Goal: Task Accomplishment & Management: Use online tool/utility

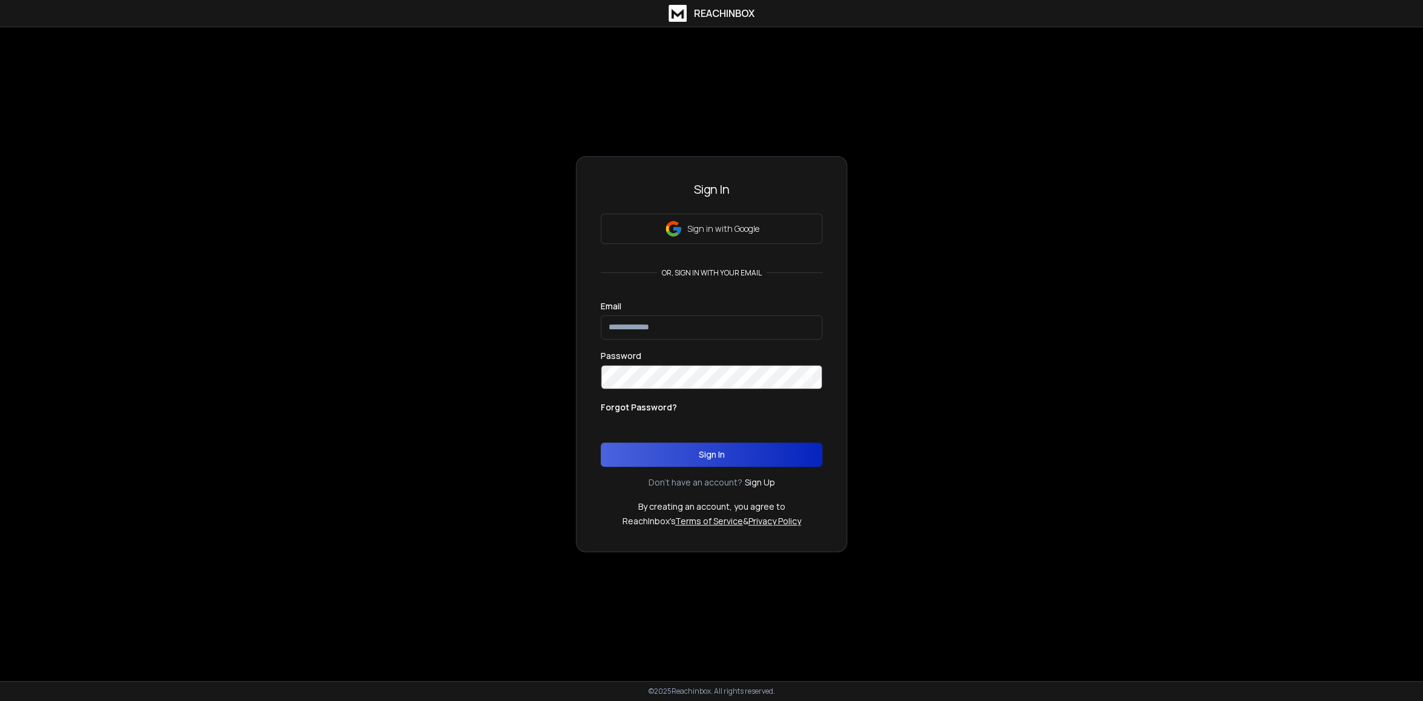
type input "**********"
click at [721, 452] on button "Sign In" at bounding box center [712, 455] width 222 height 24
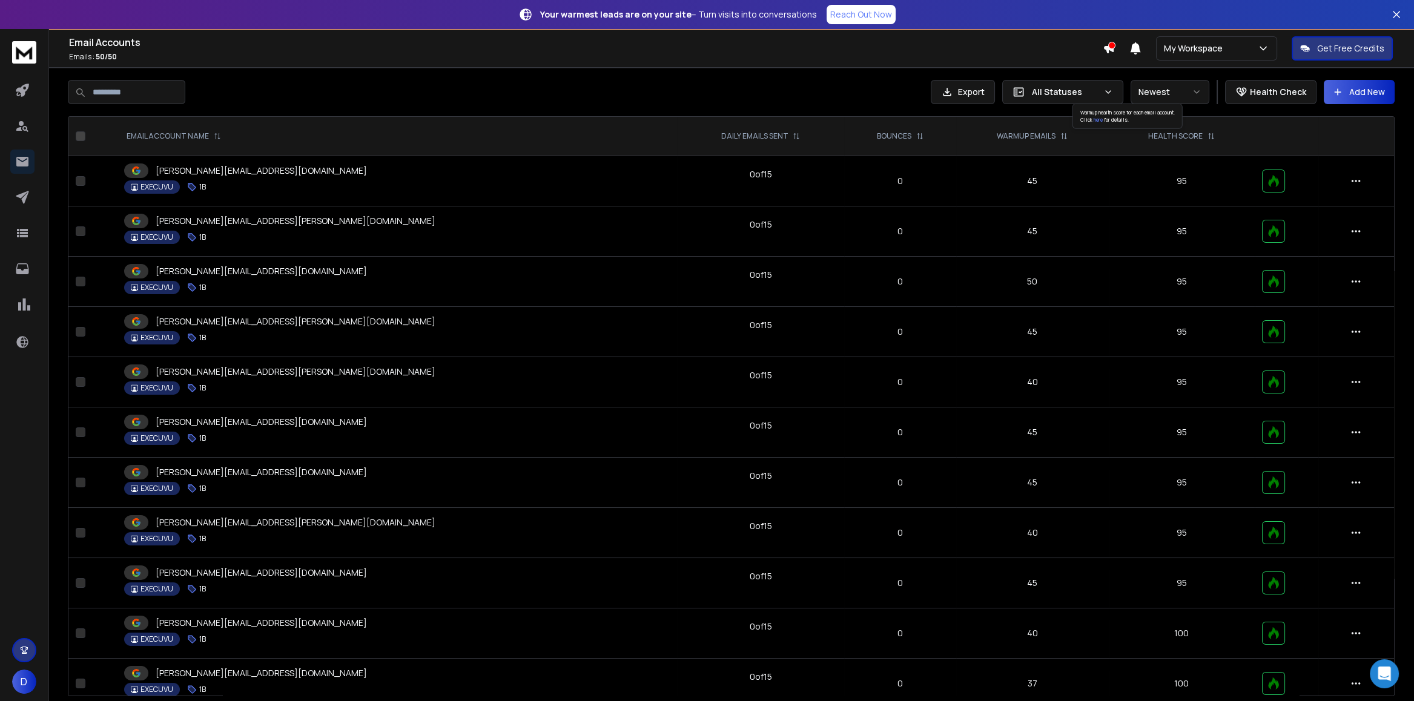
click at [1148, 131] on p "HEALTH SCORE" at bounding box center [1175, 136] width 54 height 10
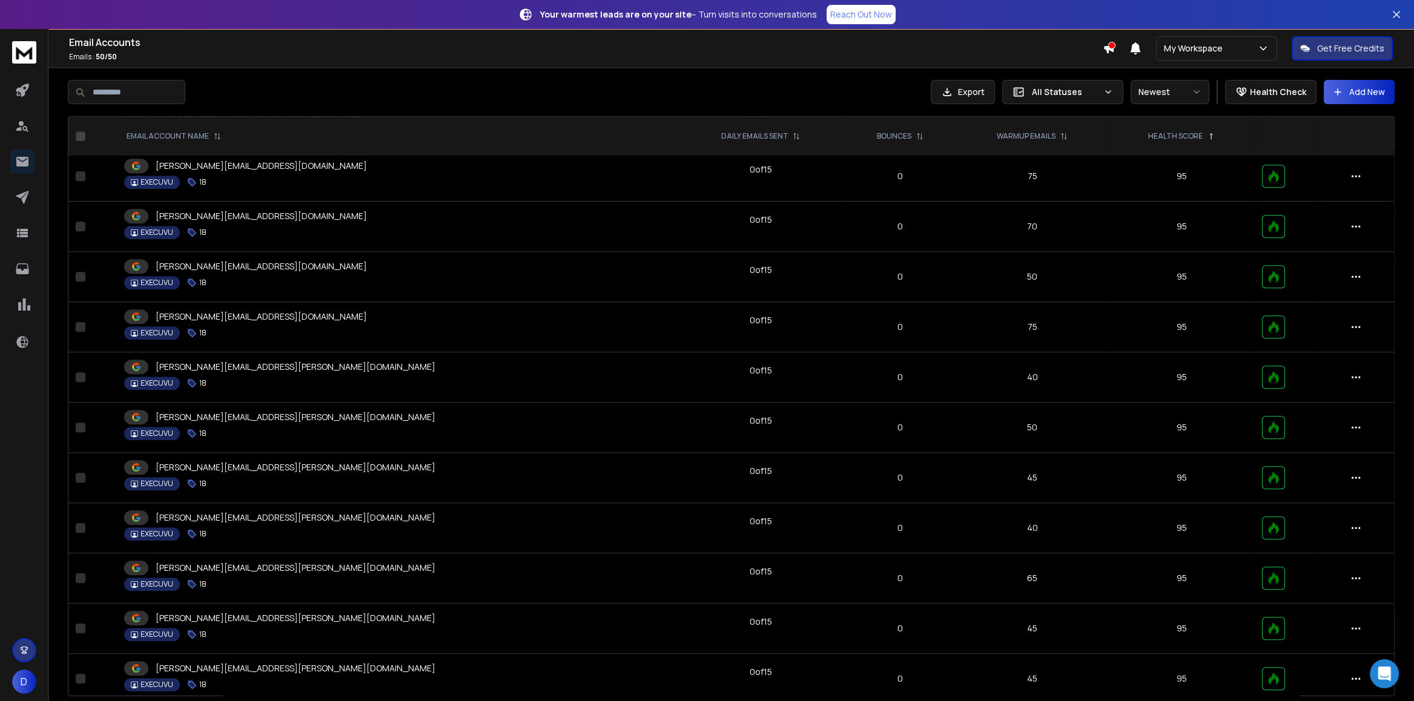
scroll to position [1974, 0]
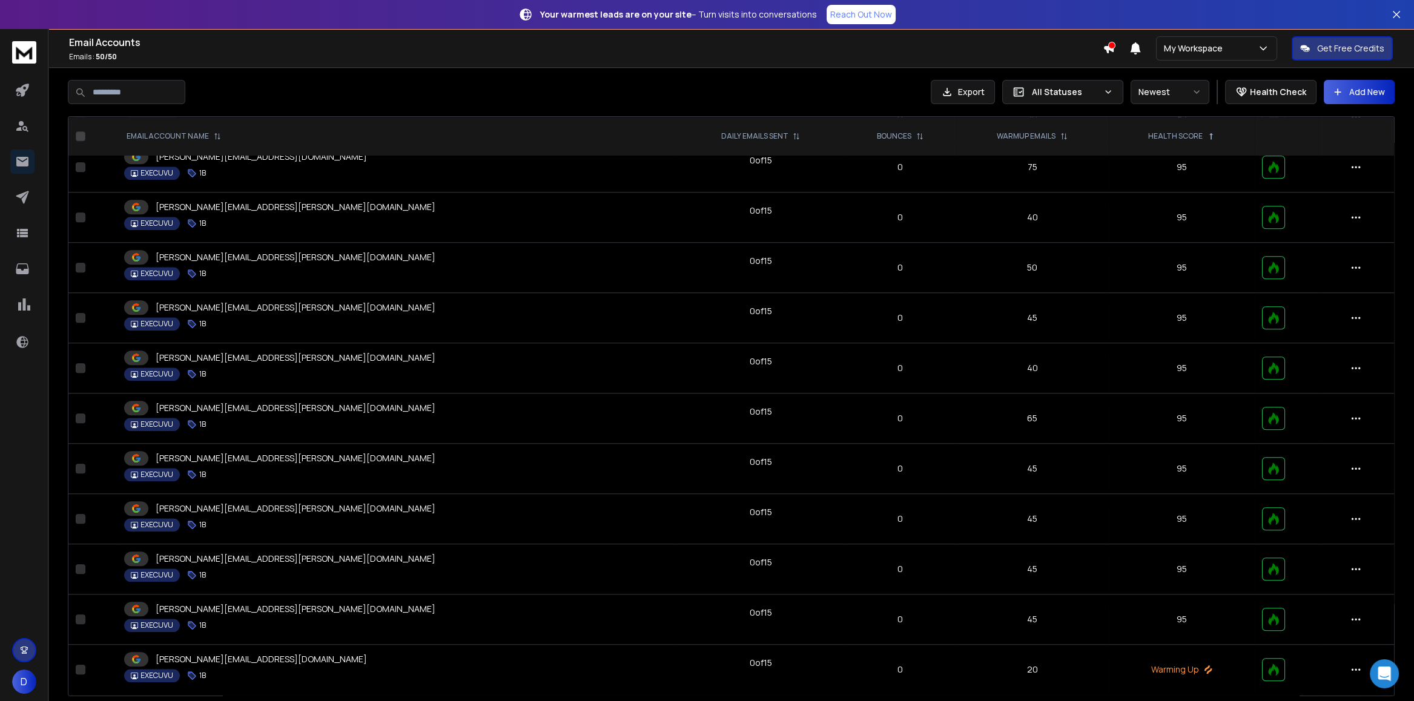
click at [208, 653] on p "david@visionaryceos.co.uk" at bounding box center [261, 659] width 211 height 12
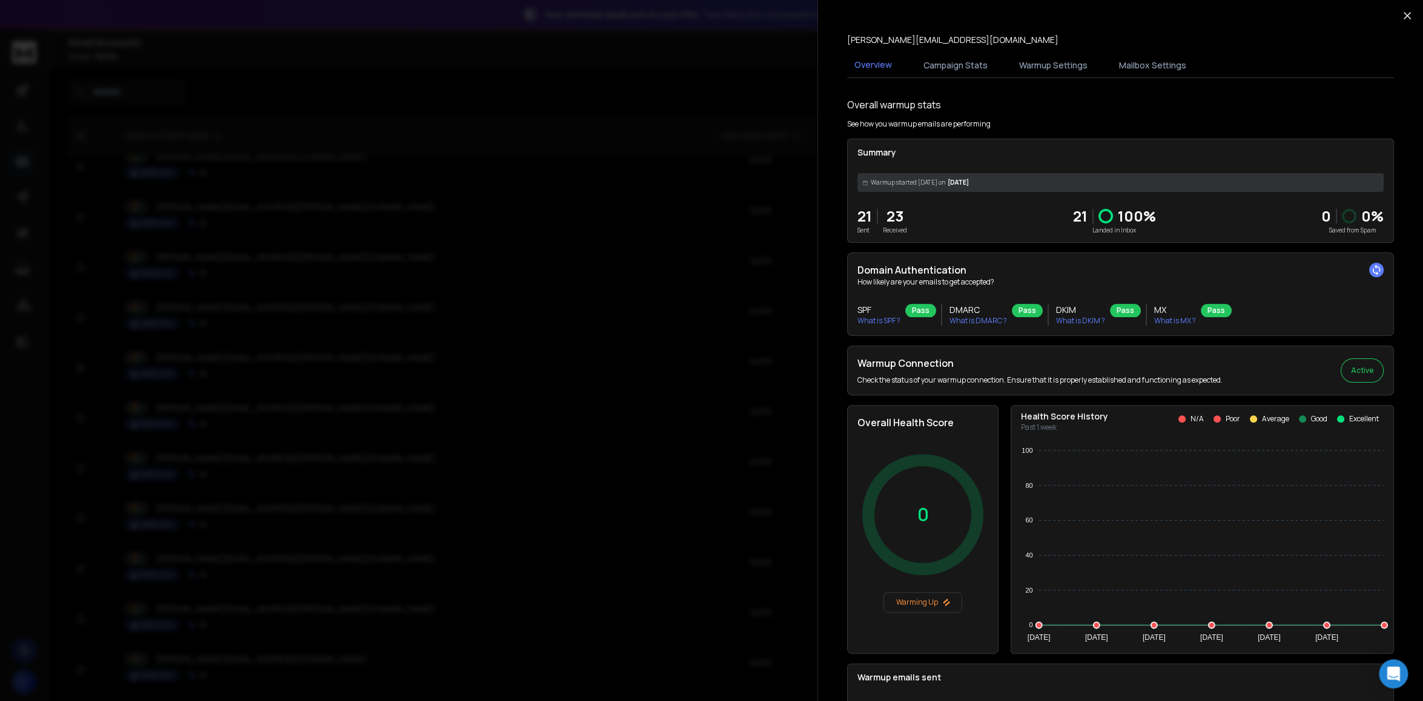
click at [1404, 16] on icon "button" at bounding box center [1407, 16] width 6 height 6
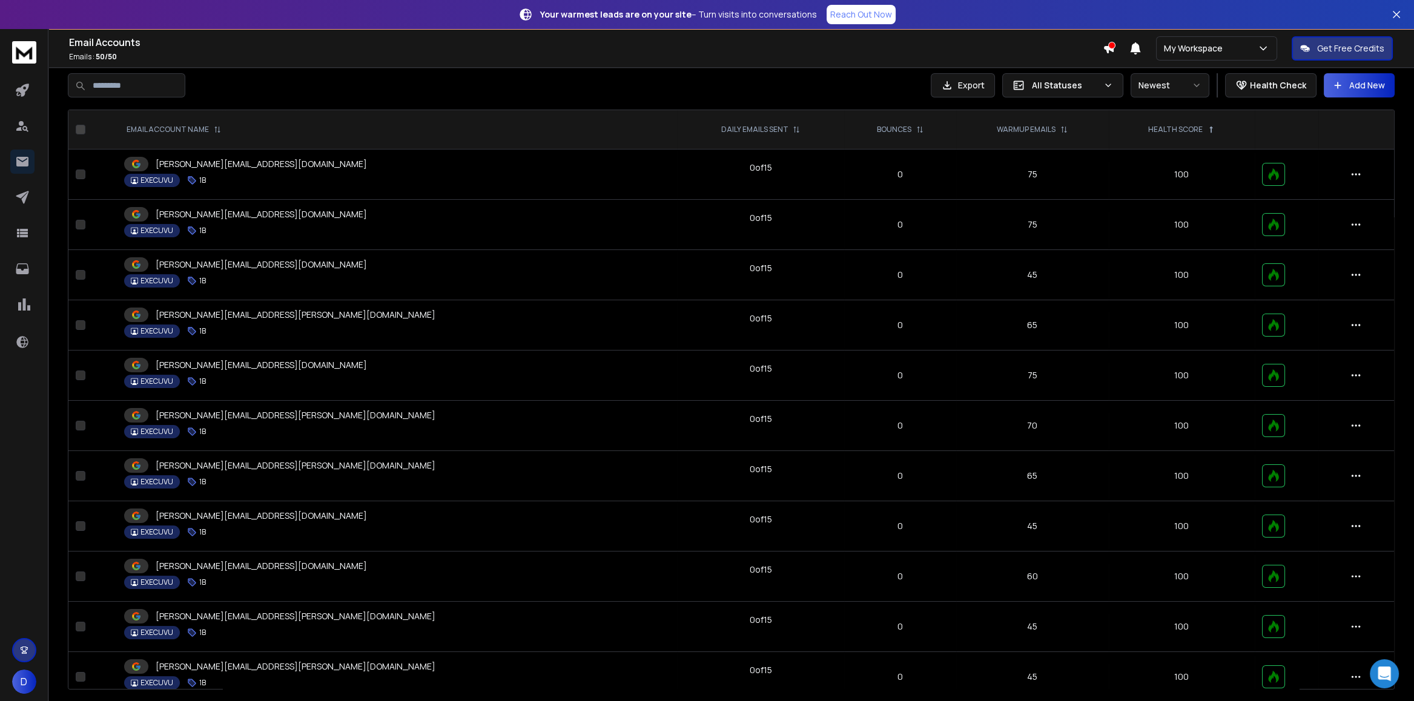
scroll to position [0, 0]
click at [1115, 45] on div at bounding box center [1111, 45] width 7 height 7
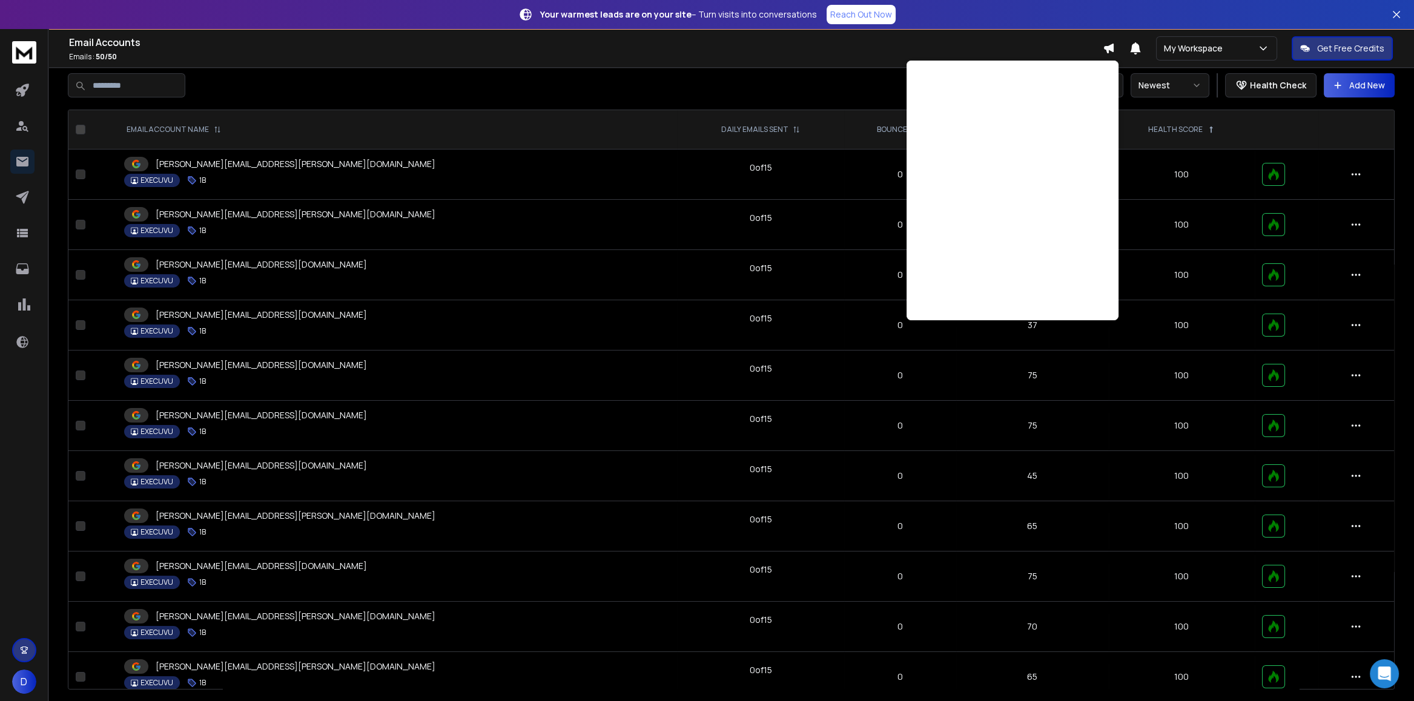
click at [858, 61] on p "Emails : 50 / 50" at bounding box center [585, 57] width 1033 height 10
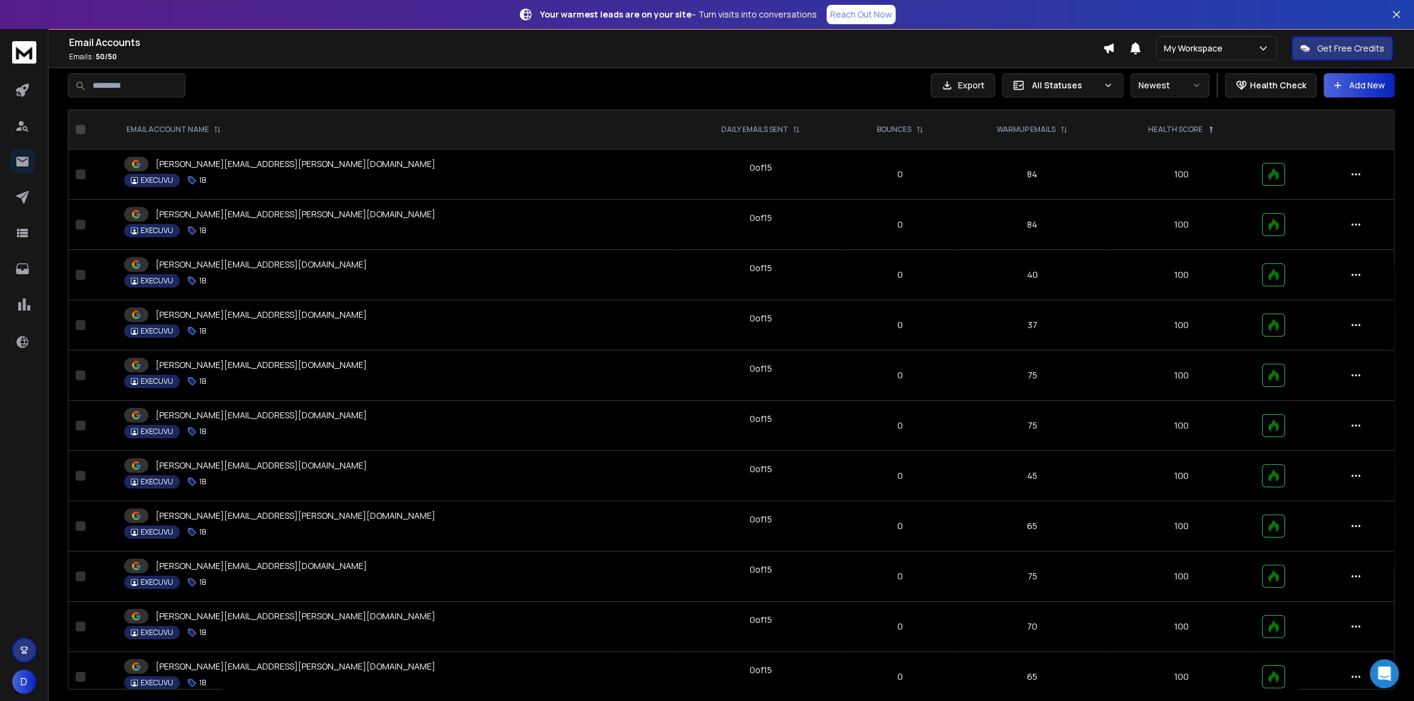
click at [216, 160] on p "david.sheehan@mentorpulse.co.uk" at bounding box center [296, 164] width 280 height 12
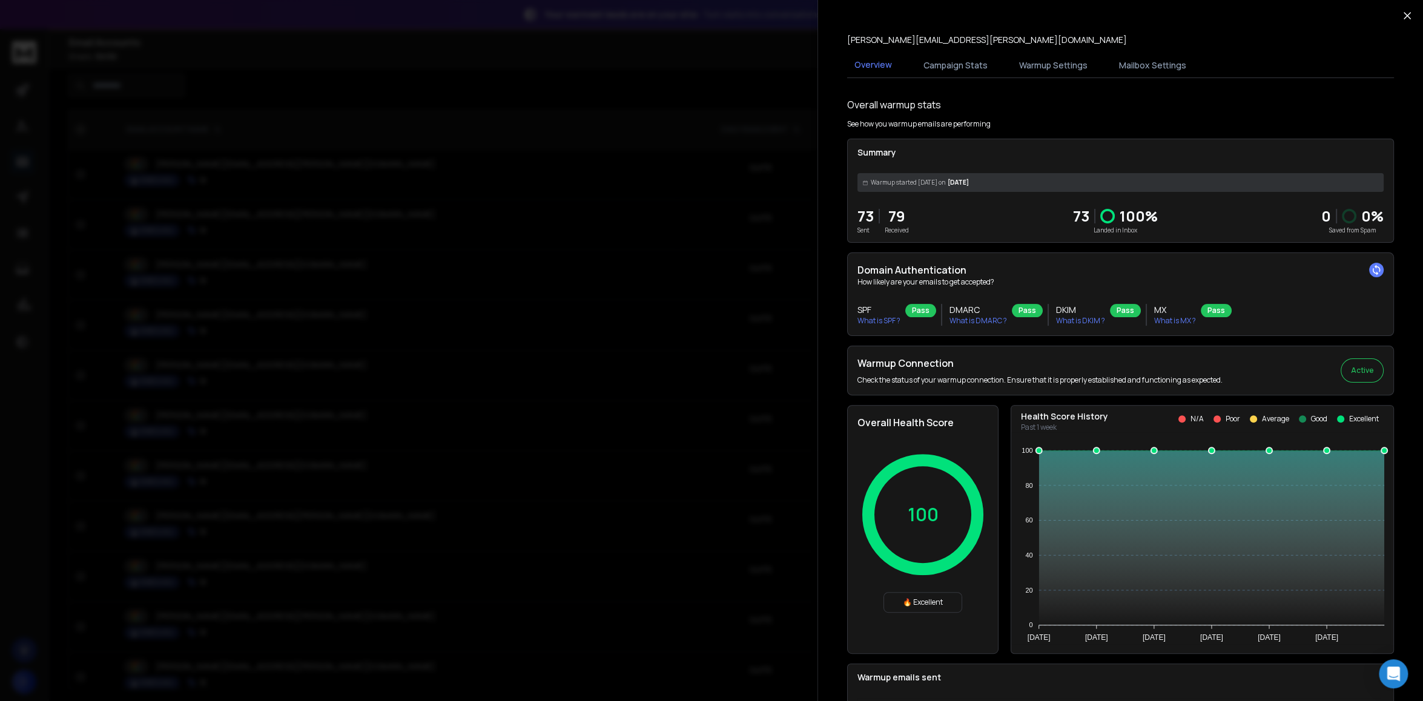
click at [1406, 16] on icon "button" at bounding box center [1407, 16] width 12 height 12
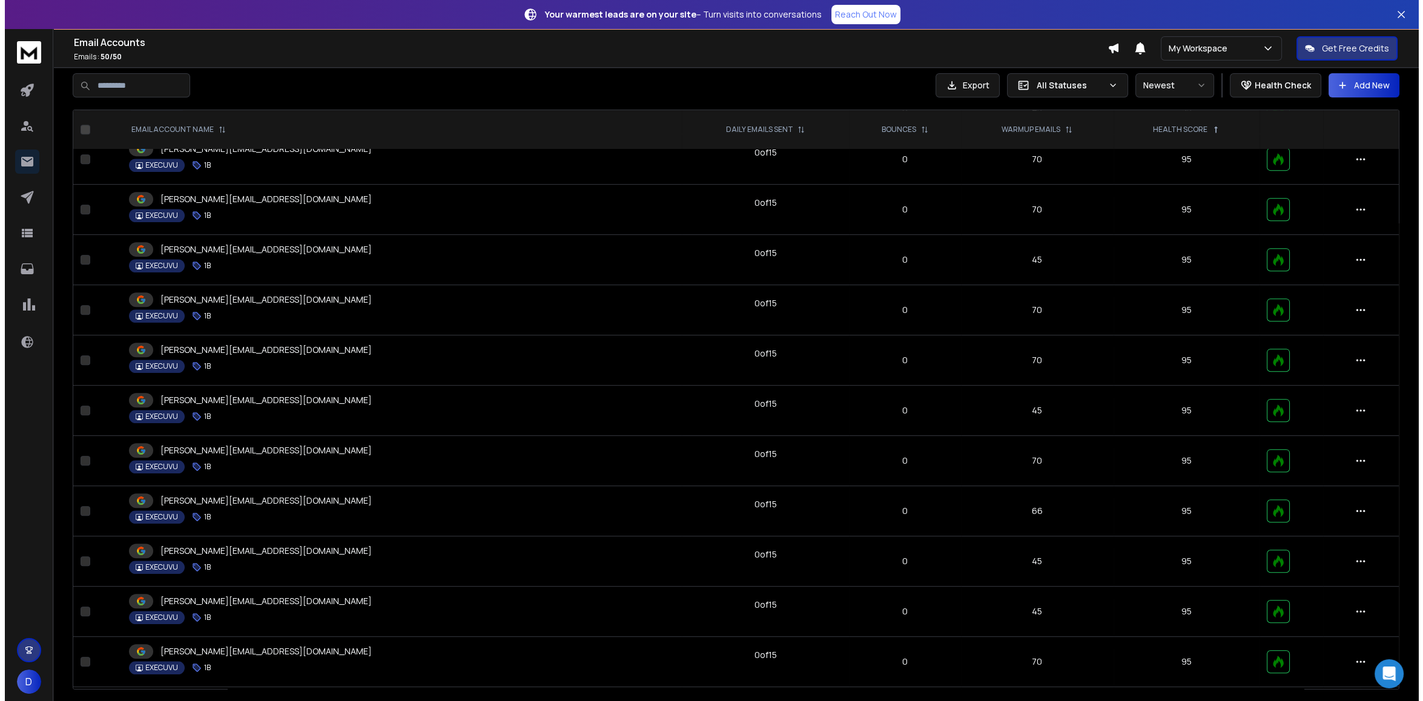
scroll to position [1974, 0]
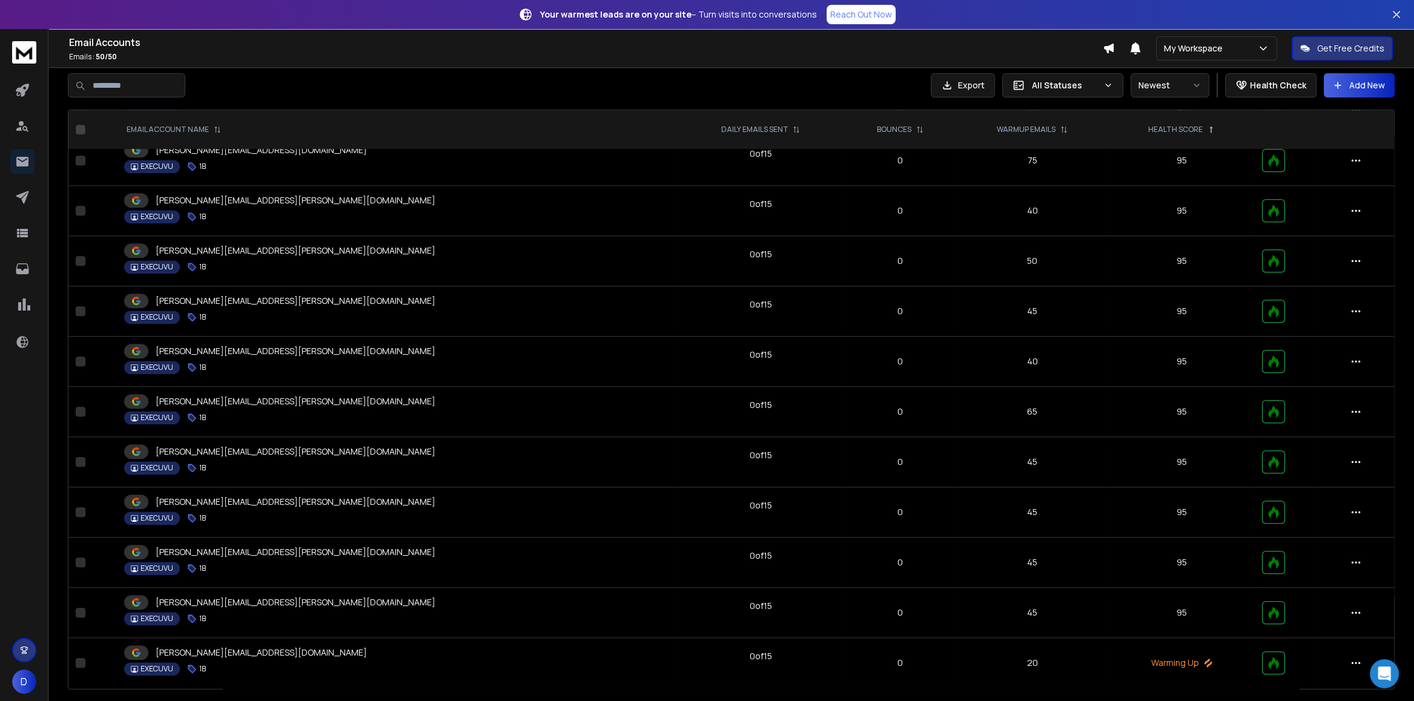
click at [219, 647] on p "david@visionaryceos.co.uk" at bounding box center [261, 653] width 211 height 12
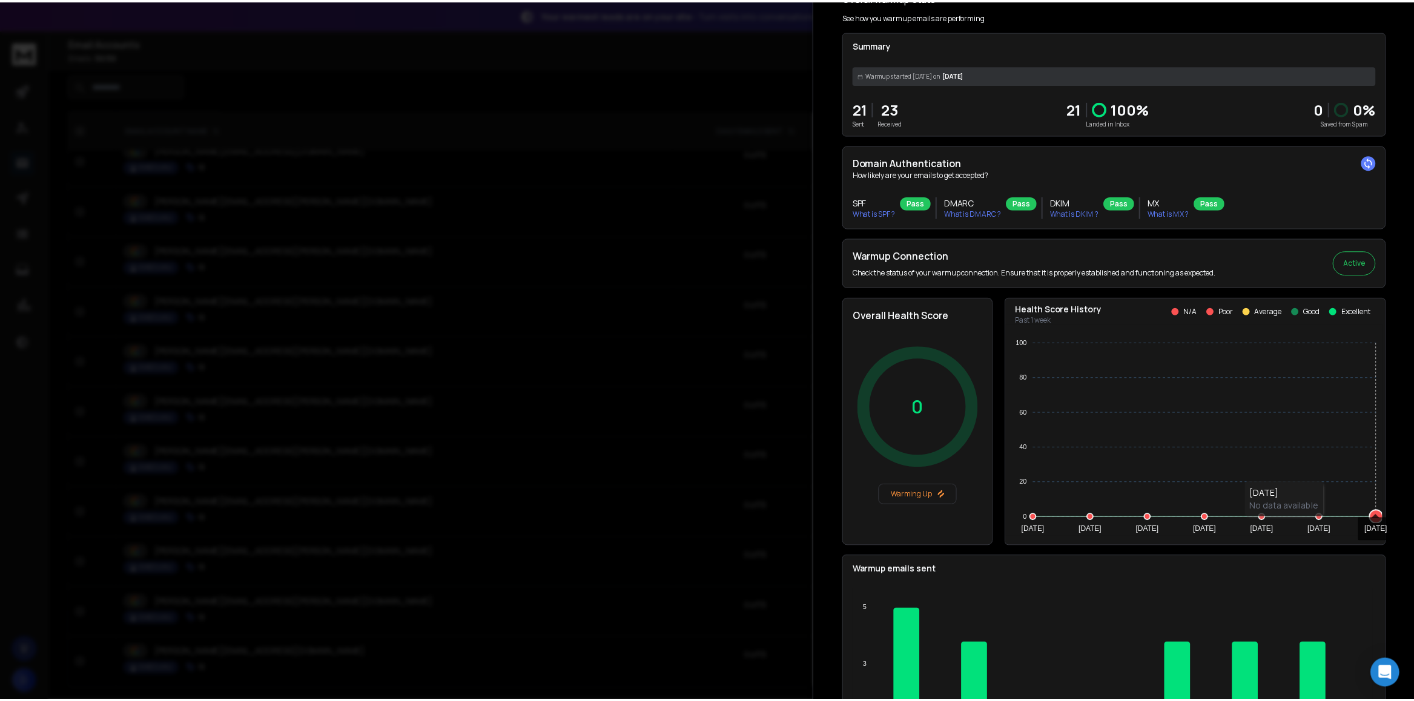
scroll to position [0, 0]
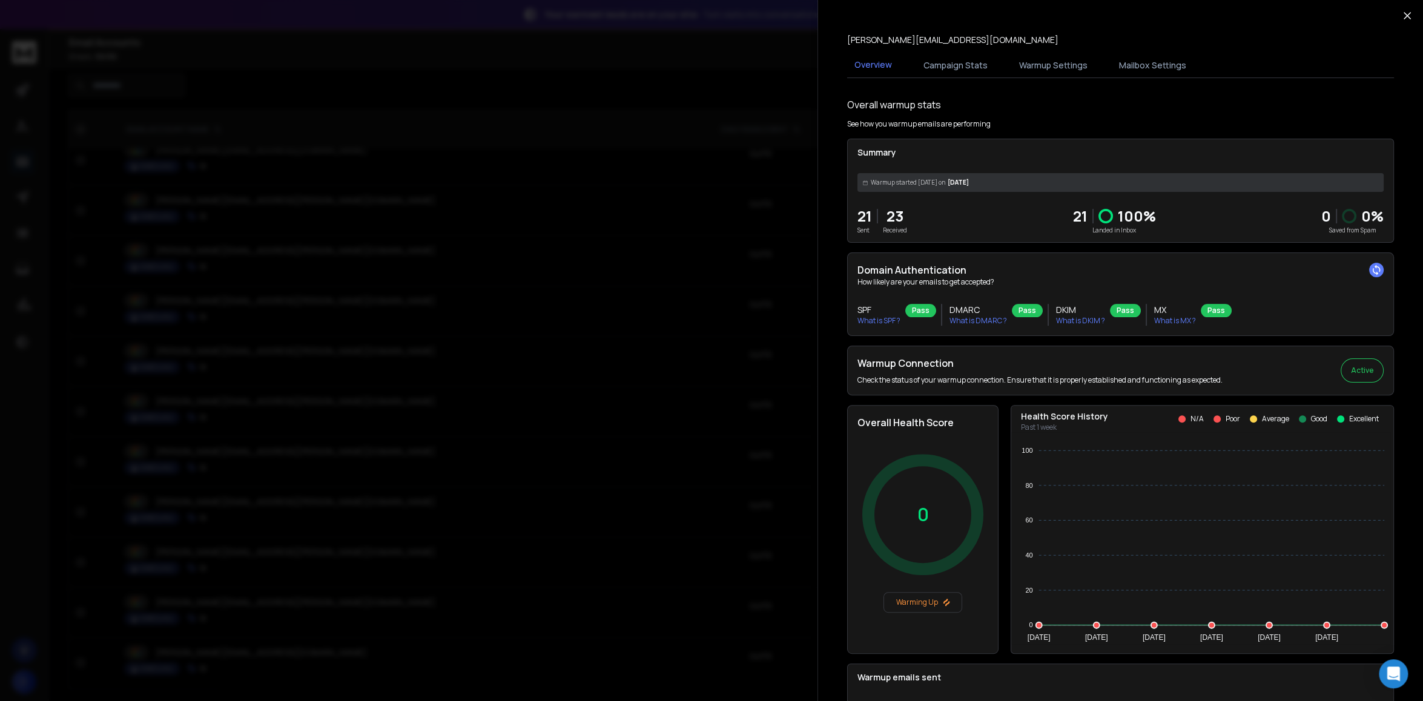
click at [1403, 16] on icon "button" at bounding box center [1407, 16] width 12 height 12
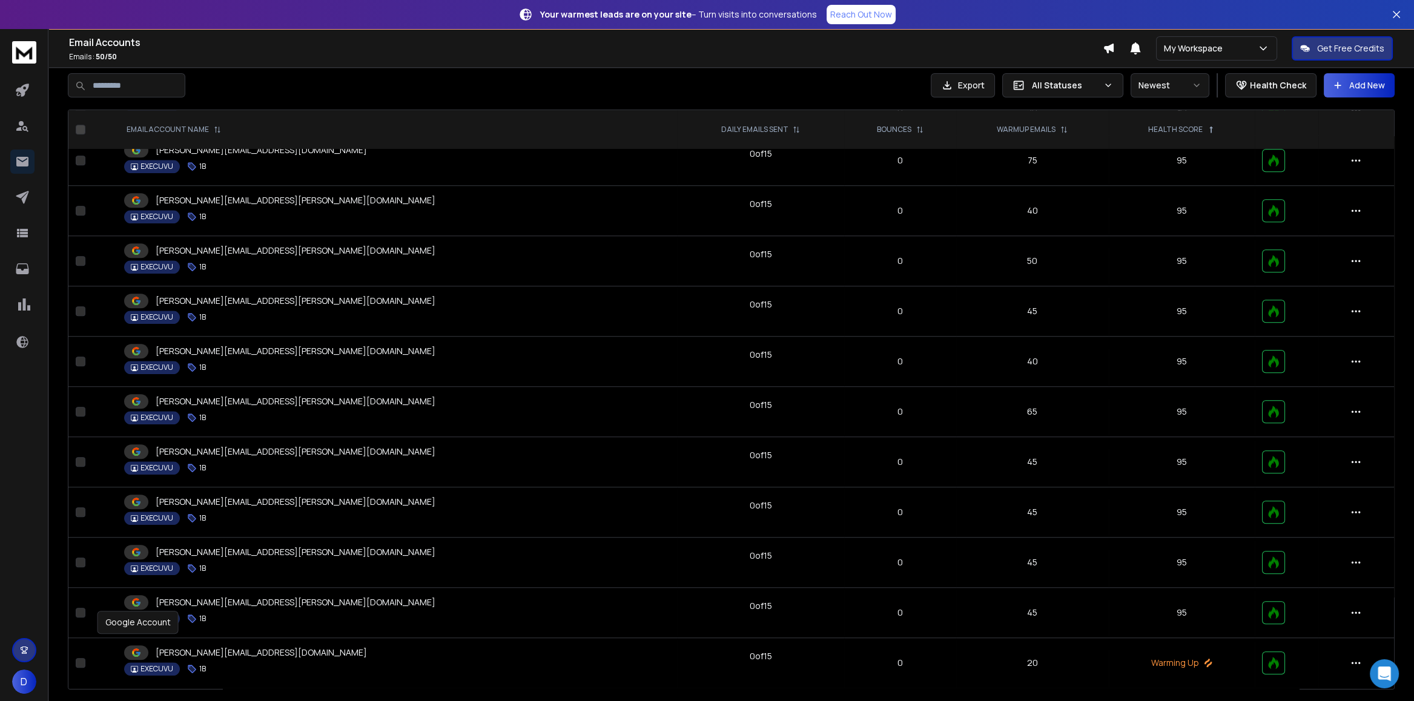
click at [249, 446] on p "david.sheehan@elitedirectors.co.uk" at bounding box center [296, 452] width 280 height 12
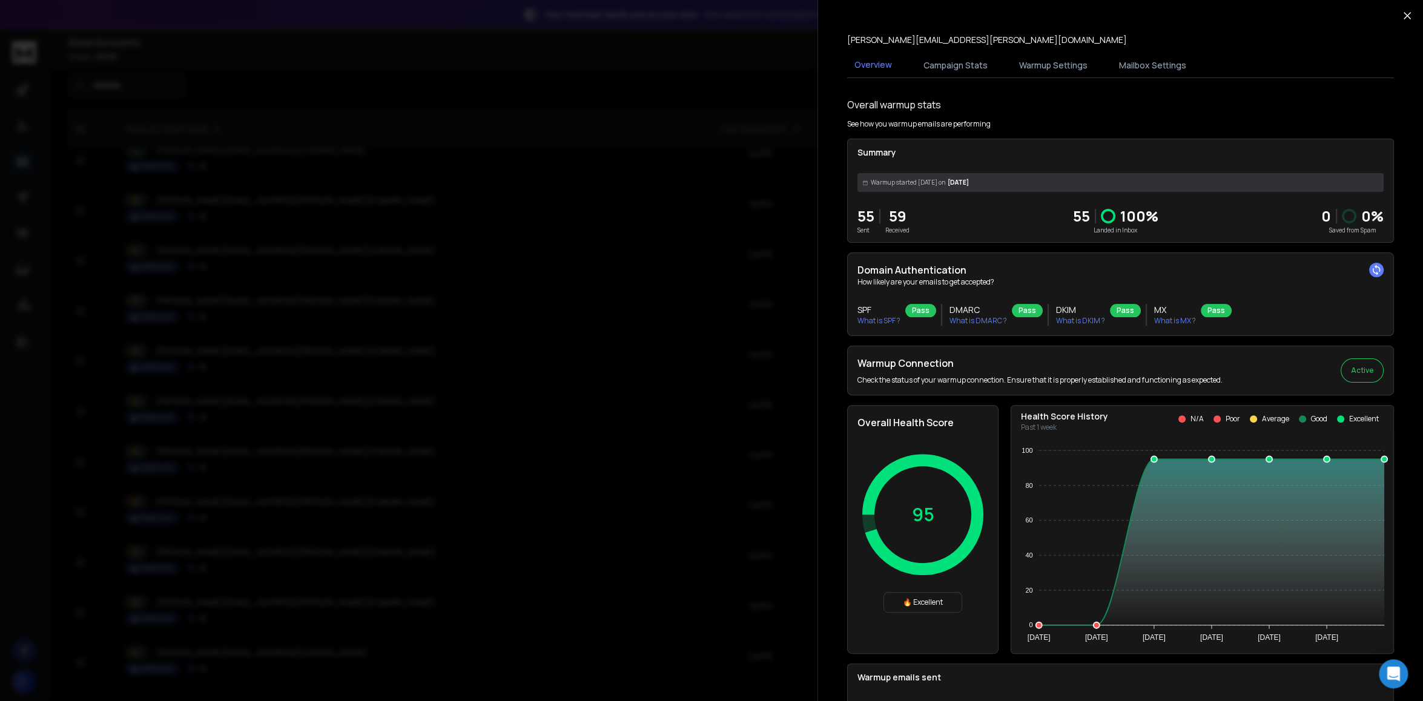
click at [1406, 15] on icon "button" at bounding box center [1407, 16] width 12 height 12
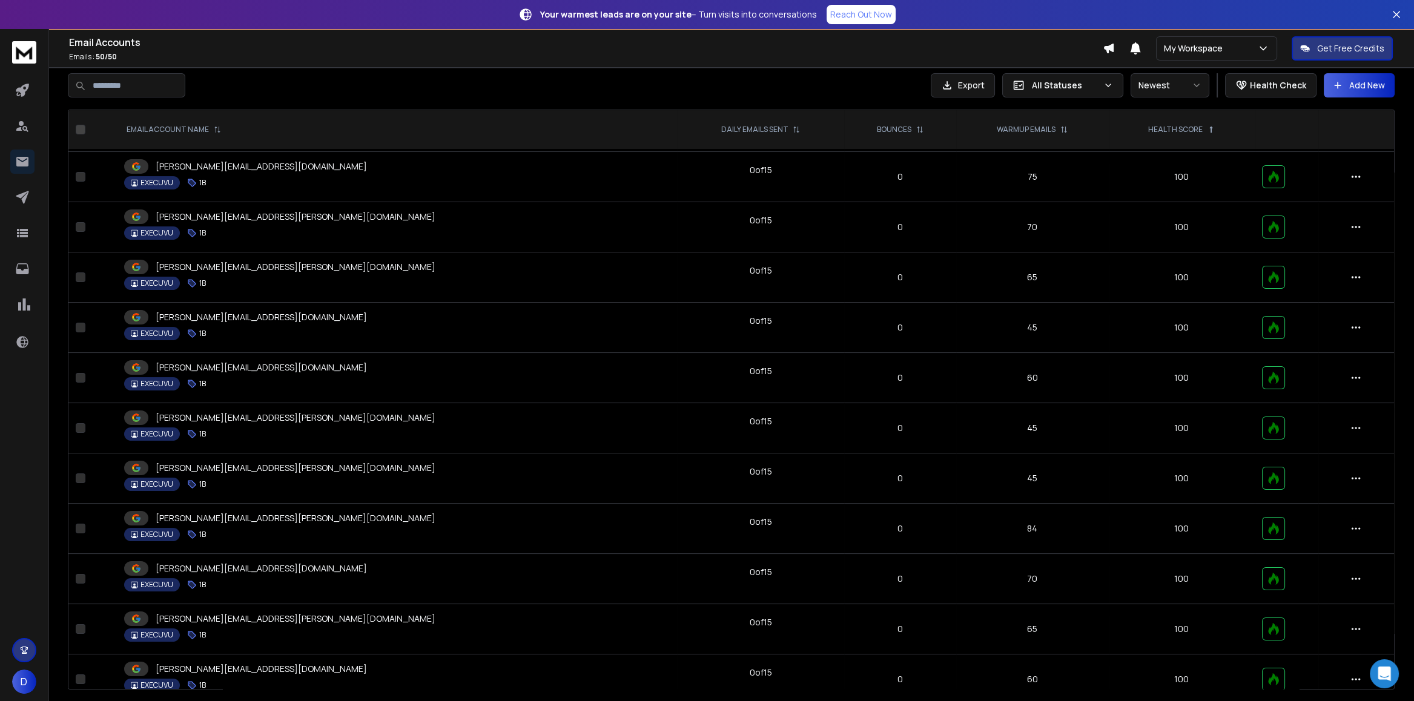
scroll to position [97, 0]
click at [996, 127] on p "WARMUP EMAILS" at bounding box center [1025, 130] width 59 height 10
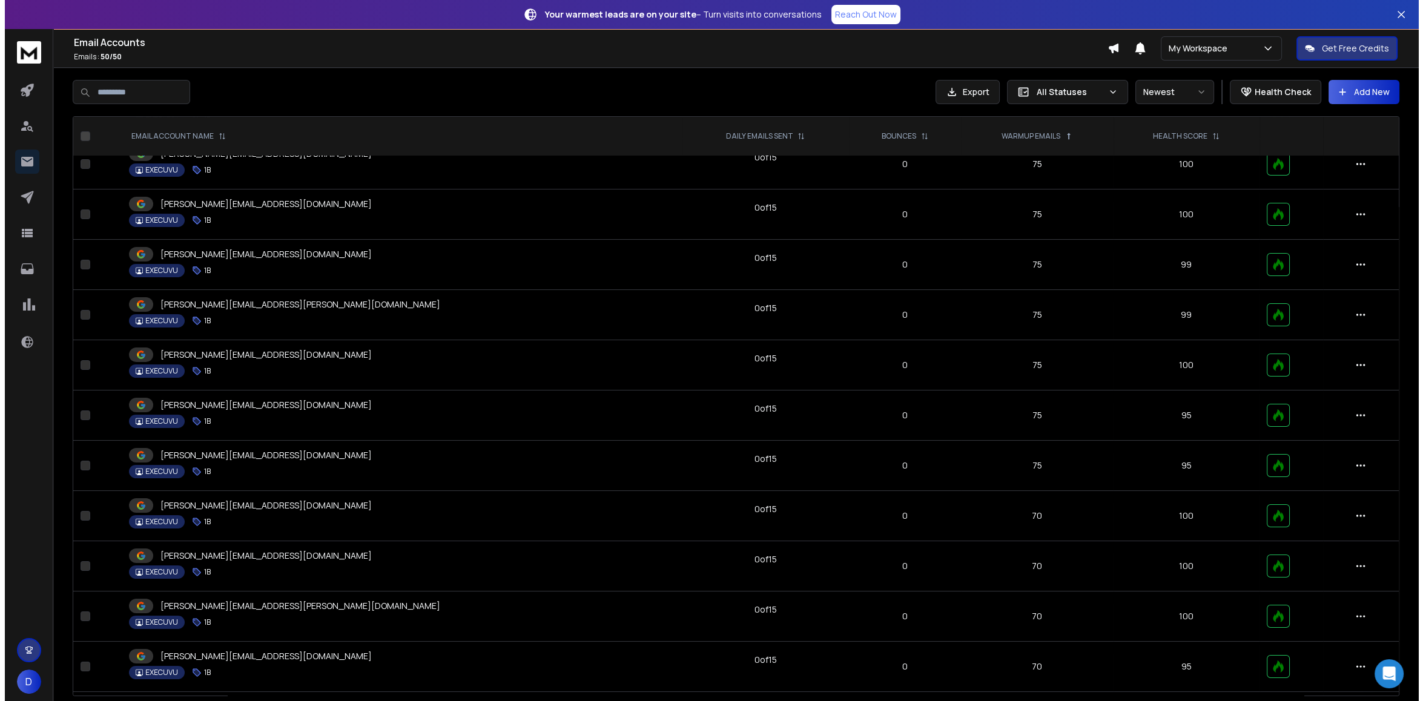
scroll to position [0, 0]
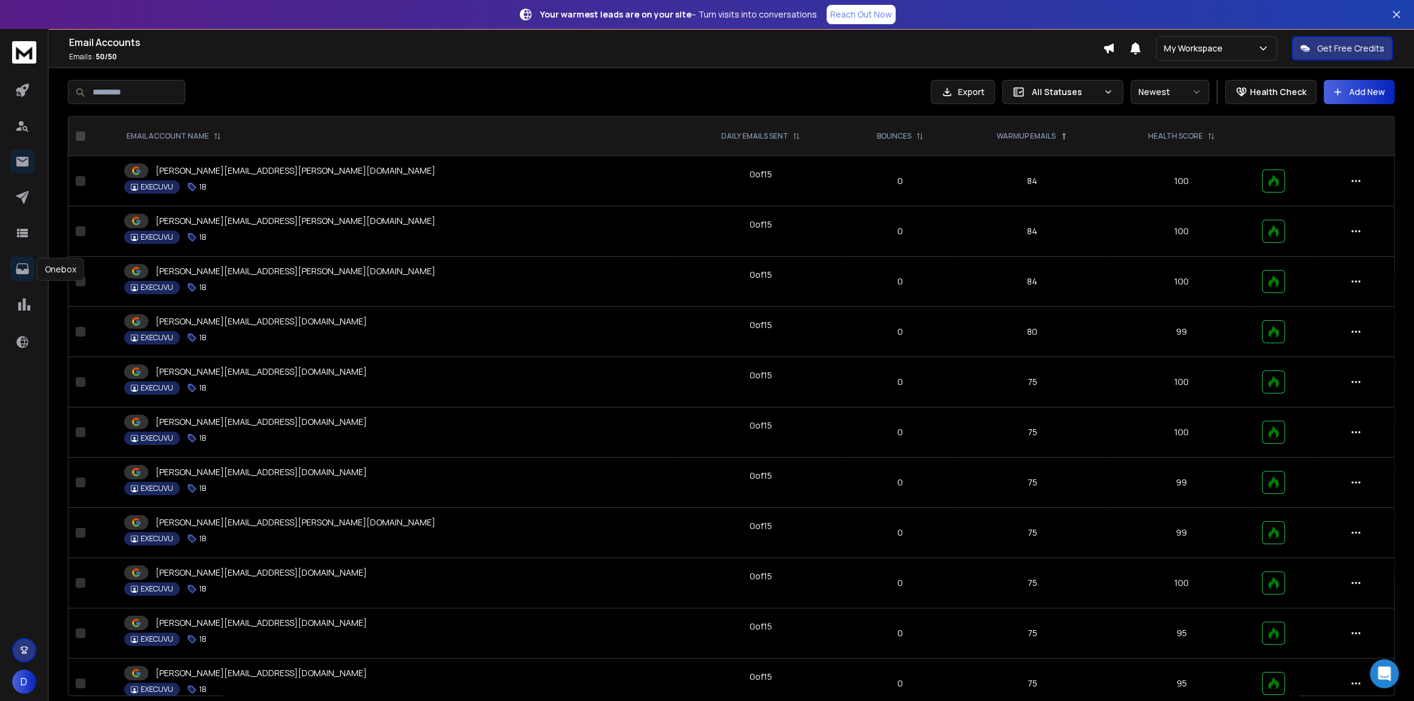
click at [23, 265] on icon at bounding box center [22, 269] width 15 height 15
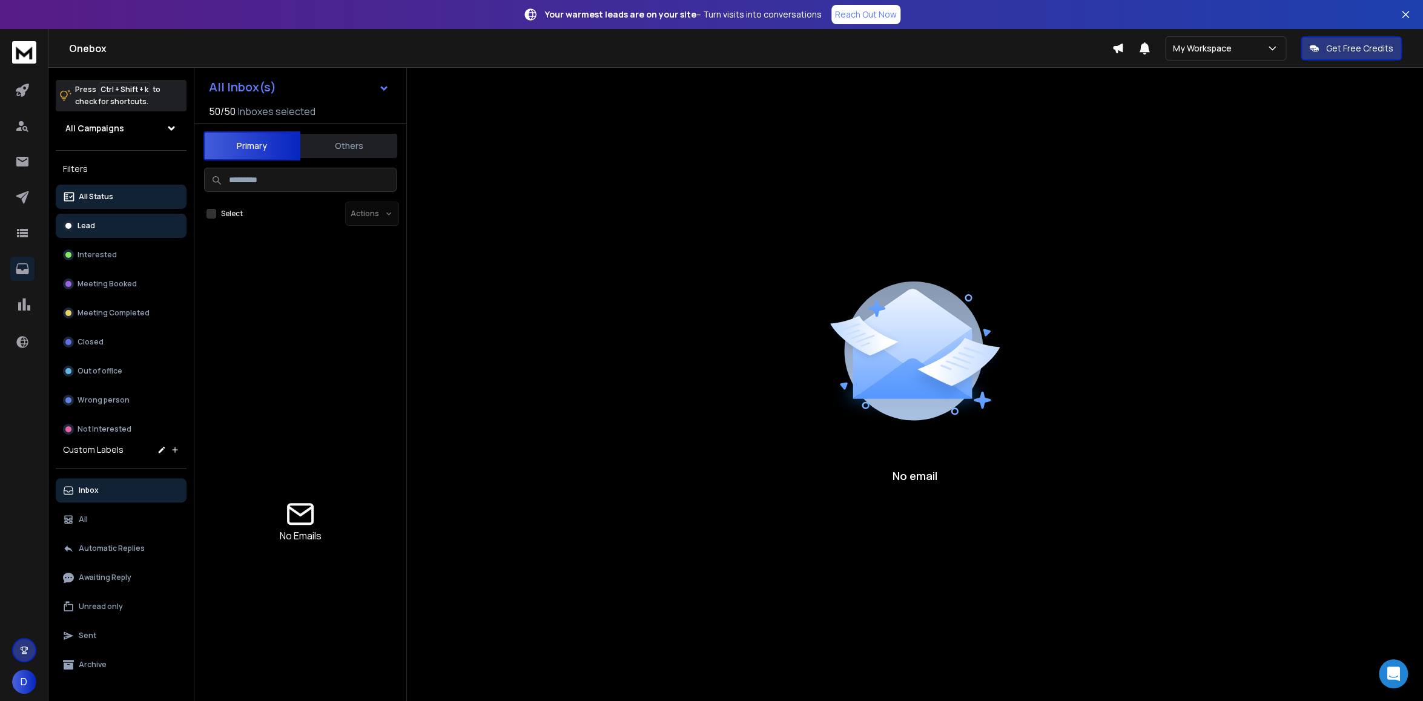
click at [89, 227] on p "Lead" at bounding box center [86, 226] width 18 height 10
click at [91, 250] on p "Interested" at bounding box center [96, 255] width 39 height 10
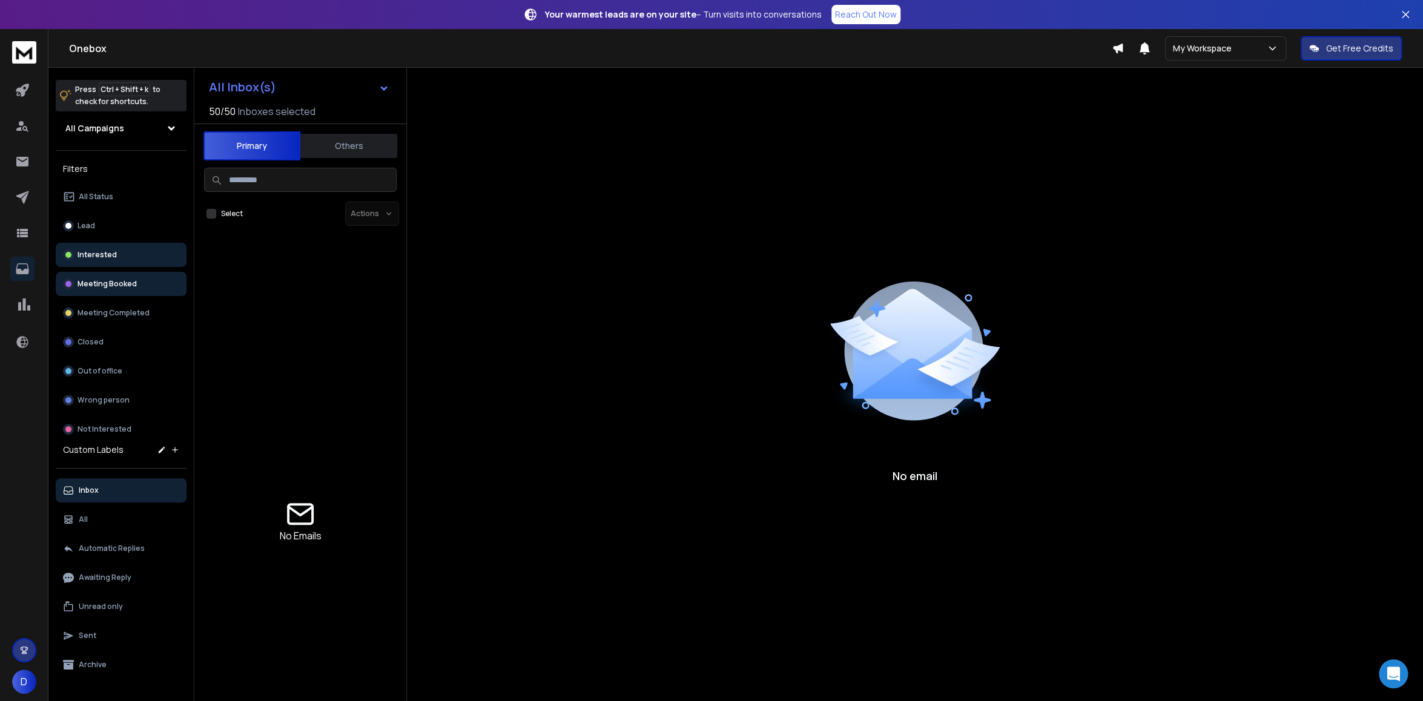
click at [98, 275] on button "Meeting Booked" at bounding box center [121, 284] width 131 height 24
click at [99, 311] on p "Meeting Completed" at bounding box center [113, 313] width 72 height 10
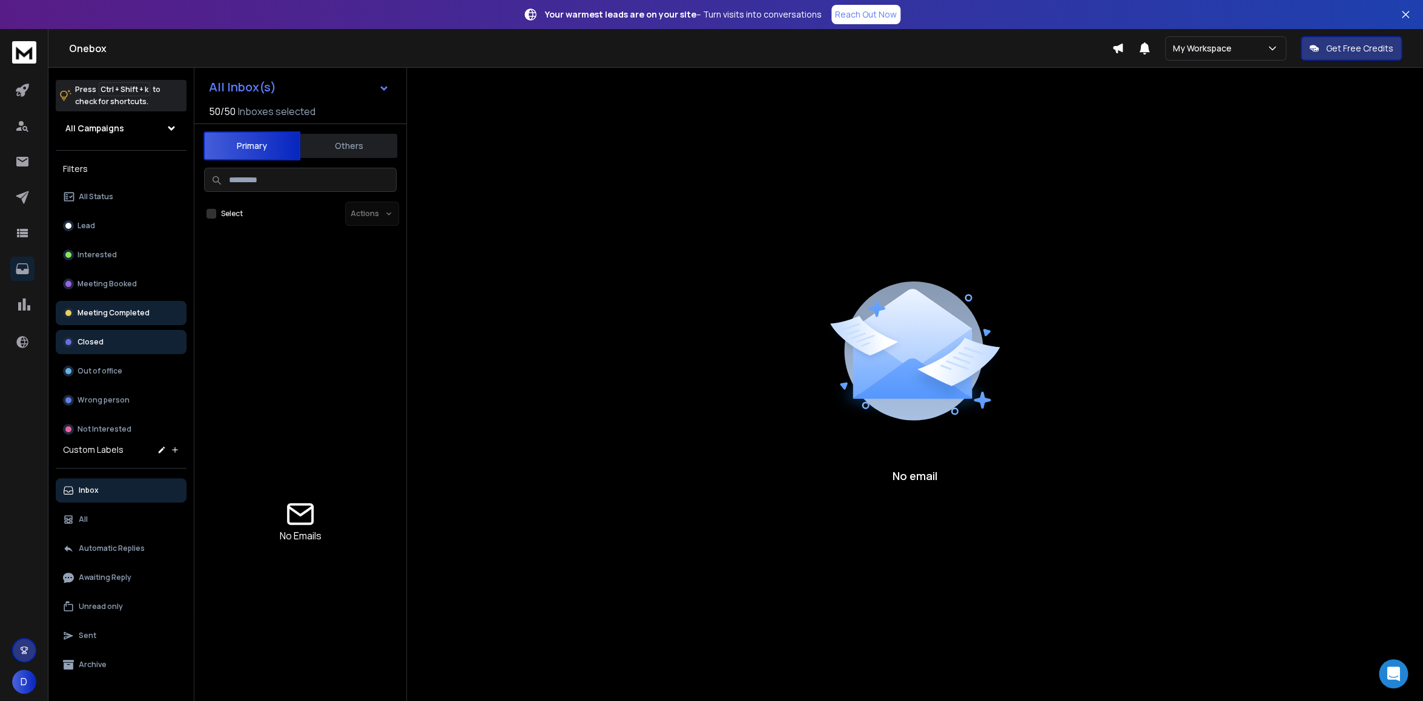
click at [100, 338] on p "Closed" at bounding box center [90, 342] width 26 height 10
click at [107, 364] on button "Out of office" at bounding box center [121, 371] width 131 height 24
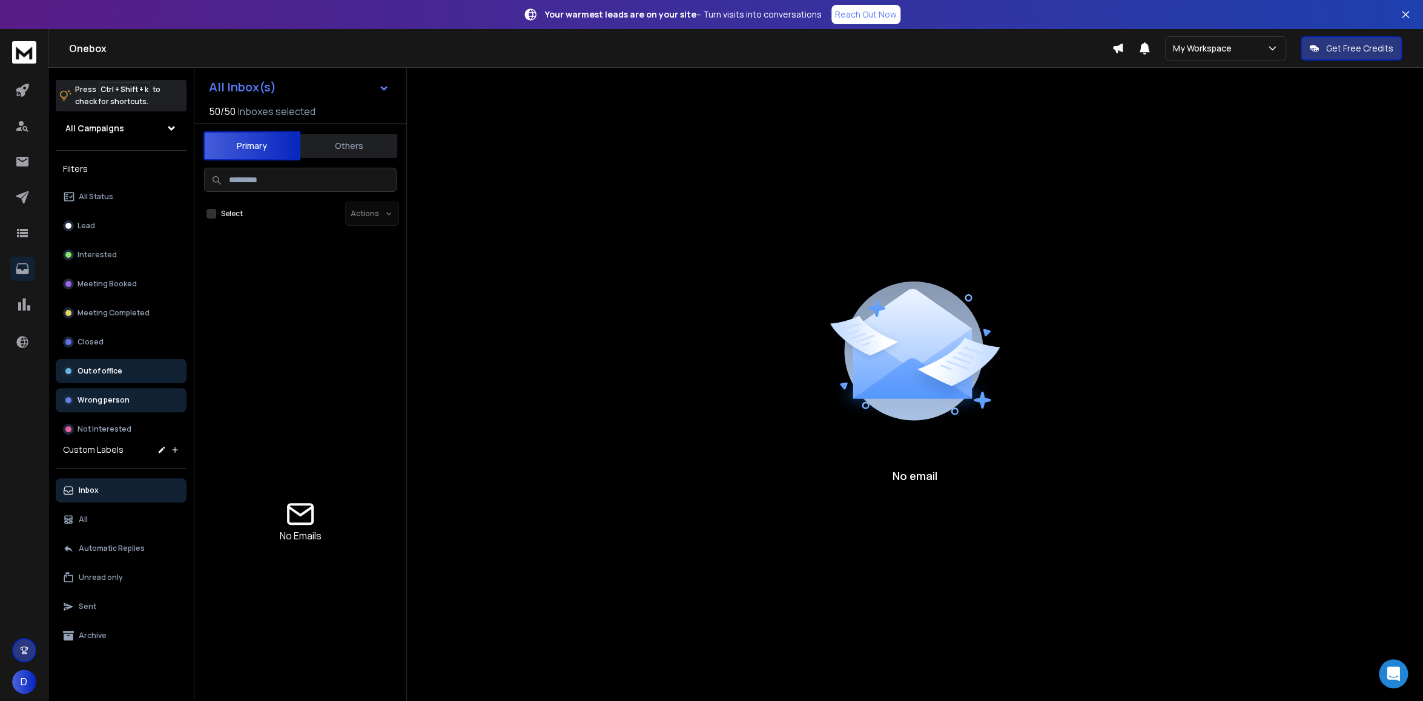
click at [108, 391] on button "Wrong person" at bounding box center [121, 400] width 131 height 24
click at [105, 426] on p "Not Interested" at bounding box center [104, 429] width 54 height 10
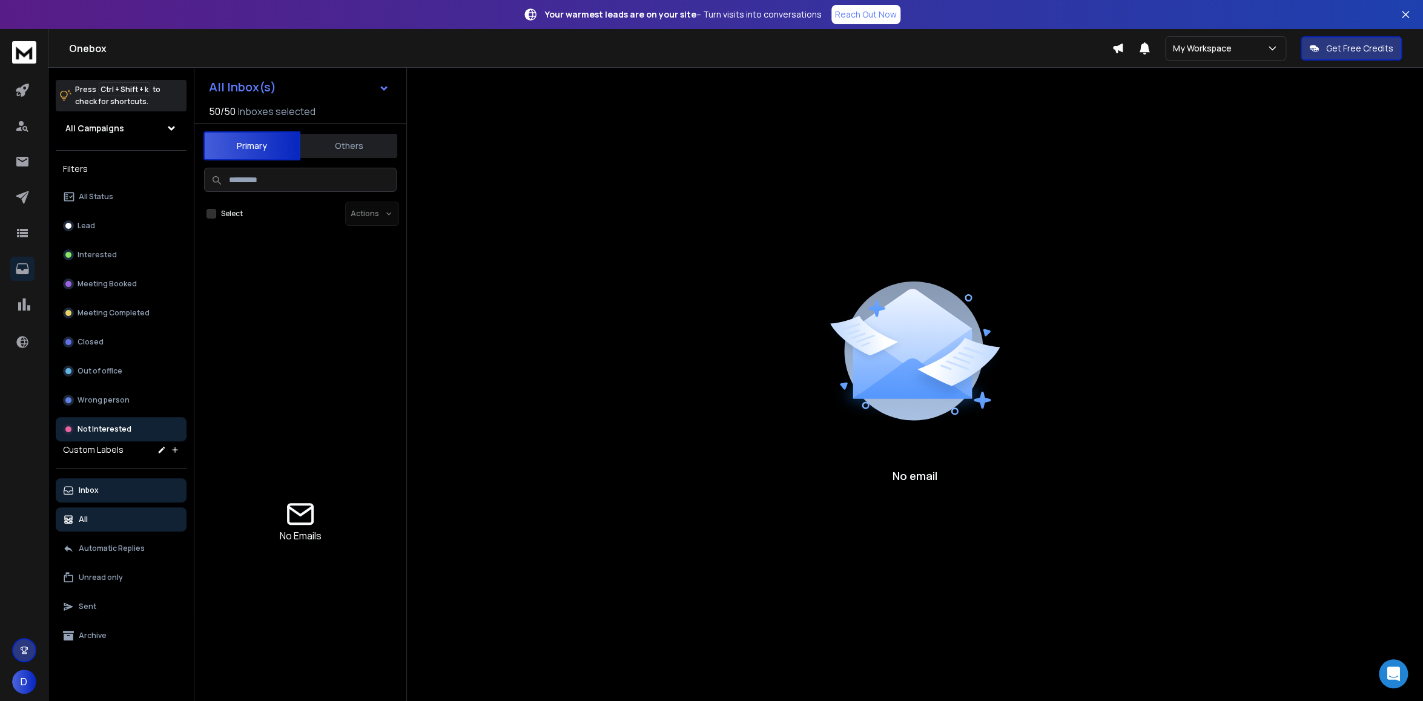
click at [93, 520] on button "All" at bounding box center [121, 519] width 131 height 24
click at [85, 548] on p "Automatic Replies" at bounding box center [112, 549] width 66 height 10
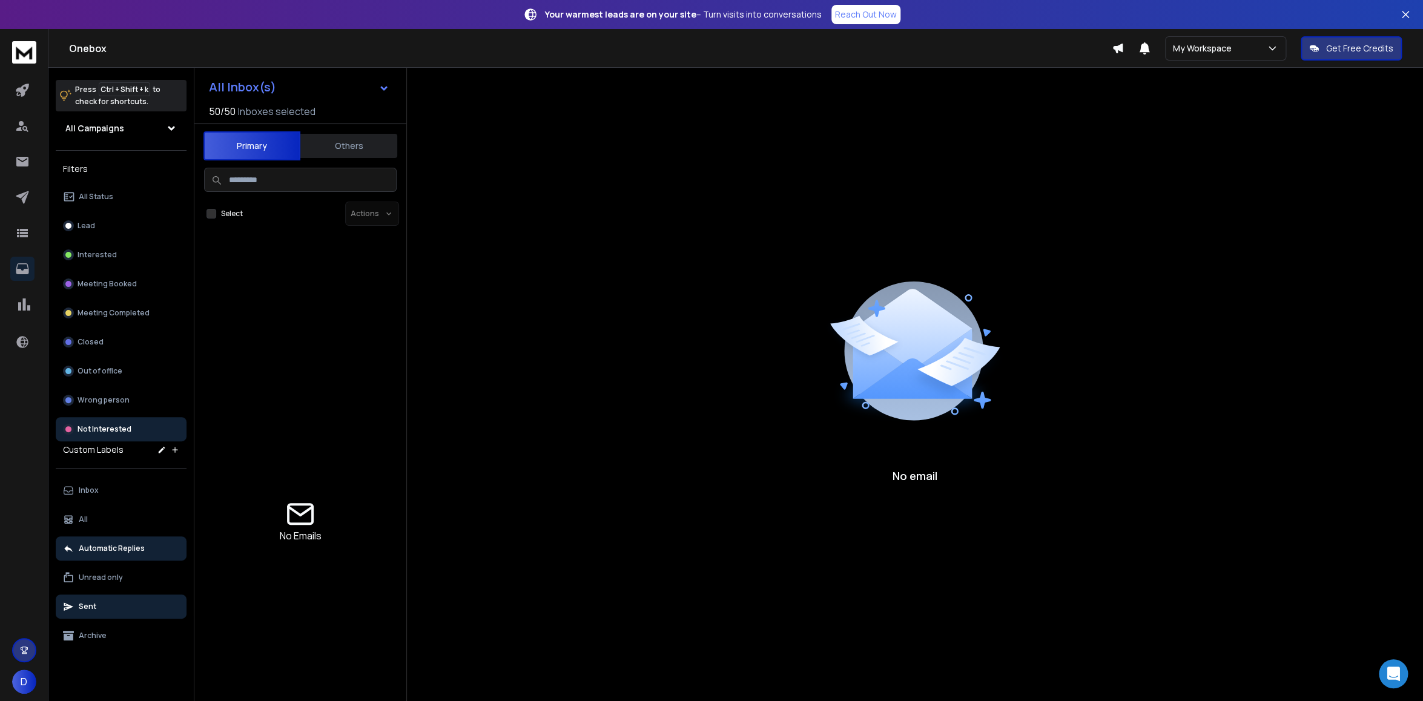
click at [87, 604] on p "Sent" at bounding box center [88, 607] width 18 height 10
click at [21, 228] on icon at bounding box center [22, 233] width 15 height 15
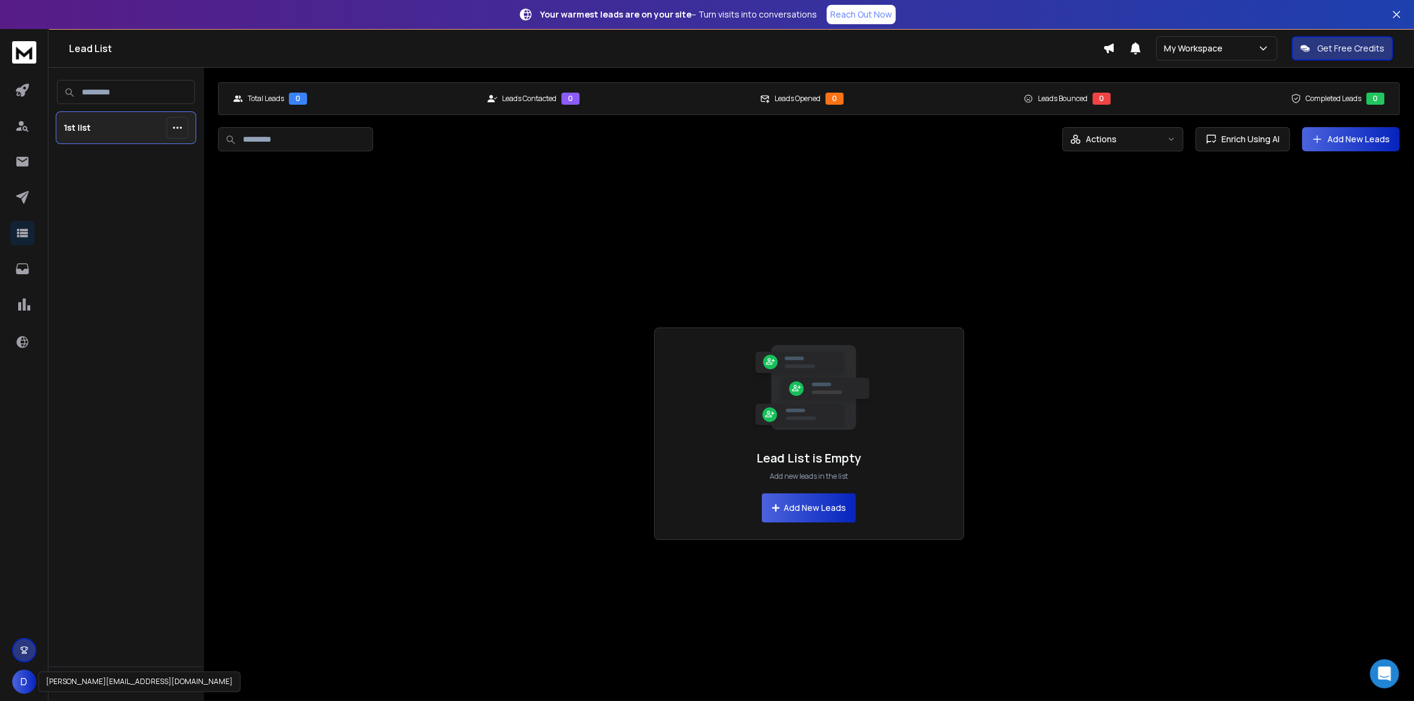
click at [24, 681] on span "D" at bounding box center [24, 682] width 24 height 24
click at [83, 660] on p "Settings" at bounding box center [74, 662] width 33 height 12
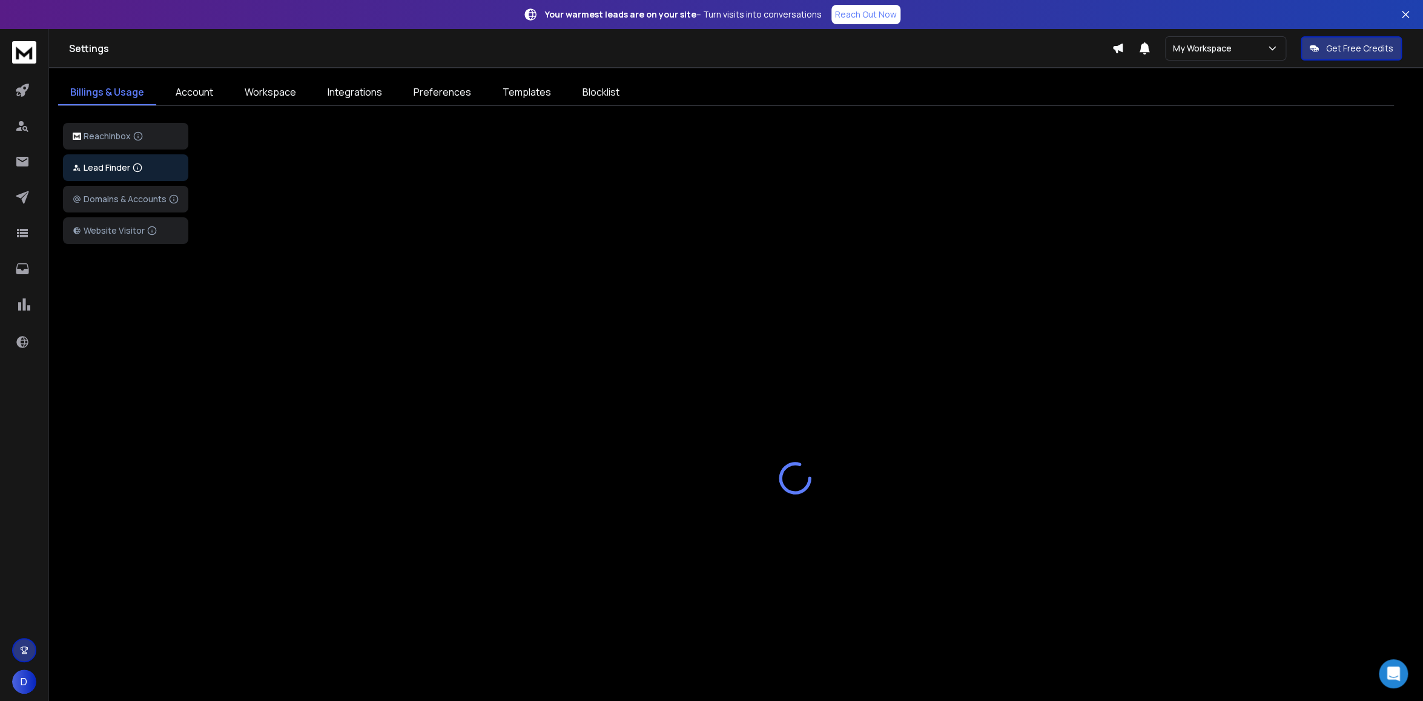
click at [116, 166] on button "Lead Finder" at bounding box center [125, 167] width 125 height 27
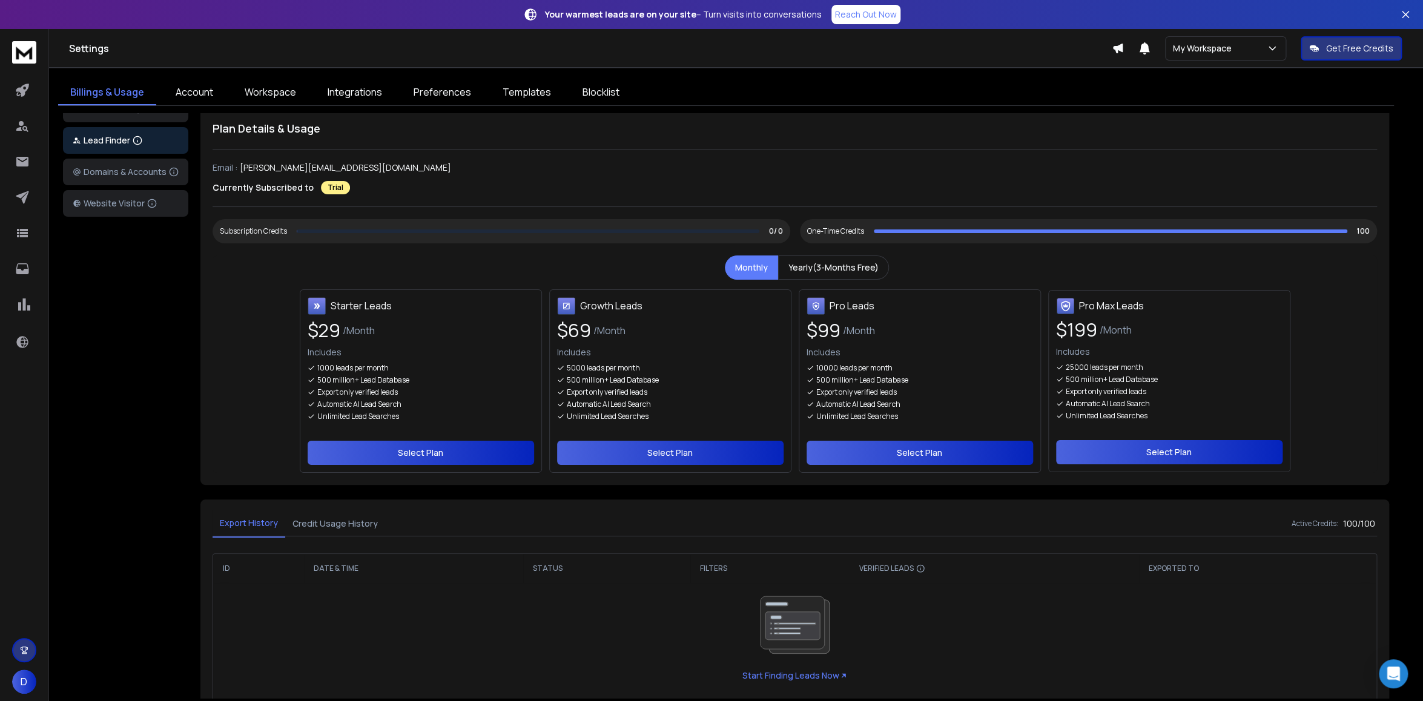
scroll to position [41, 0]
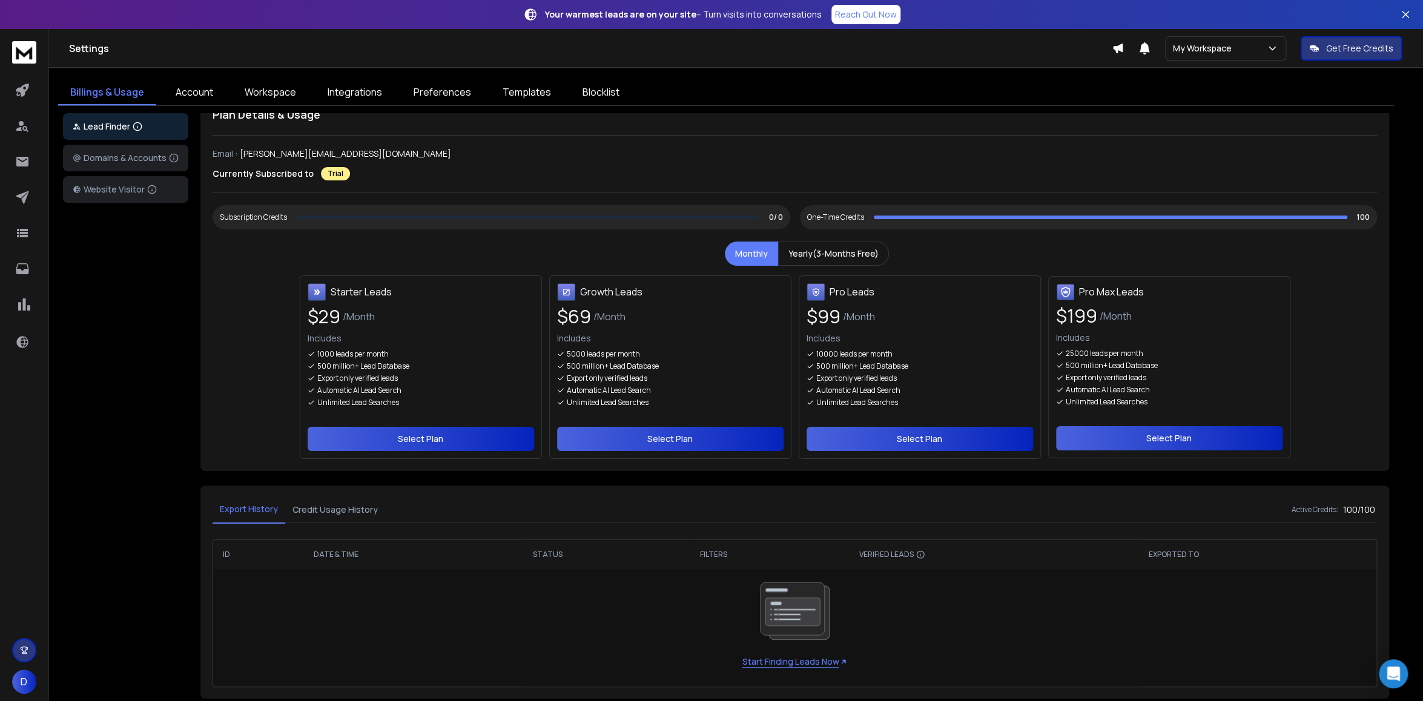
click at [790, 662] on link "Start Finding Leads Now" at bounding box center [795, 662] width 125 height 24
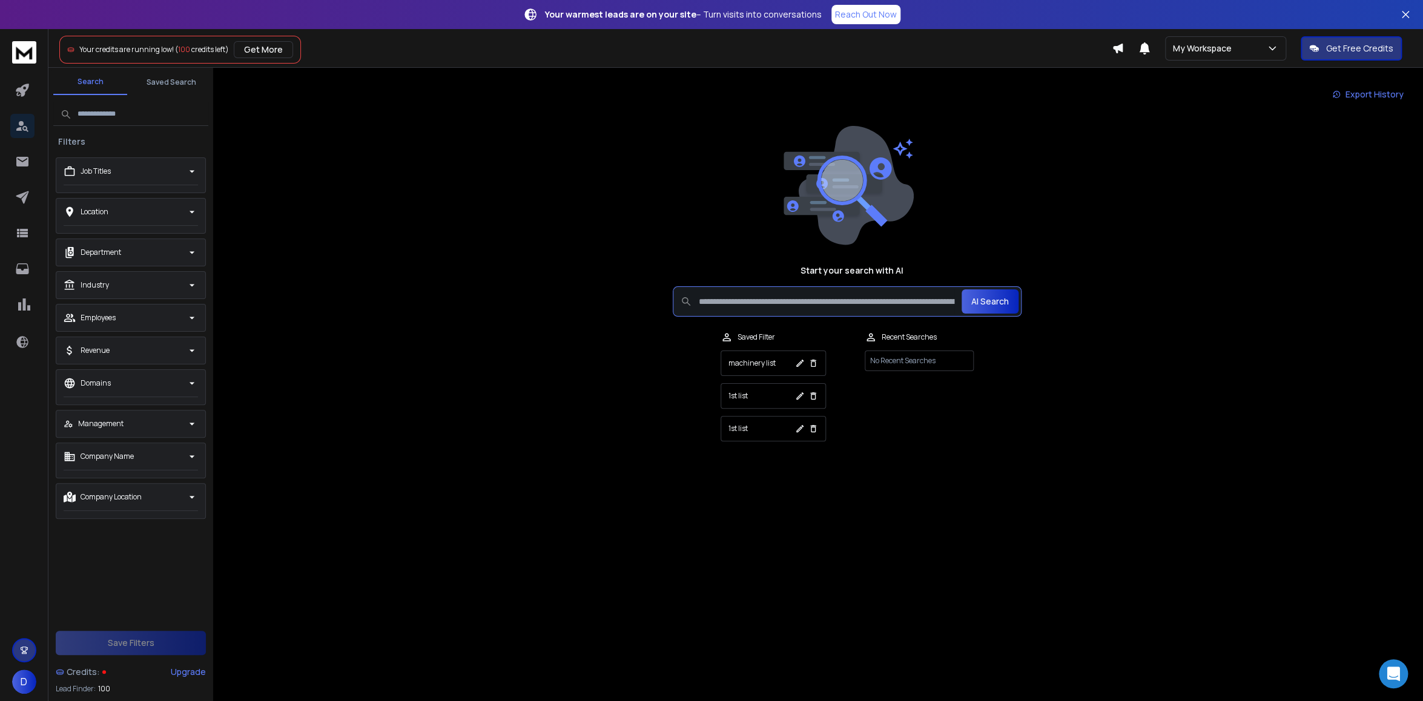
click at [101, 422] on p "Management" at bounding box center [100, 424] width 45 height 10
click at [65, 353] on button "VP-Level" at bounding box center [69, 355] width 10 height 10
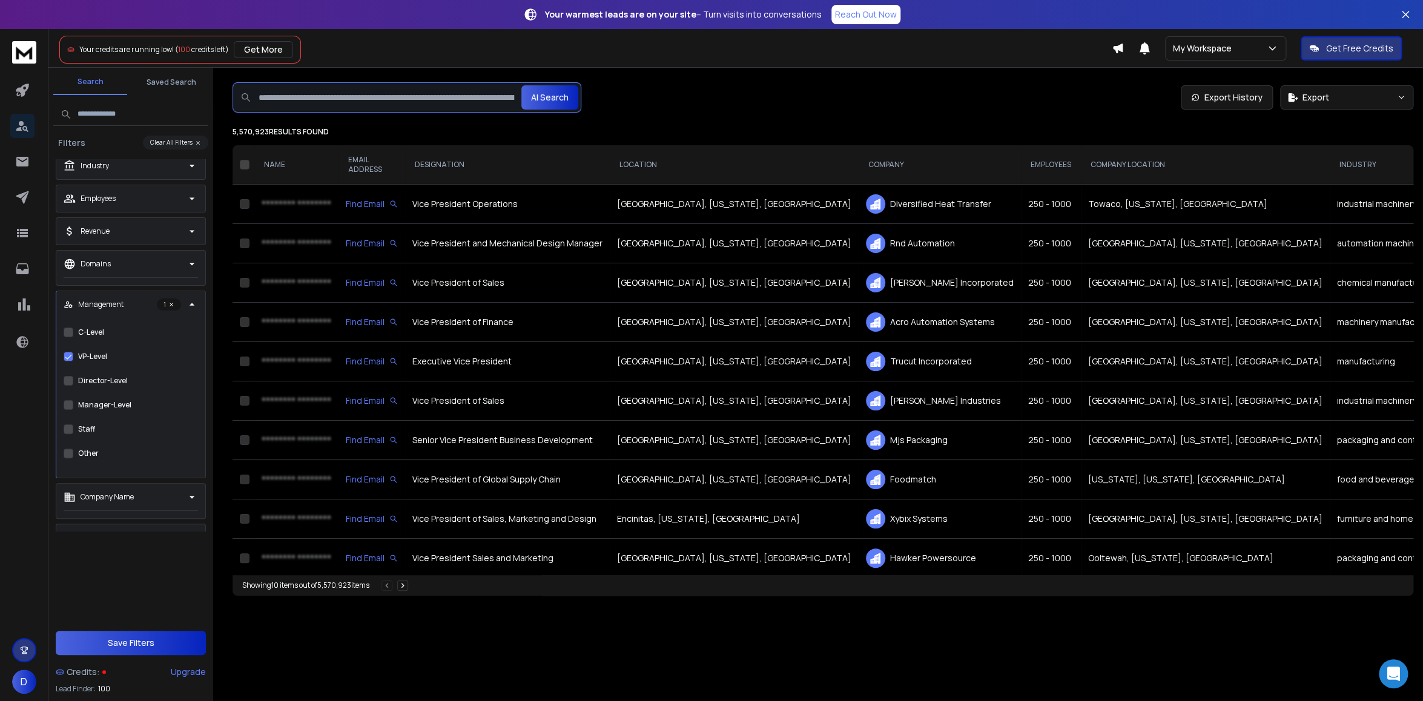
click at [68, 328] on button "C-Level" at bounding box center [69, 333] width 10 height 10
click at [189, 510] on icon at bounding box center [191, 511] width 5 height 2
click at [113, 519] on input at bounding box center [131, 520] width 134 height 24
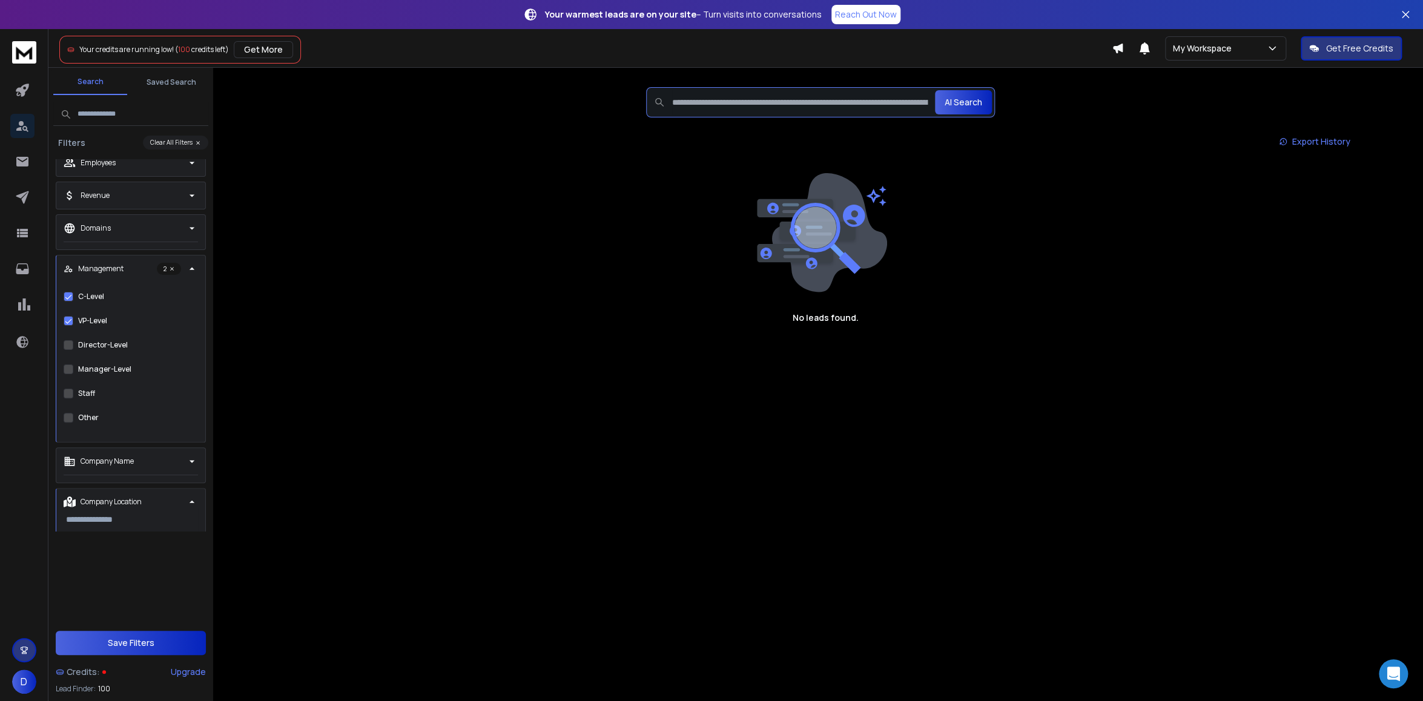
type input "**********"
click at [125, 644] on button "Save Filters" at bounding box center [131, 643] width 150 height 24
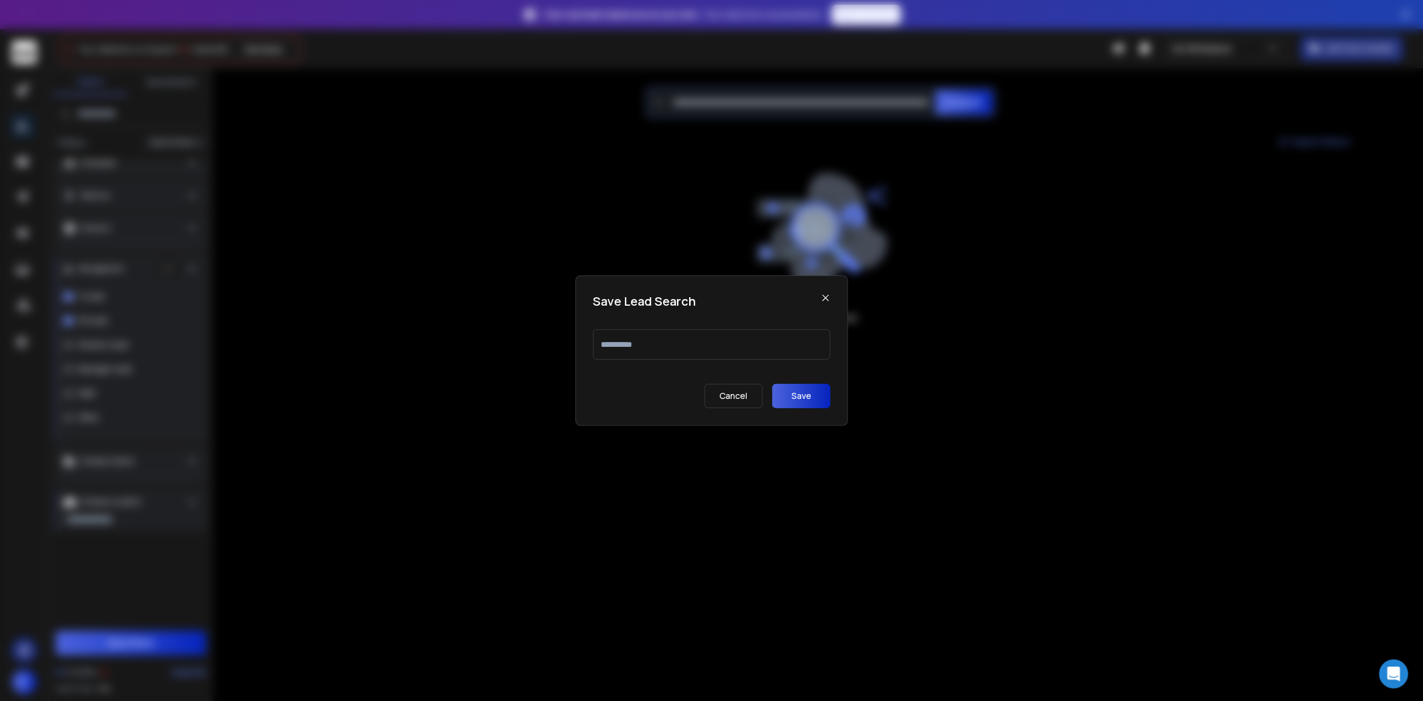
click at [644, 336] on input at bounding box center [711, 344] width 237 height 30
type input "***"
click at [814, 393] on button "Save" at bounding box center [801, 396] width 58 height 24
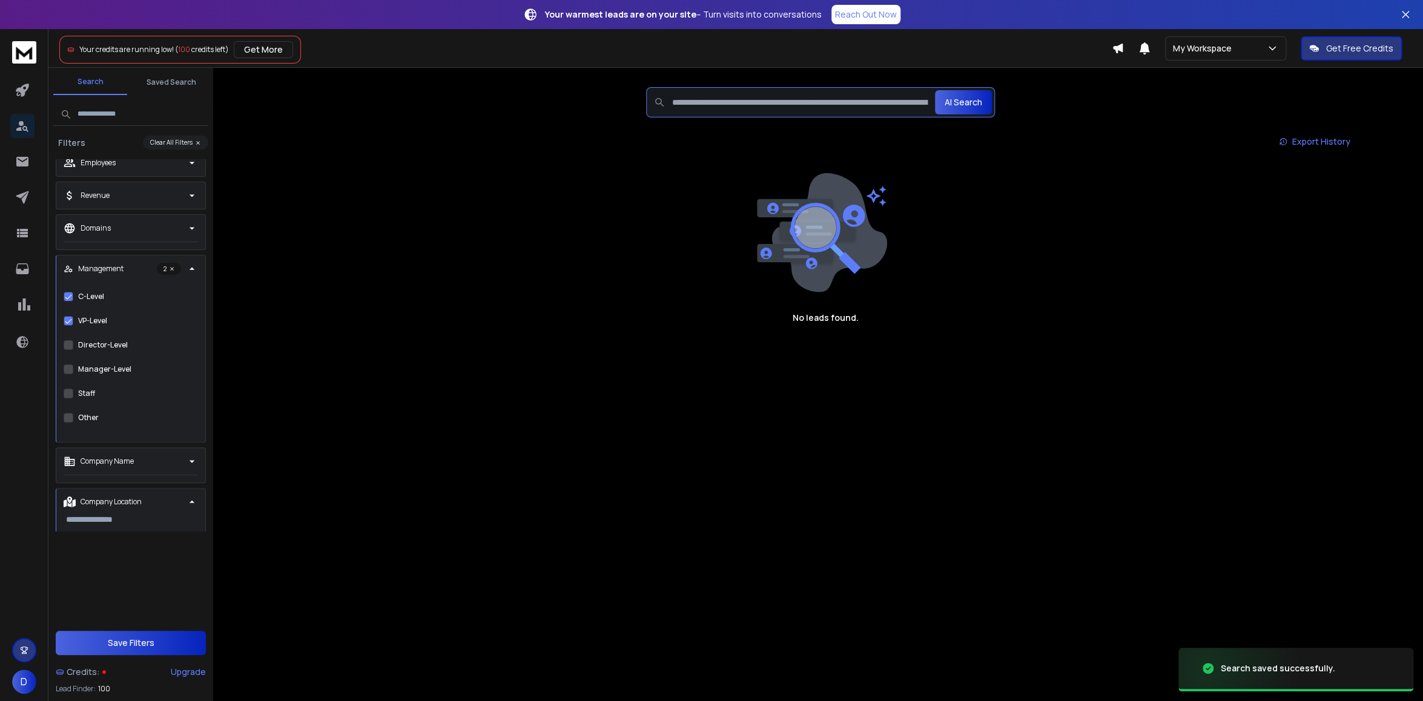
click at [141, 525] on input "**********" at bounding box center [131, 520] width 134 height 24
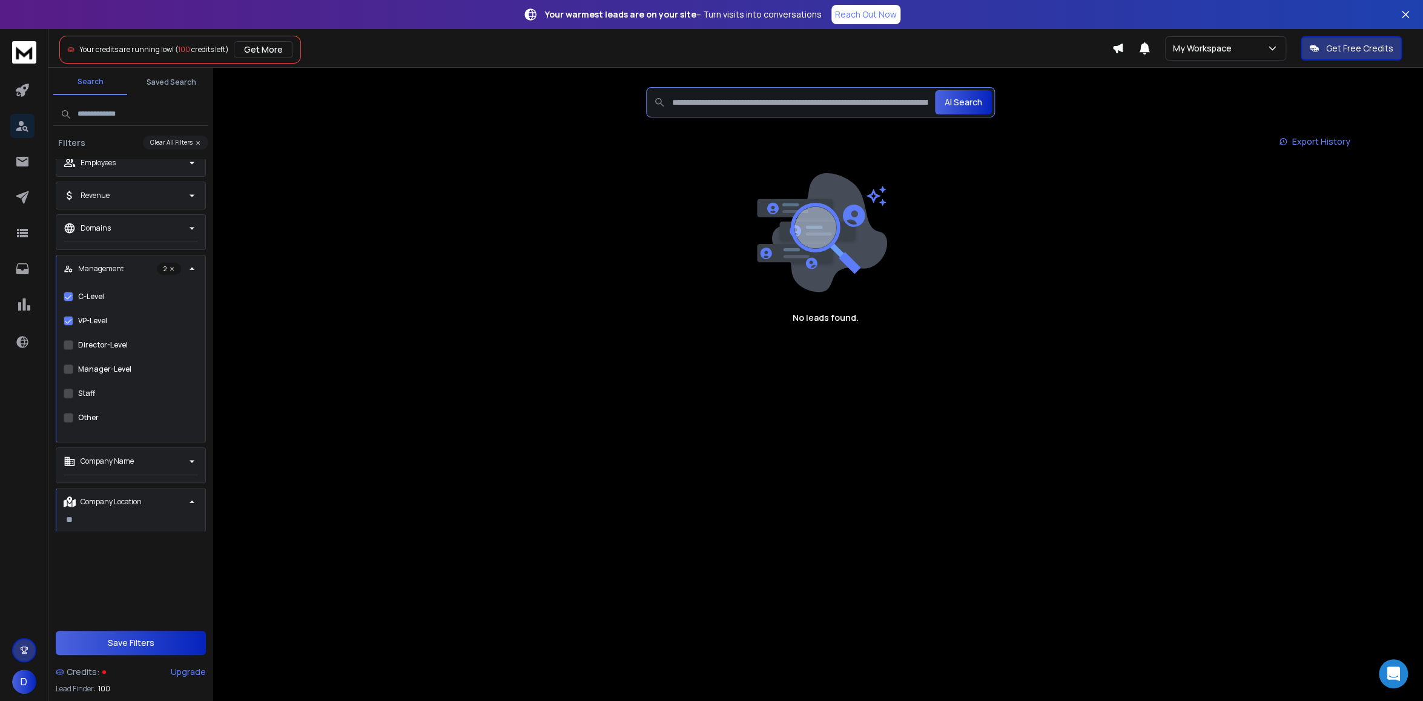
type input "*"
type input "**"
click at [146, 646] on button "Save Filters" at bounding box center [131, 643] width 150 height 24
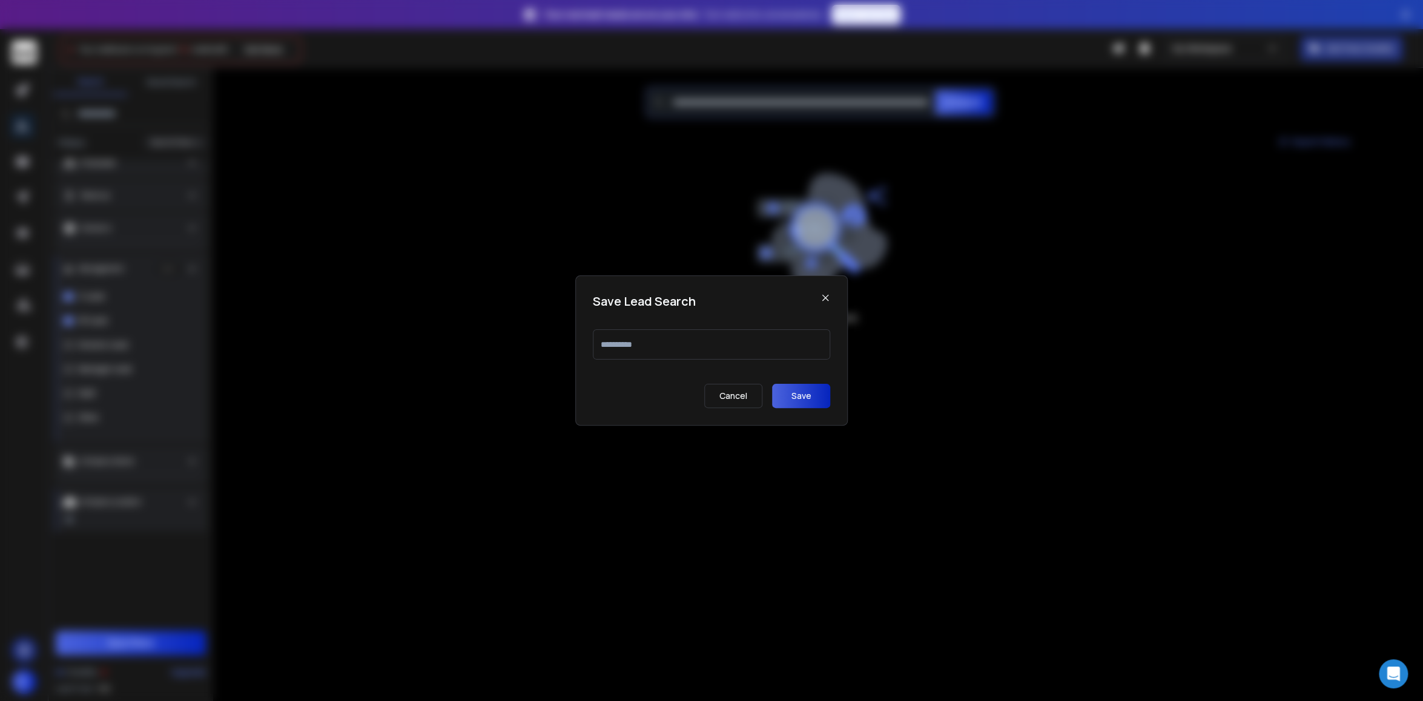
click at [825, 293] on icon at bounding box center [825, 298] width 10 height 10
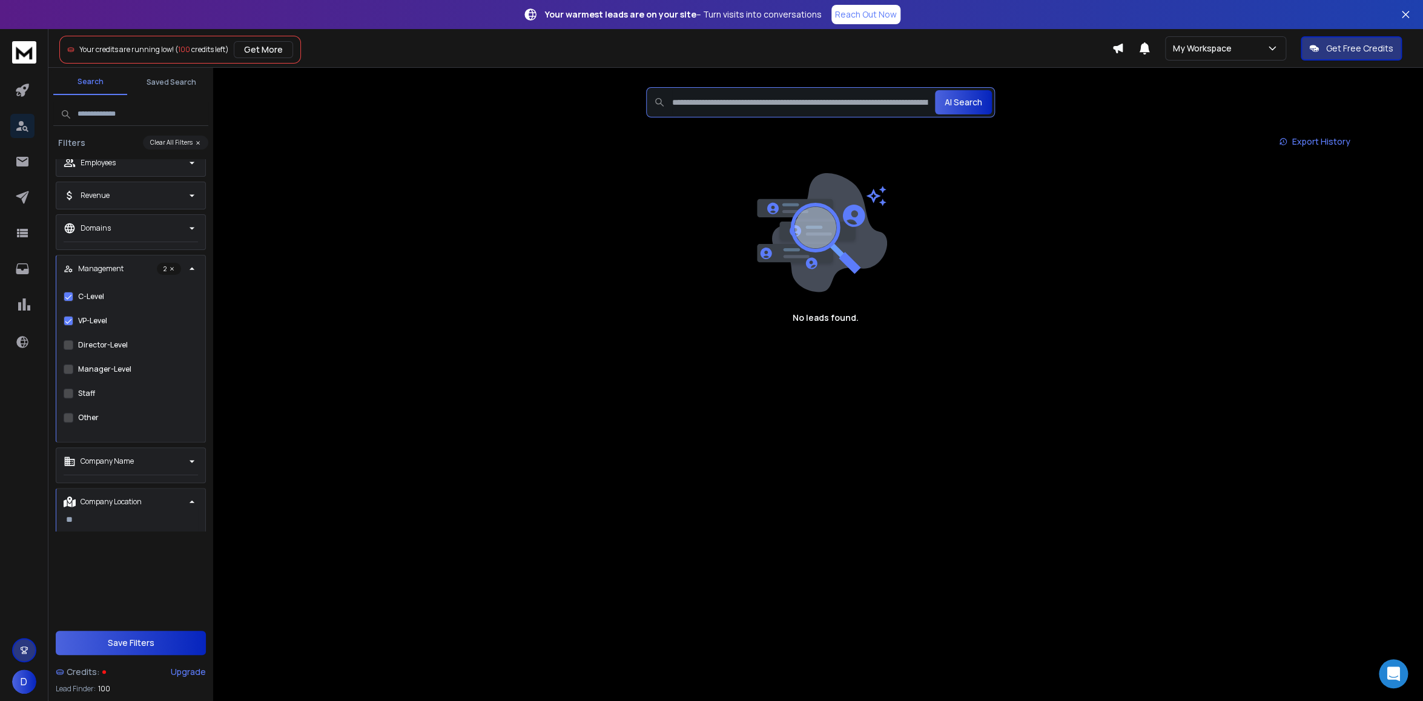
click at [165, 79] on button "Saved Search" at bounding box center [171, 82] width 74 height 24
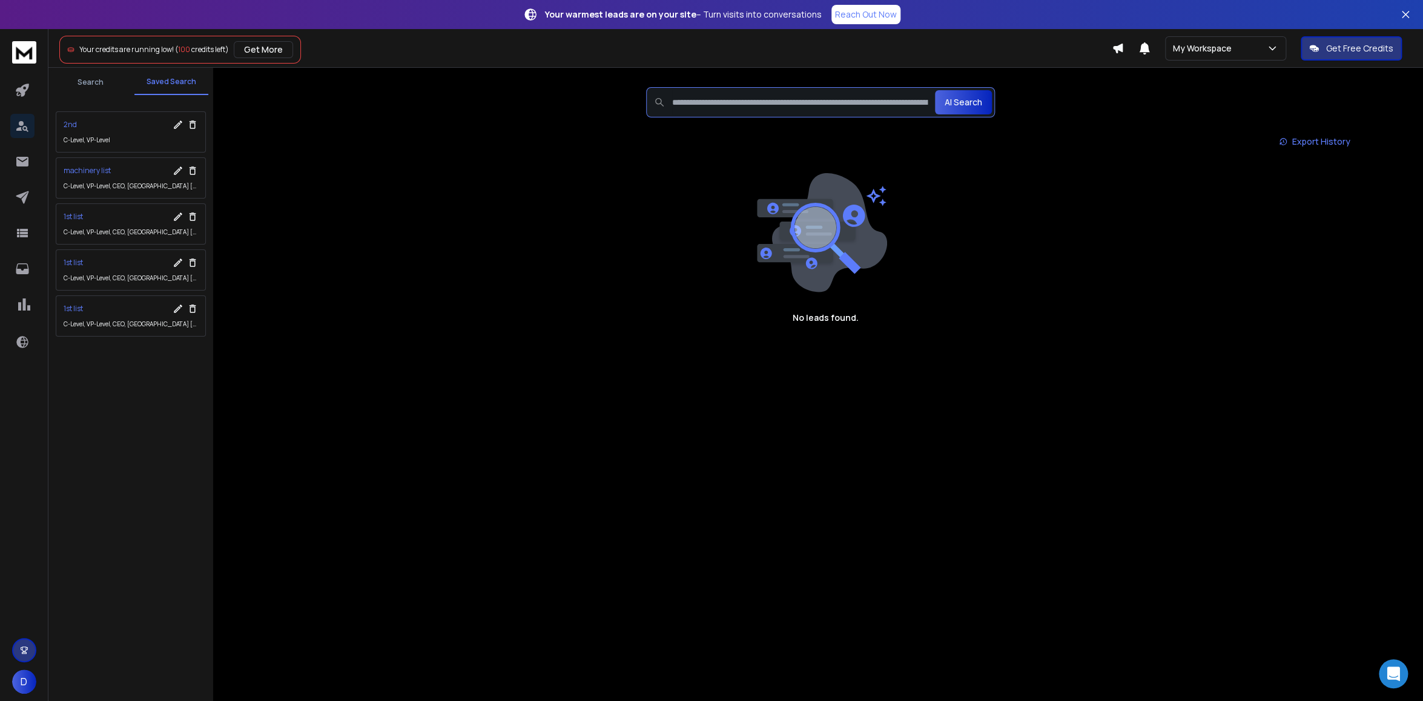
click at [193, 125] on icon at bounding box center [192, 124] width 11 height 11
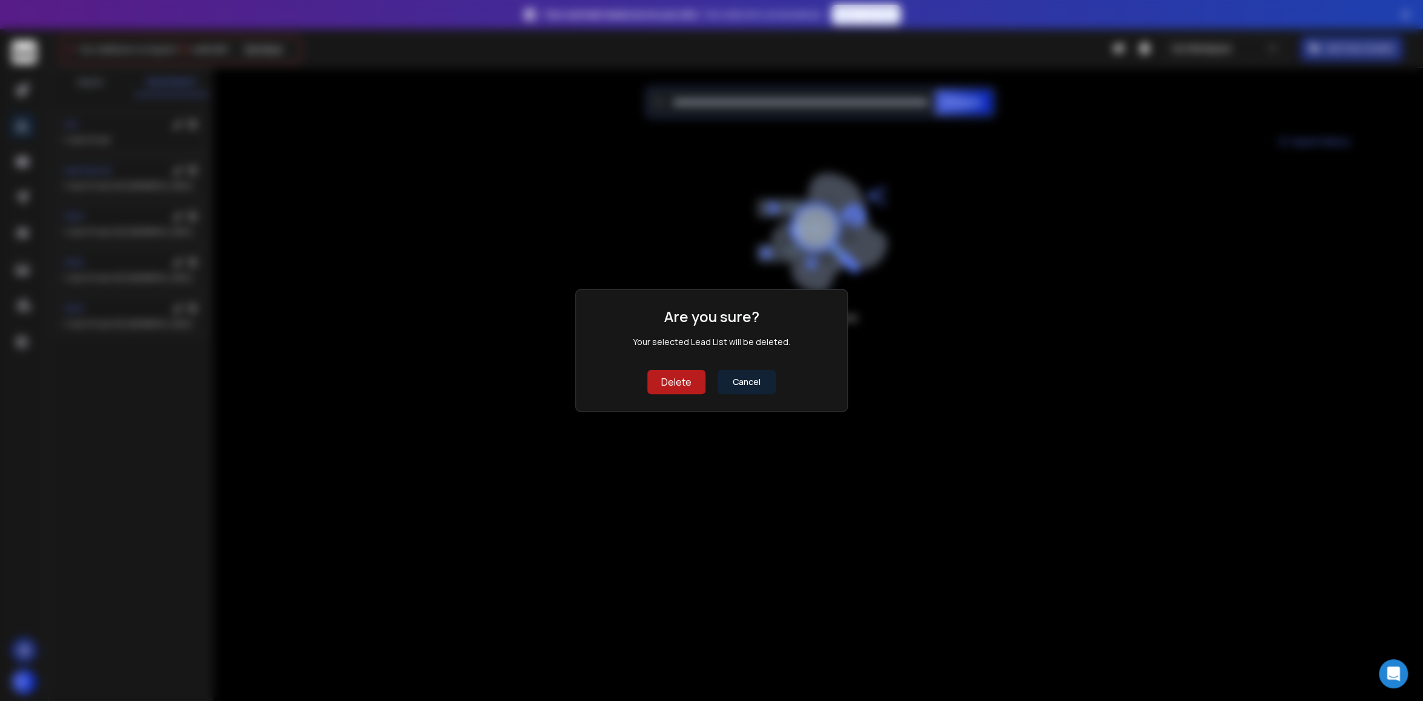
click at [665, 377] on button "Delete" at bounding box center [676, 382] width 58 height 24
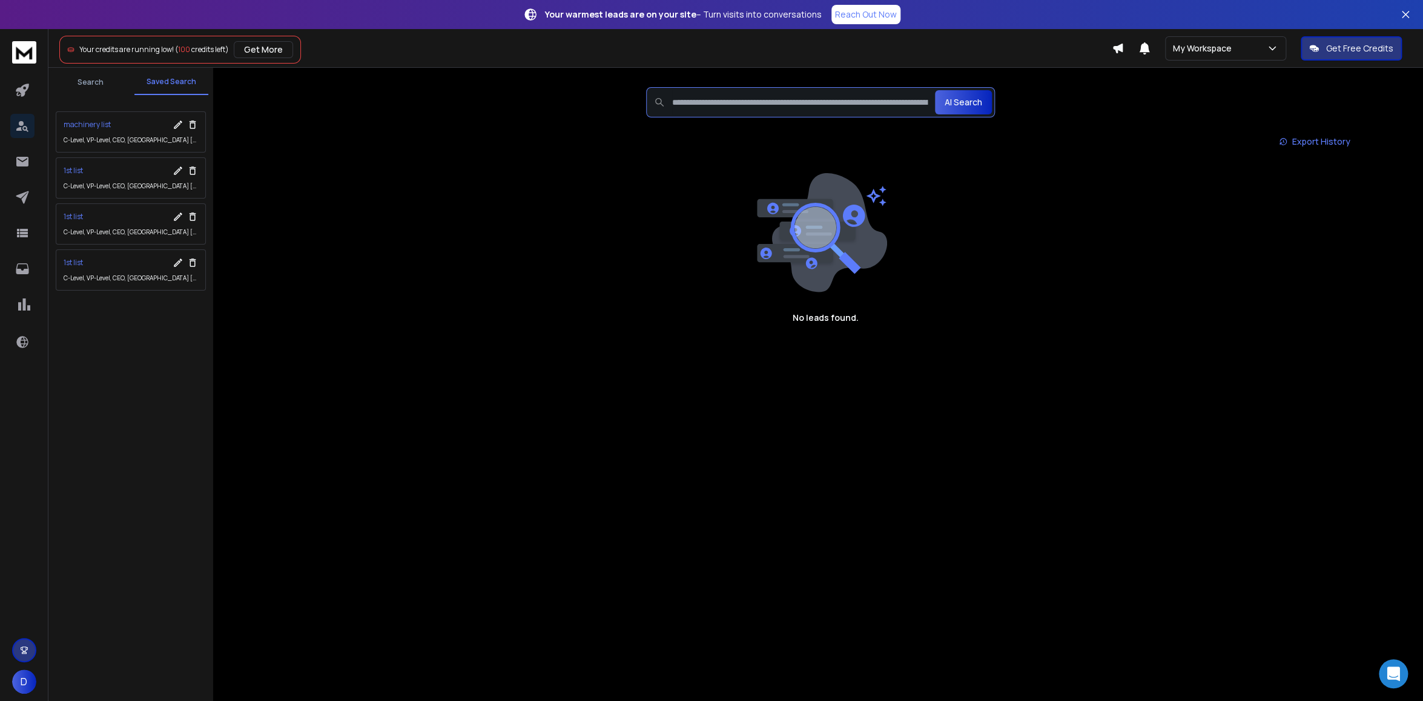
click at [108, 127] on p "machinery list" at bounding box center [87, 125] width 47 height 10
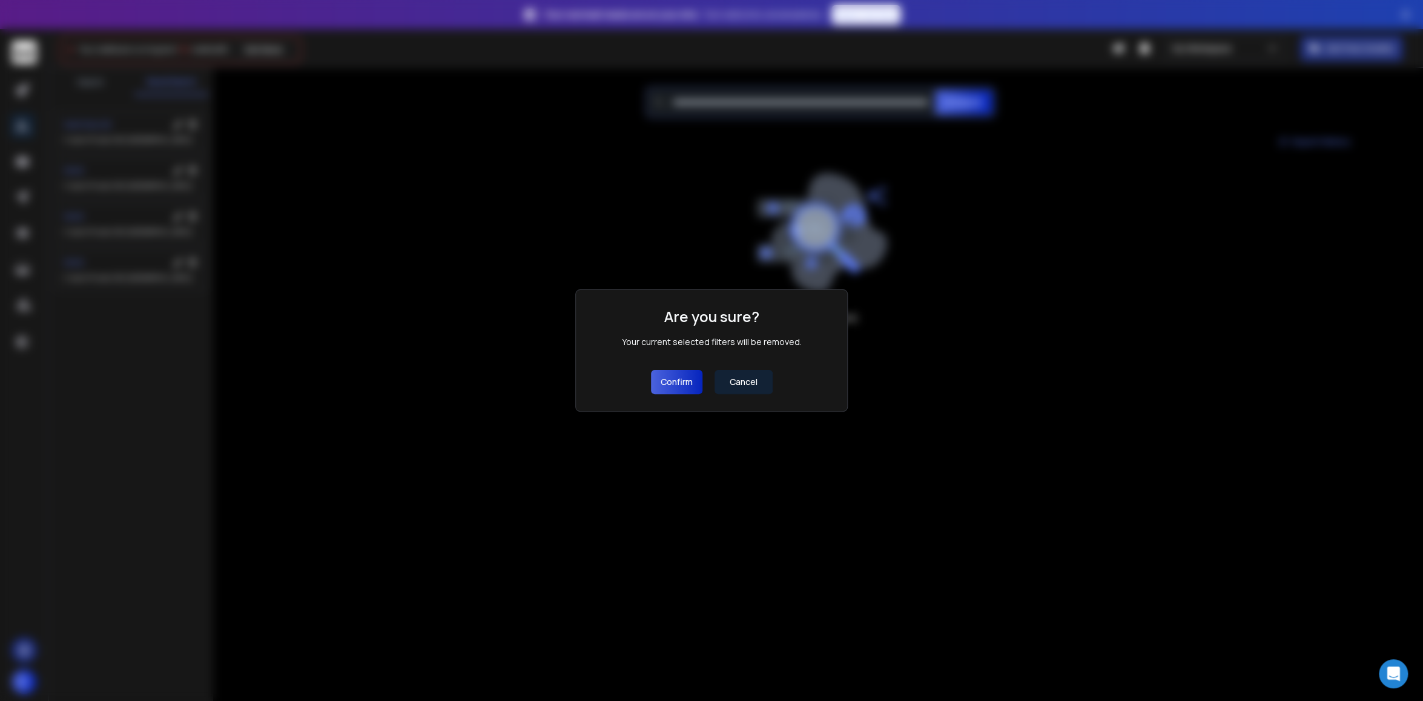
click at [734, 383] on button "Cancel" at bounding box center [743, 382] width 58 height 24
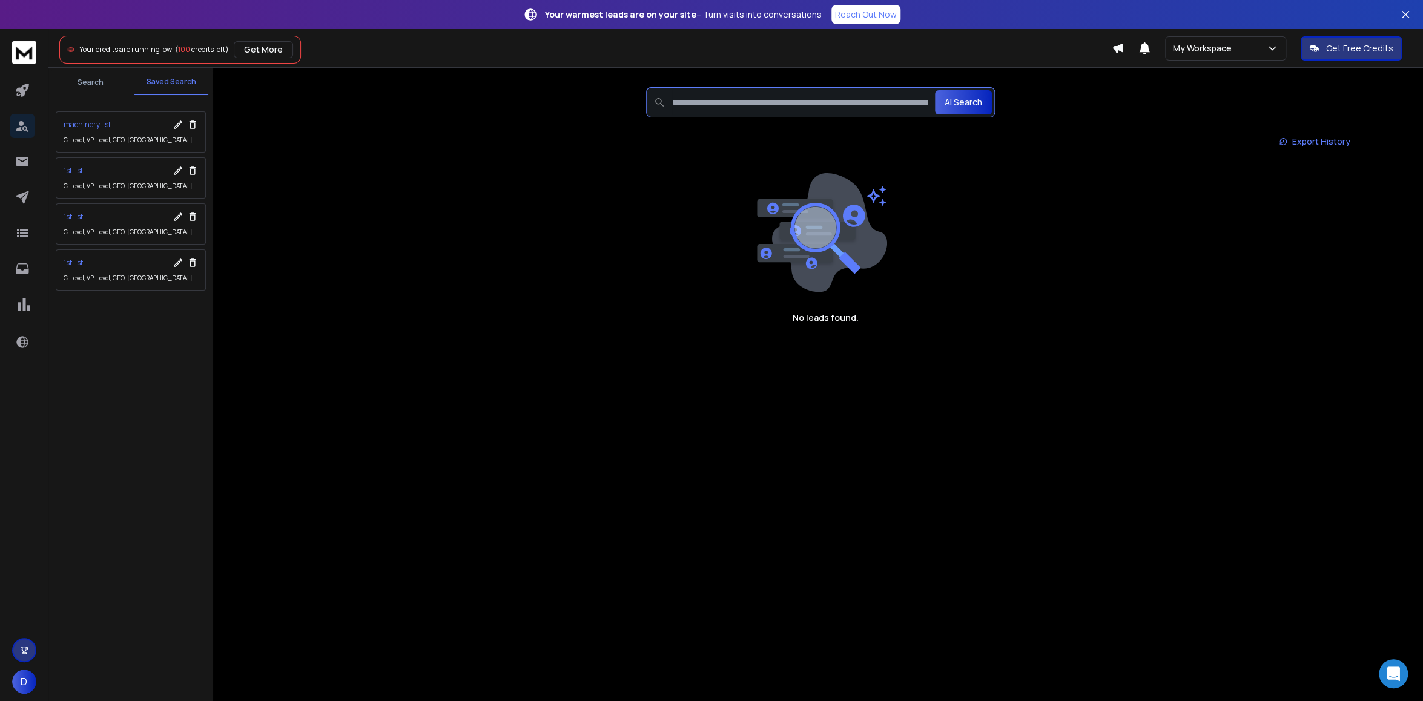
click at [182, 127] on icon at bounding box center [178, 124] width 11 height 11
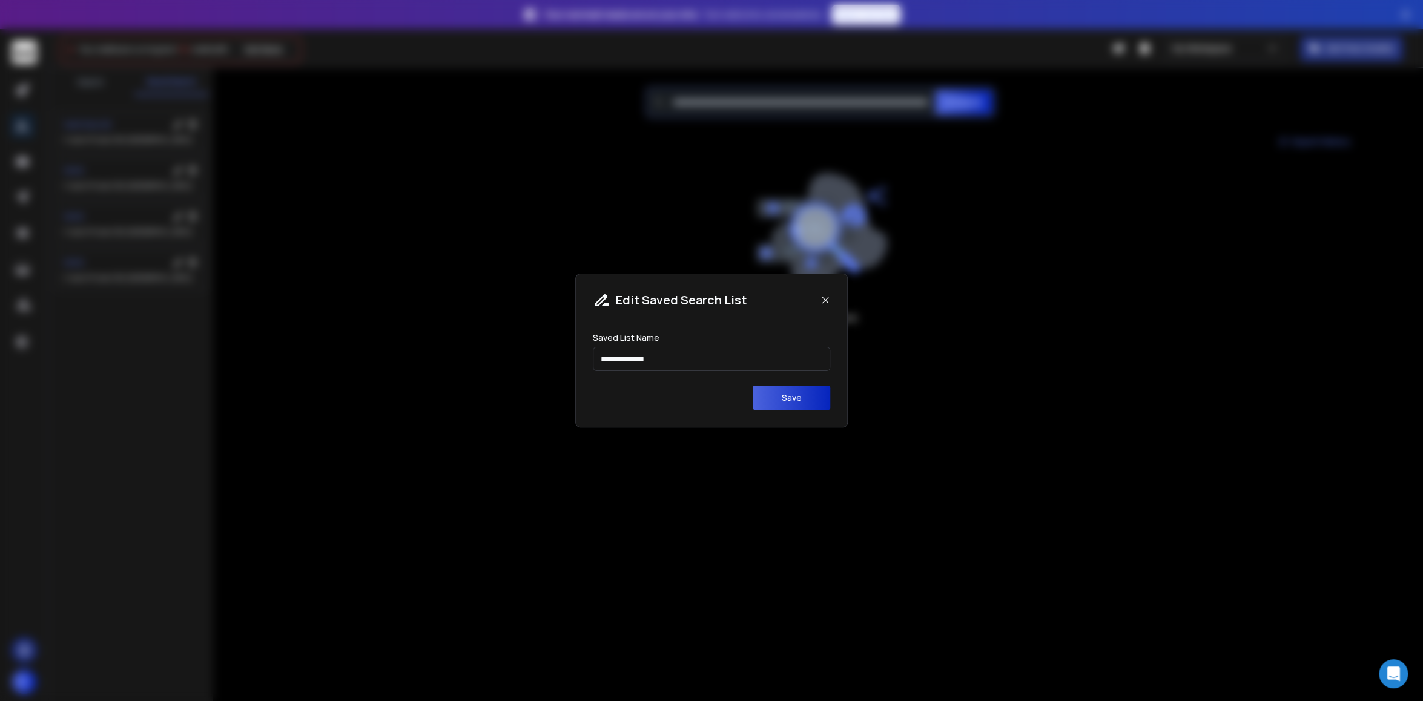
click at [783, 401] on button "Save" at bounding box center [790, 398] width 77 height 24
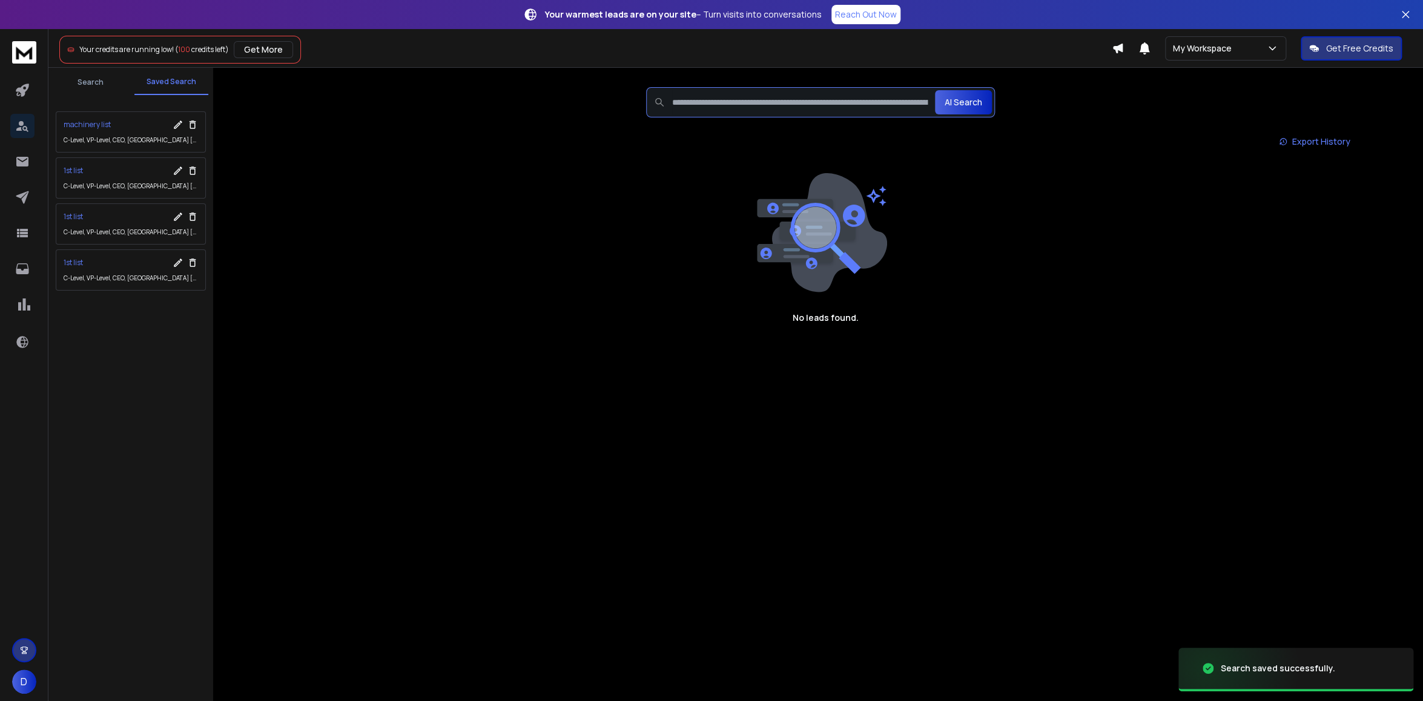
click at [95, 81] on button "Search" at bounding box center [90, 82] width 74 height 24
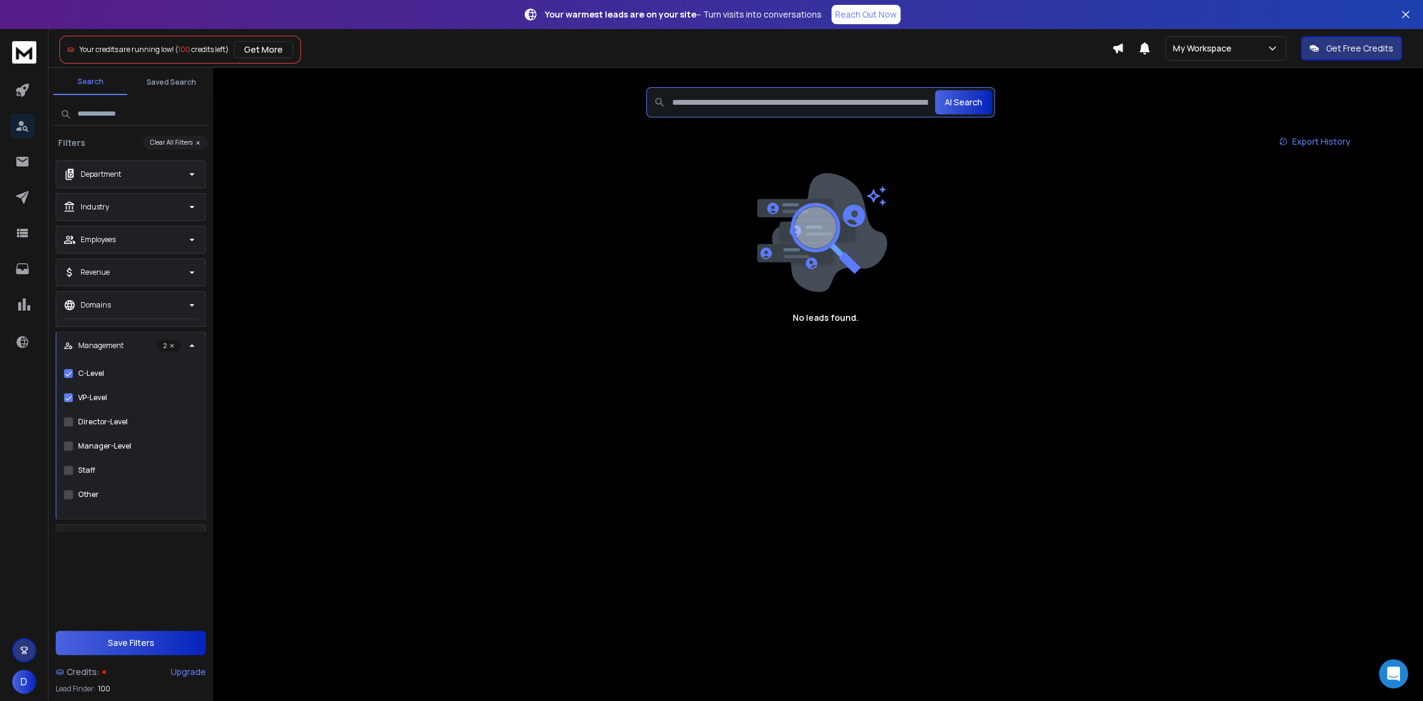
scroll to position [302, 0]
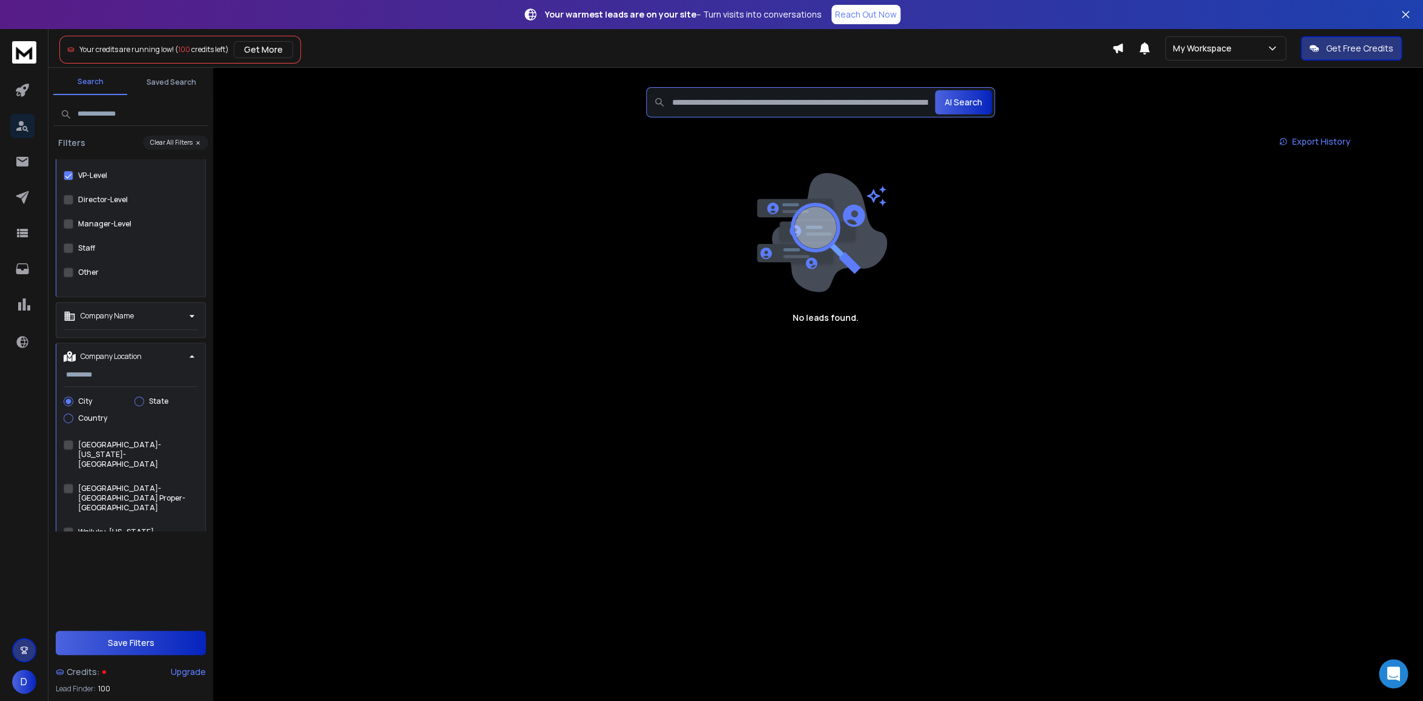
click at [71, 415] on button "Country" at bounding box center [69, 418] width 10 height 10
click at [113, 372] on input at bounding box center [131, 375] width 134 height 24
click at [71, 464] on Kingdom "United Kingdom" at bounding box center [69, 469] width 10 height 10
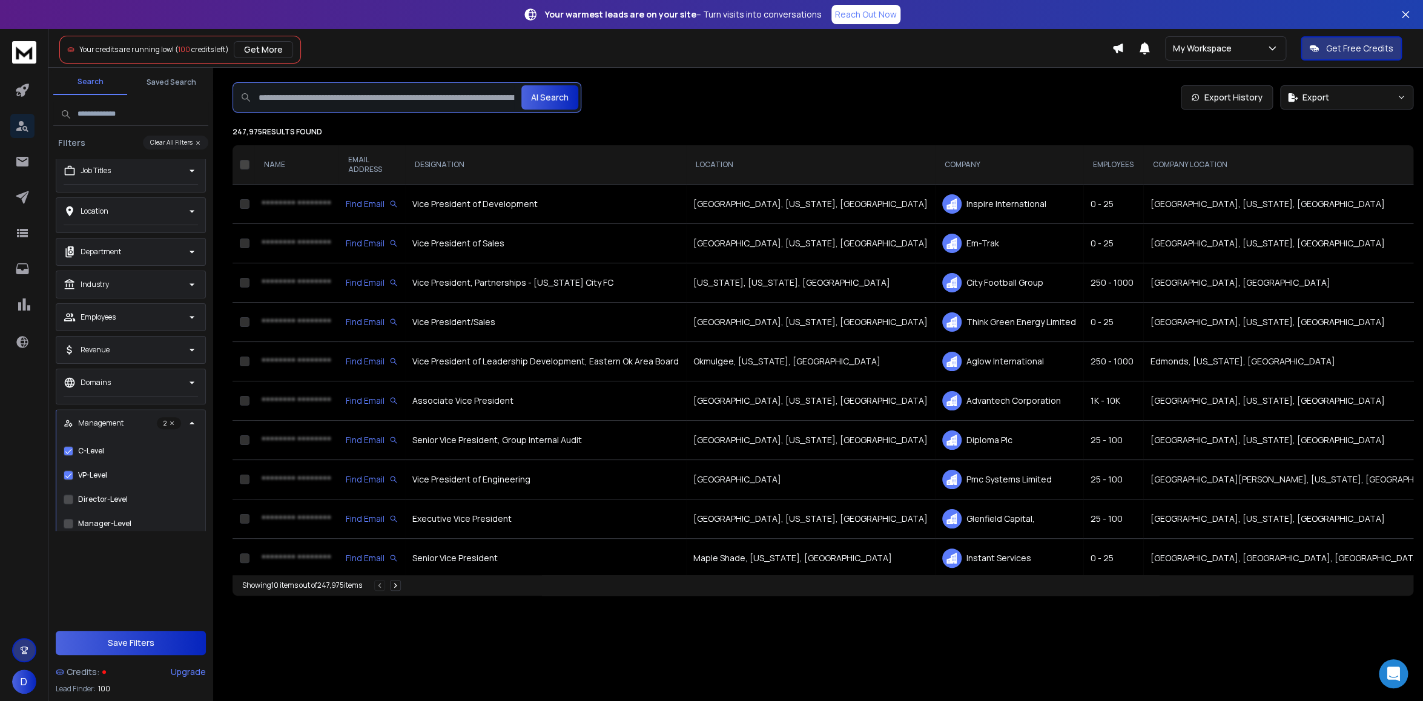
scroll to position [0, 0]
click at [145, 317] on div "Employees" at bounding box center [131, 320] width 134 height 12
click at [71, 392] on 250 "100 - 250" at bounding box center [69, 396] width 10 height 10
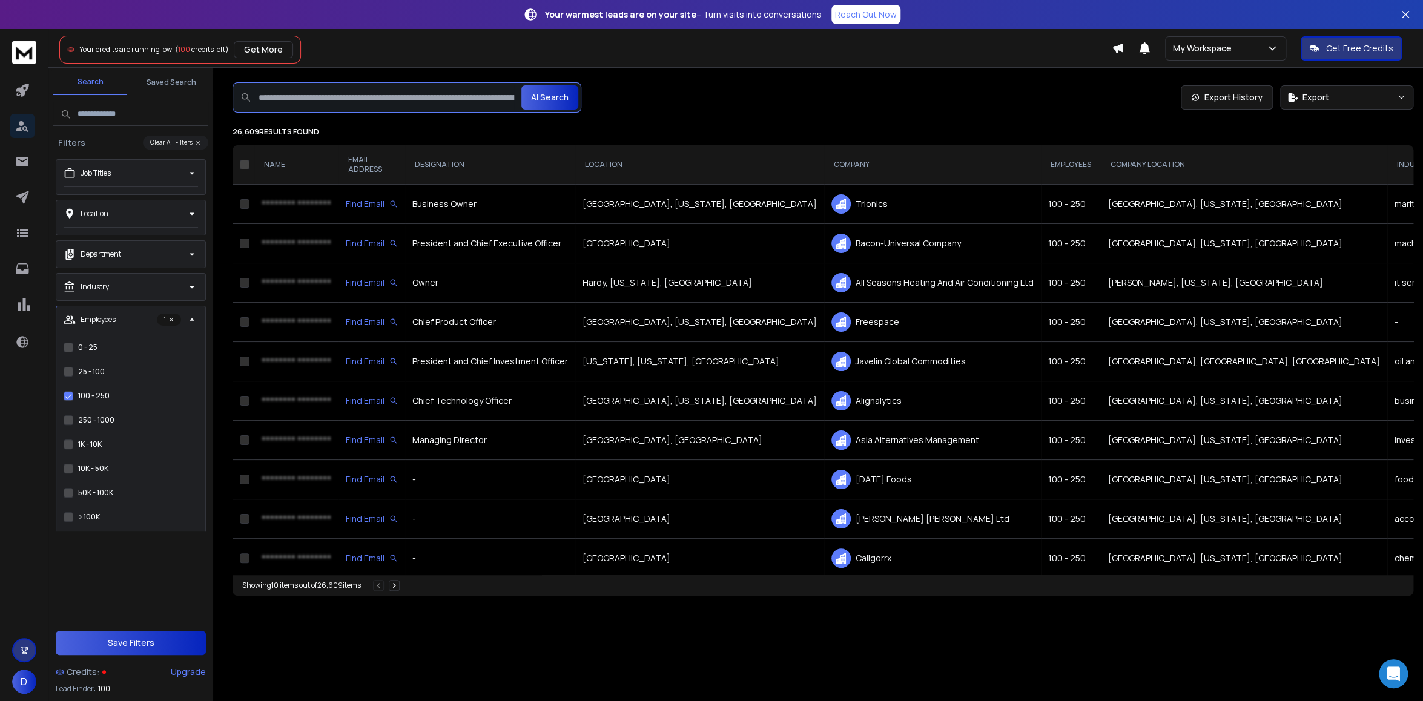
click at [67, 420] on 1000 "250 - 1000" at bounding box center [69, 420] width 10 height 10
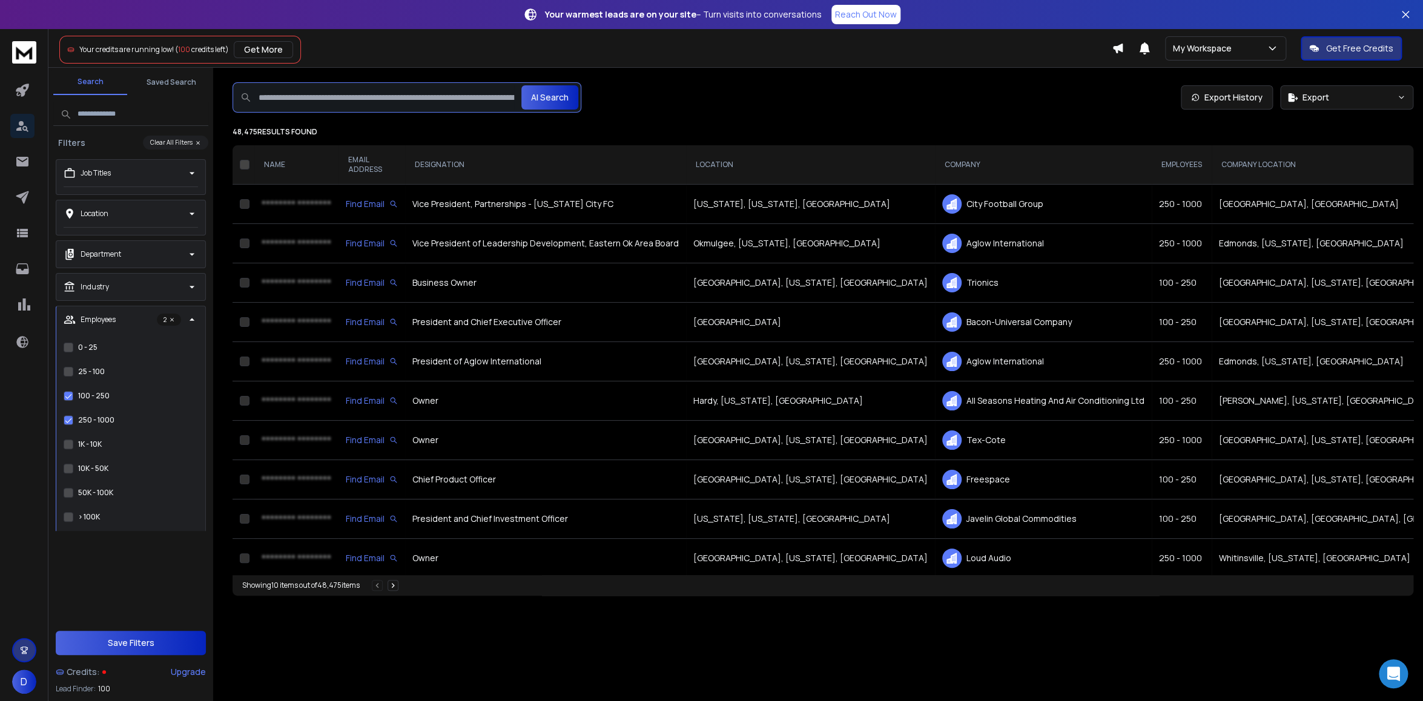
click at [70, 441] on 10K "1K - 10K" at bounding box center [69, 445] width 10 height 10
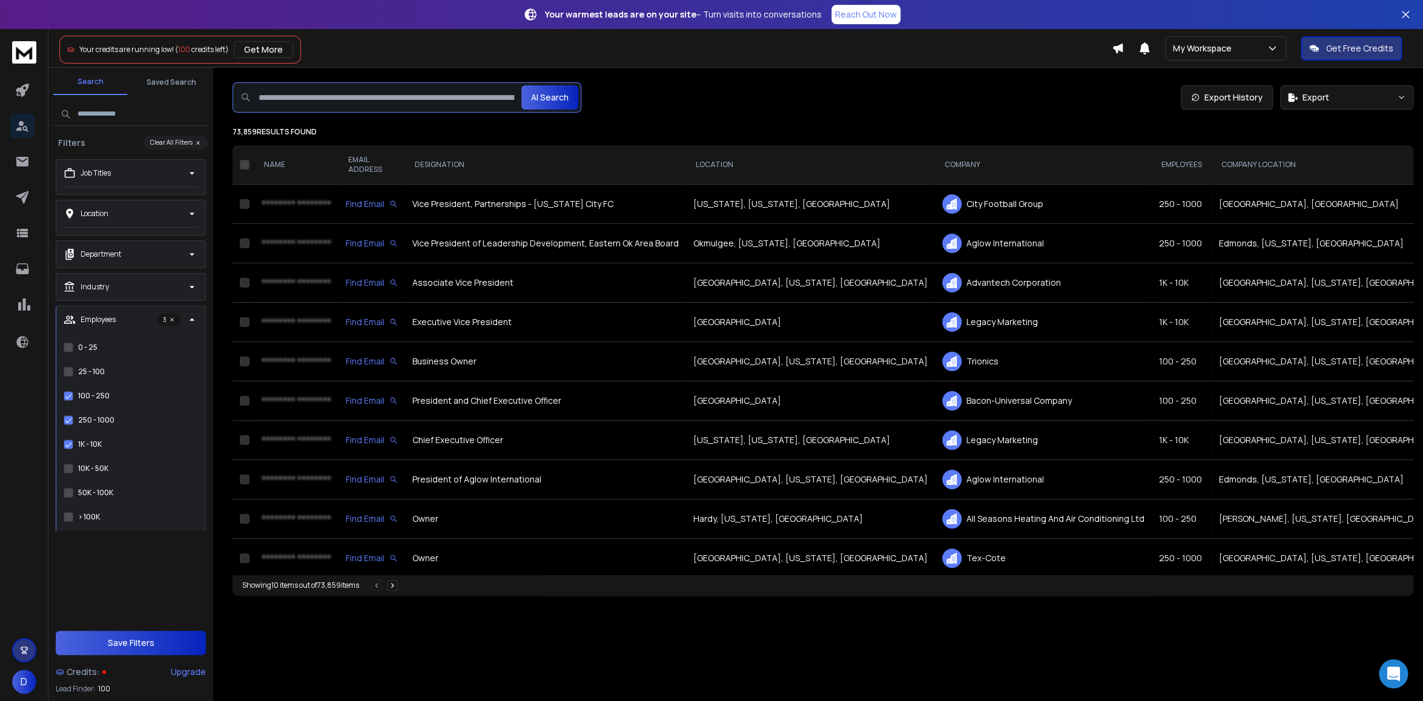
click at [67, 467] on 50K "10K - 50K" at bounding box center [69, 469] width 10 height 10
click at [70, 495] on 100K "50K - 100K" at bounding box center [69, 493] width 10 height 10
click at [66, 516] on 100K "> 100K" at bounding box center [69, 517] width 10 height 10
click at [114, 285] on div "Industry" at bounding box center [131, 287] width 134 height 12
click at [68, 338] on Services "Business Services" at bounding box center [69, 339] width 10 height 10
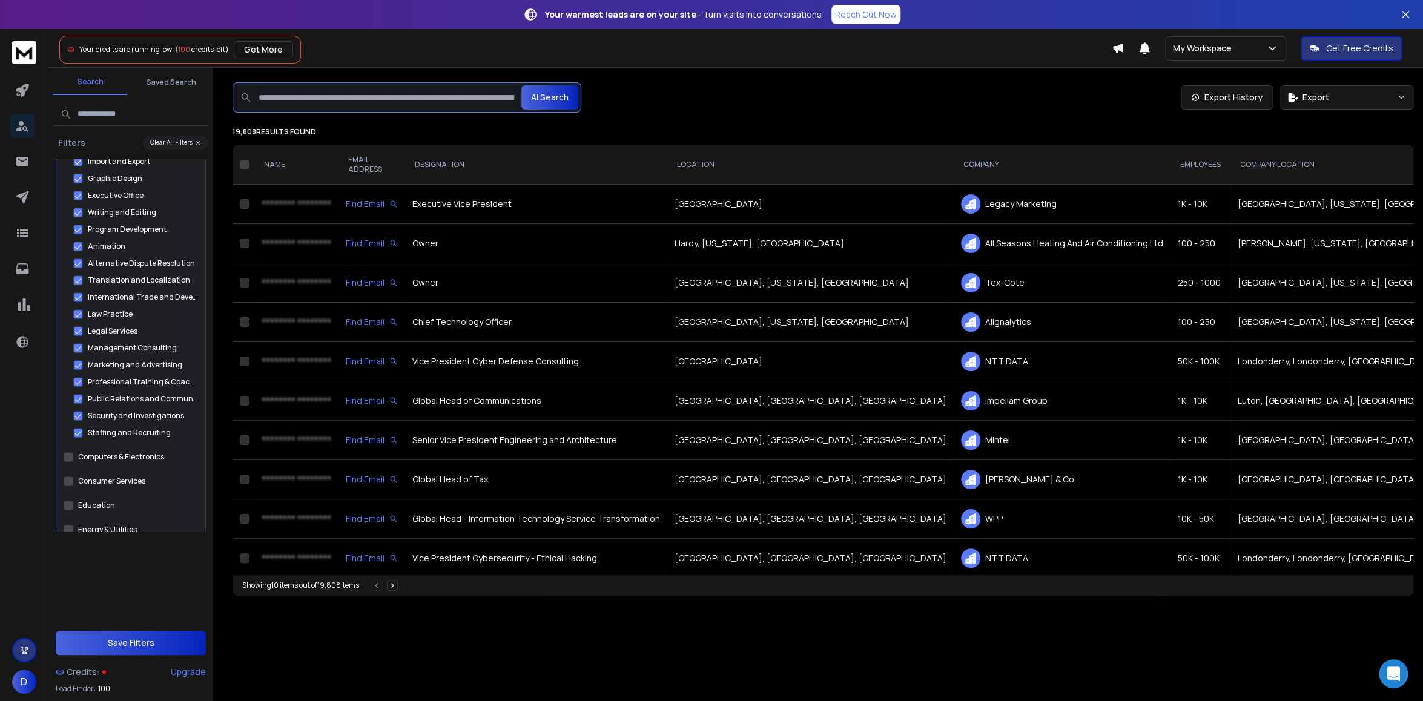
scroll to position [363, 0]
click at [76, 433] on Recruiting "Staffing and Recruiting" at bounding box center [78, 434] width 10 height 10
click at [78, 415] on Investigations "Security and Investigations" at bounding box center [78, 417] width 10 height 10
click at [75, 378] on Coaching "Professional Training & Coaching" at bounding box center [78, 383] width 10 height 10
click at [79, 293] on Development "International Trade and Development" at bounding box center [78, 298] width 10 height 10
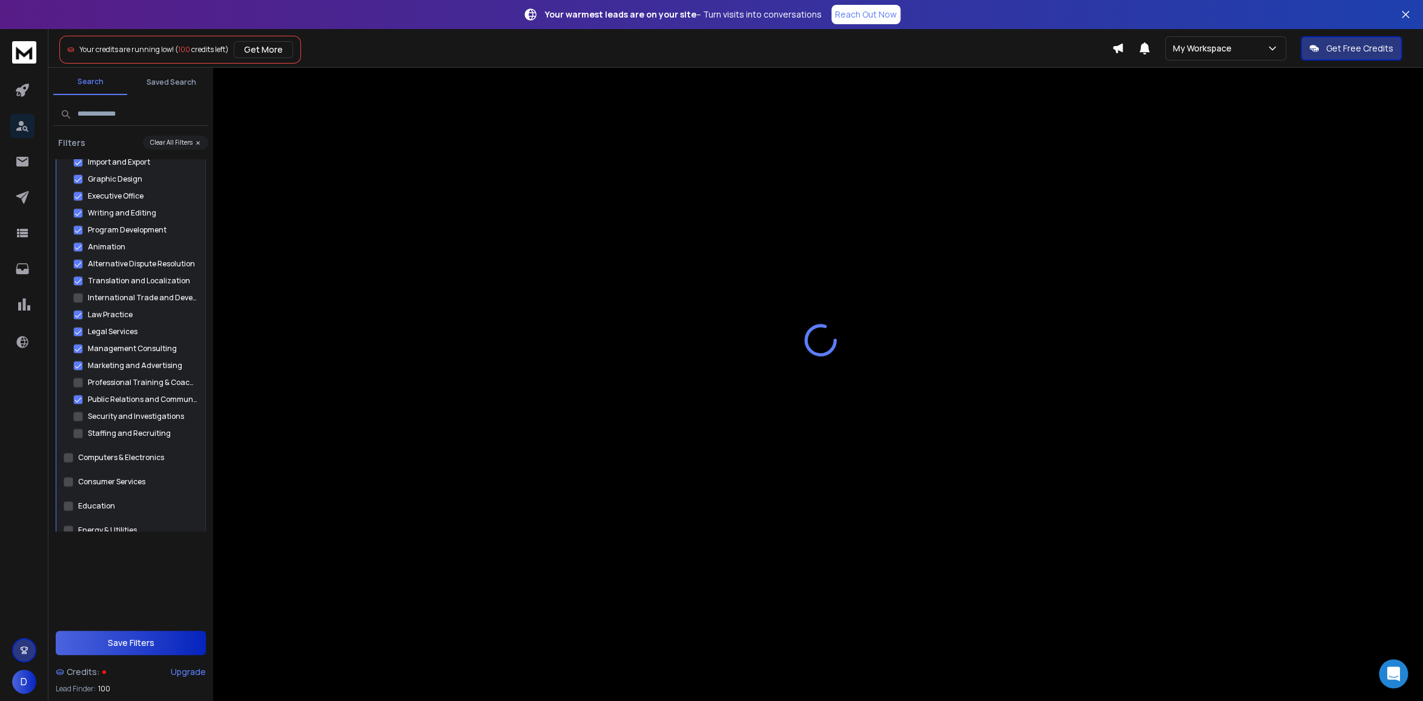
click at [79, 273] on div "Design Events Services Human Resources Environmental Services Market Research B…" at bounding box center [135, 213] width 125 height 450
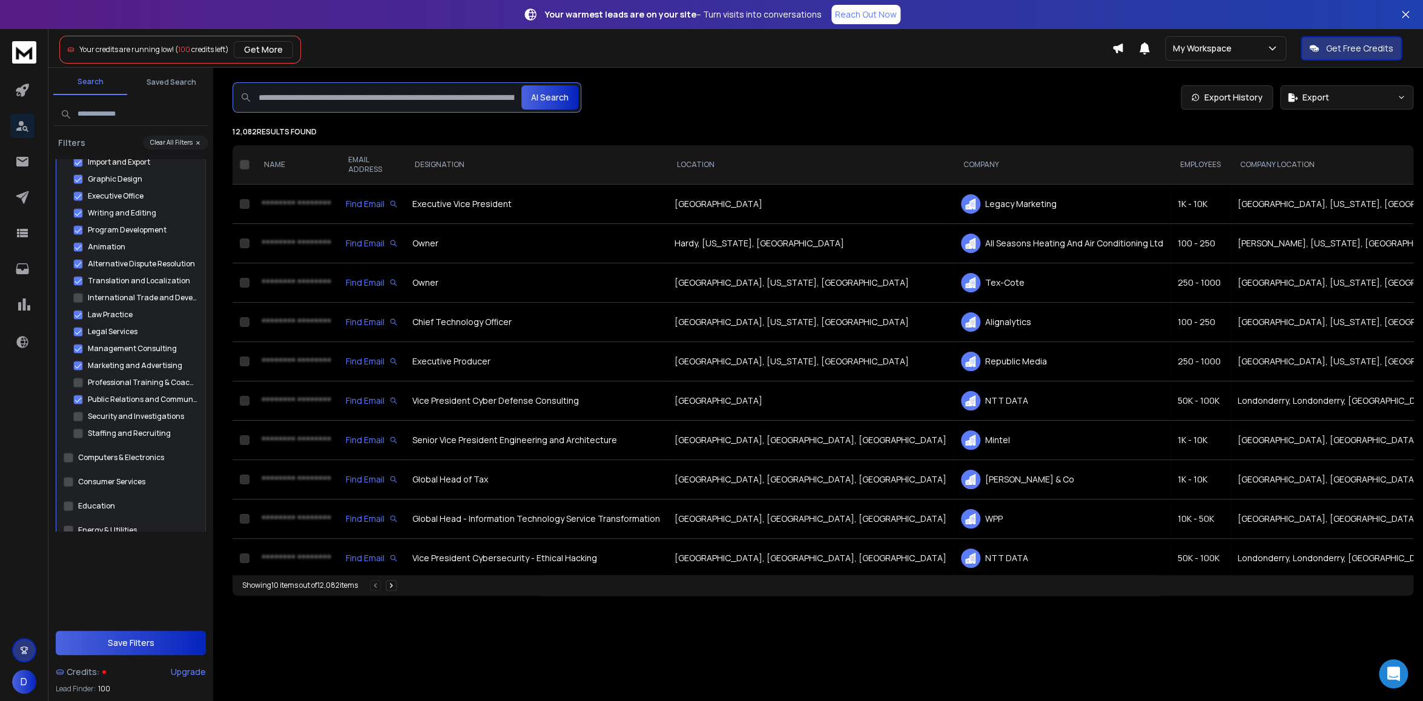
click at [79, 261] on Resolution "Alternative Dispute Resolution" at bounding box center [78, 264] width 10 height 10
click at [81, 246] on button "Animation" at bounding box center [78, 247] width 10 height 10
click at [81, 229] on Development "Program Development" at bounding box center [78, 230] width 10 height 10
click at [80, 212] on Editing "Writing and Editing" at bounding box center [78, 213] width 10 height 10
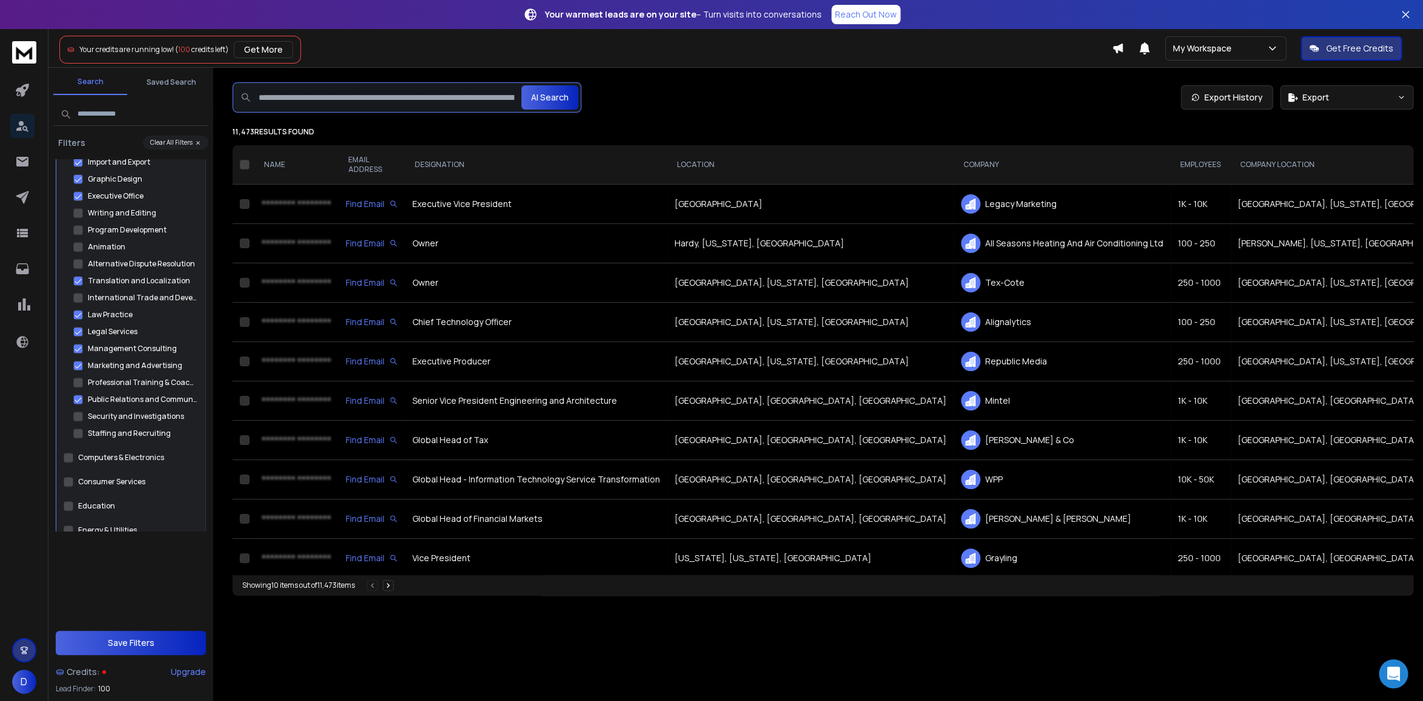
click at [80, 195] on Office "Executive Office" at bounding box center [78, 196] width 10 height 10
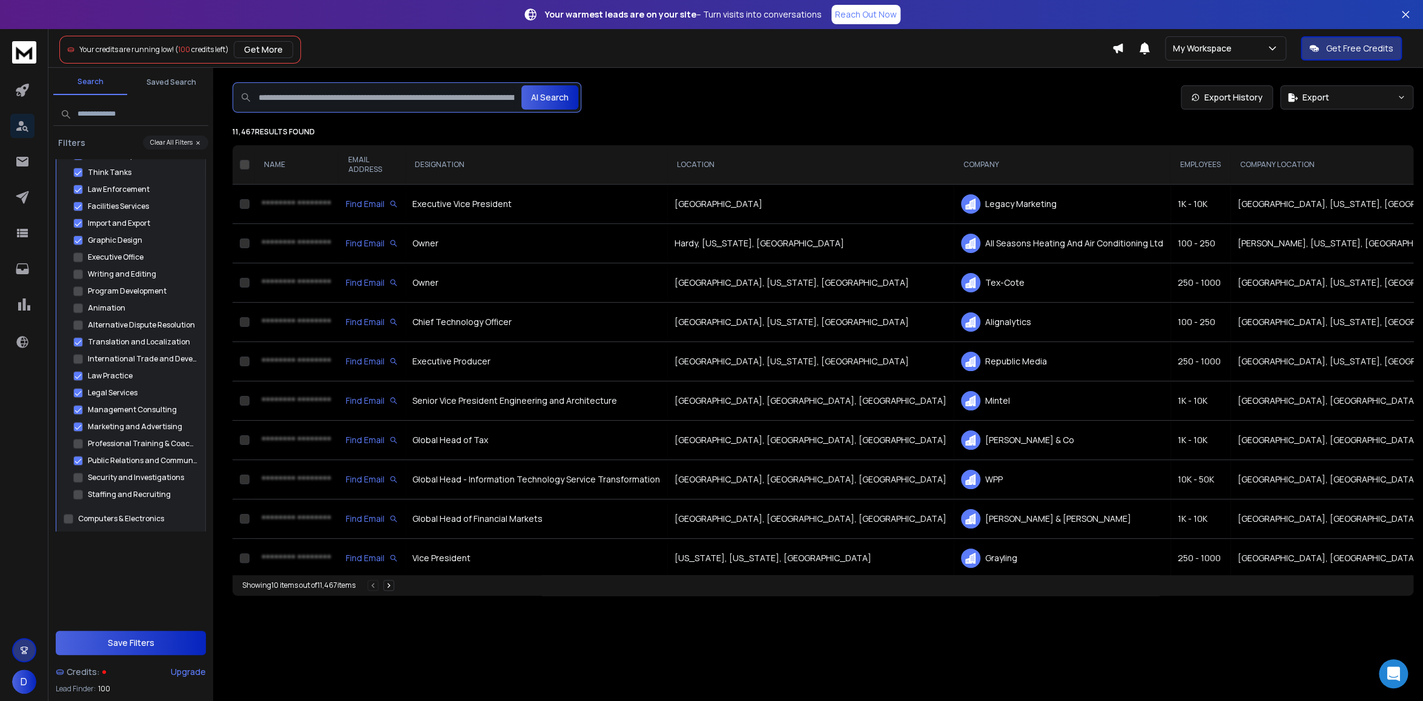
click at [76, 237] on Design "Graphic Design" at bounding box center [78, 240] width 10 height 10
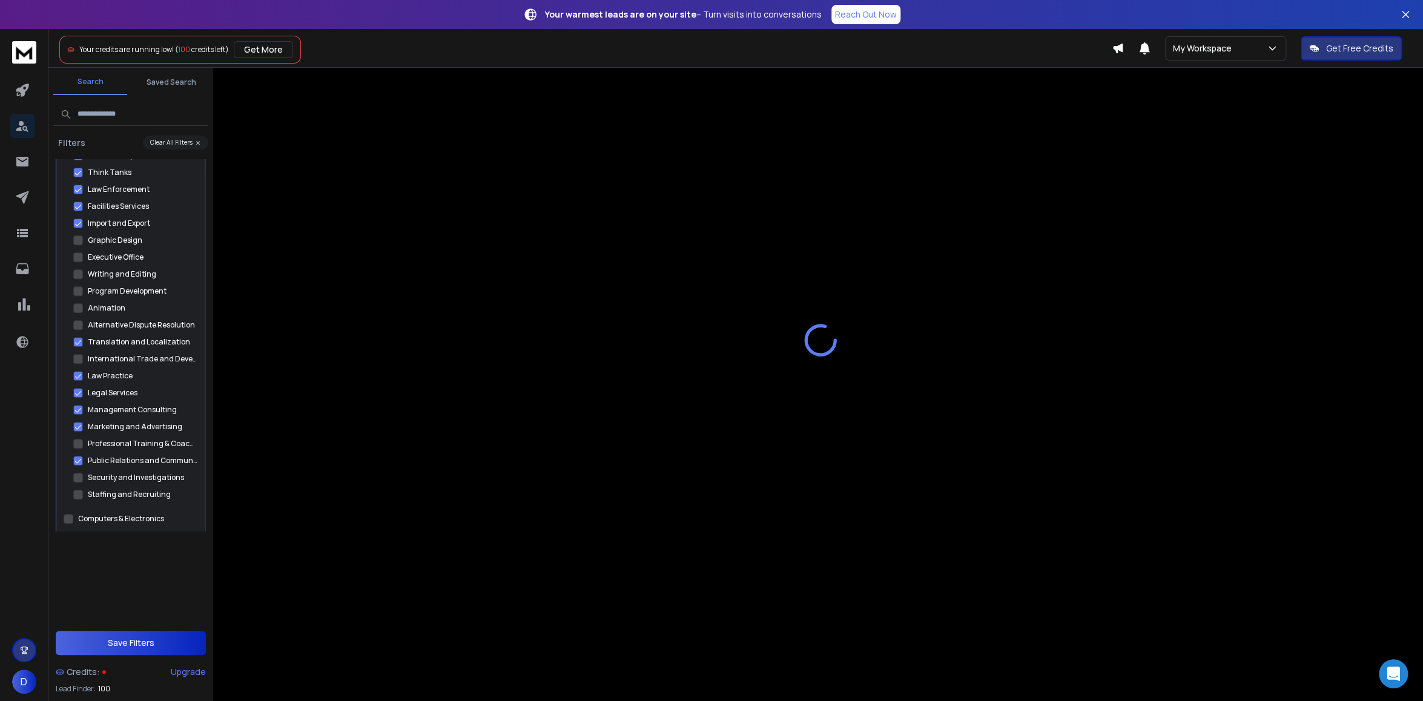
click at [77, 222] on Export "Import and Export" at bounding box center [78, 224] width 10 height 10
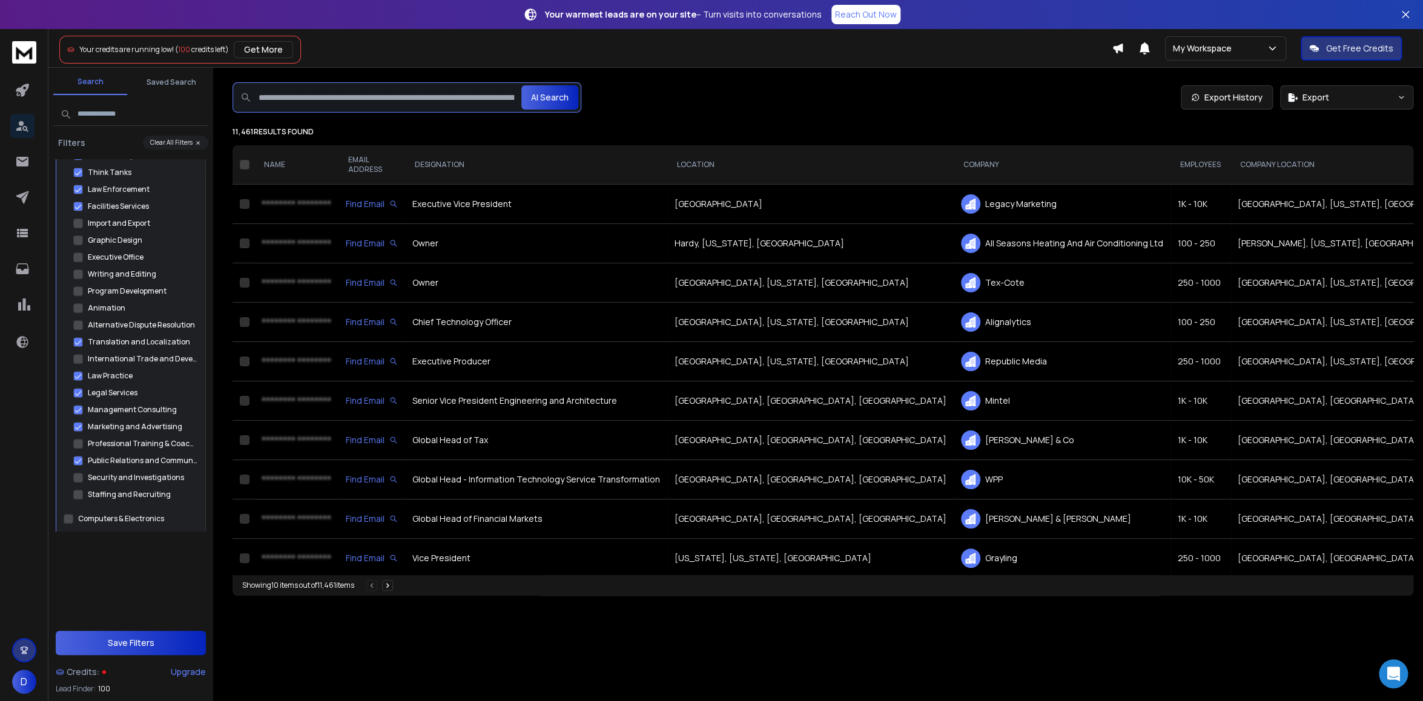
drag, startPoint x: 79, startPoint y: 205, endPoint x: 79, endPoint y: 196, distance: 9.1
click at [79, 203] on Services "Facilities Services" at bounding box center [78, 207] width 10 height 10
drag, startPoint x: 79, startPoint y: 188, endPoint x: 81, endPoint y: 181, distance: 7.4
click at [79, 187] on Enforcement "Law Enforcement" at bounding box center [78, 190] width 10 height 10
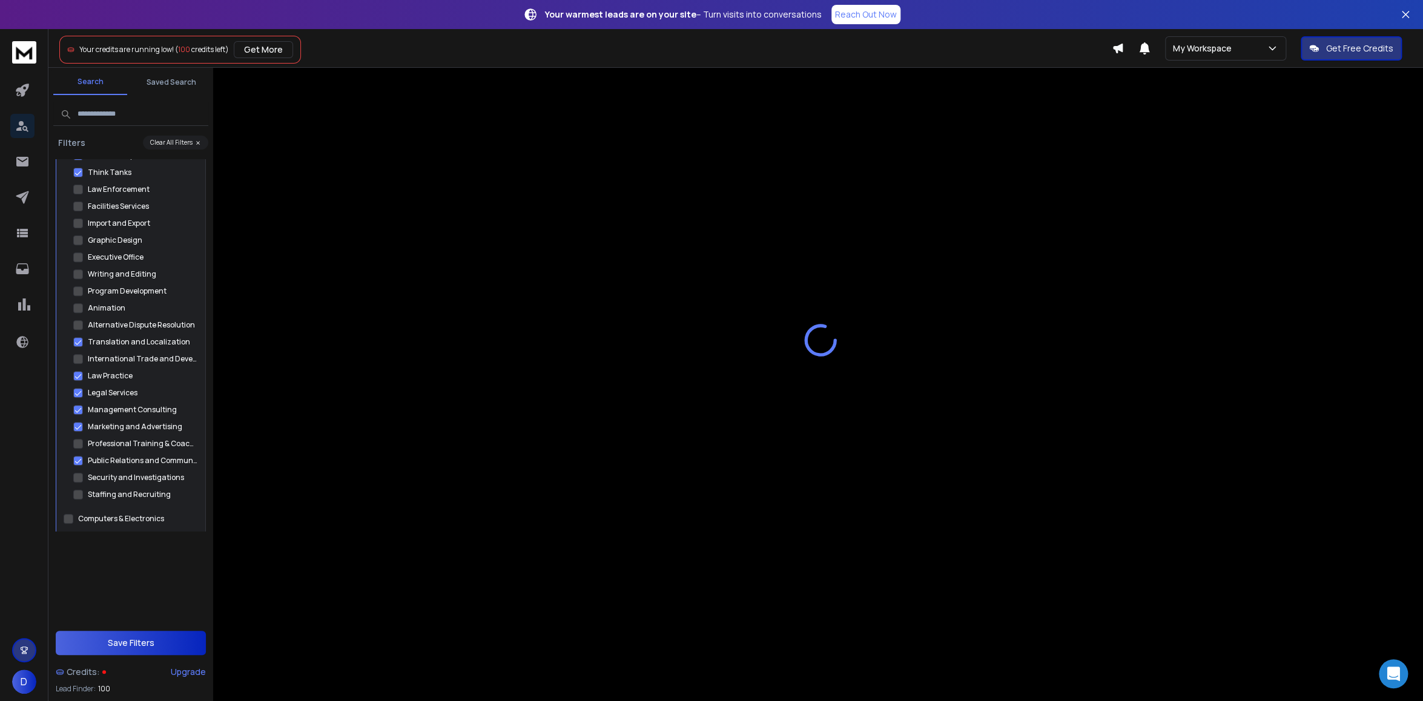
click at [82, 168] on div "Think Tanks" at bounding box center [135, 173] width 125 height 10
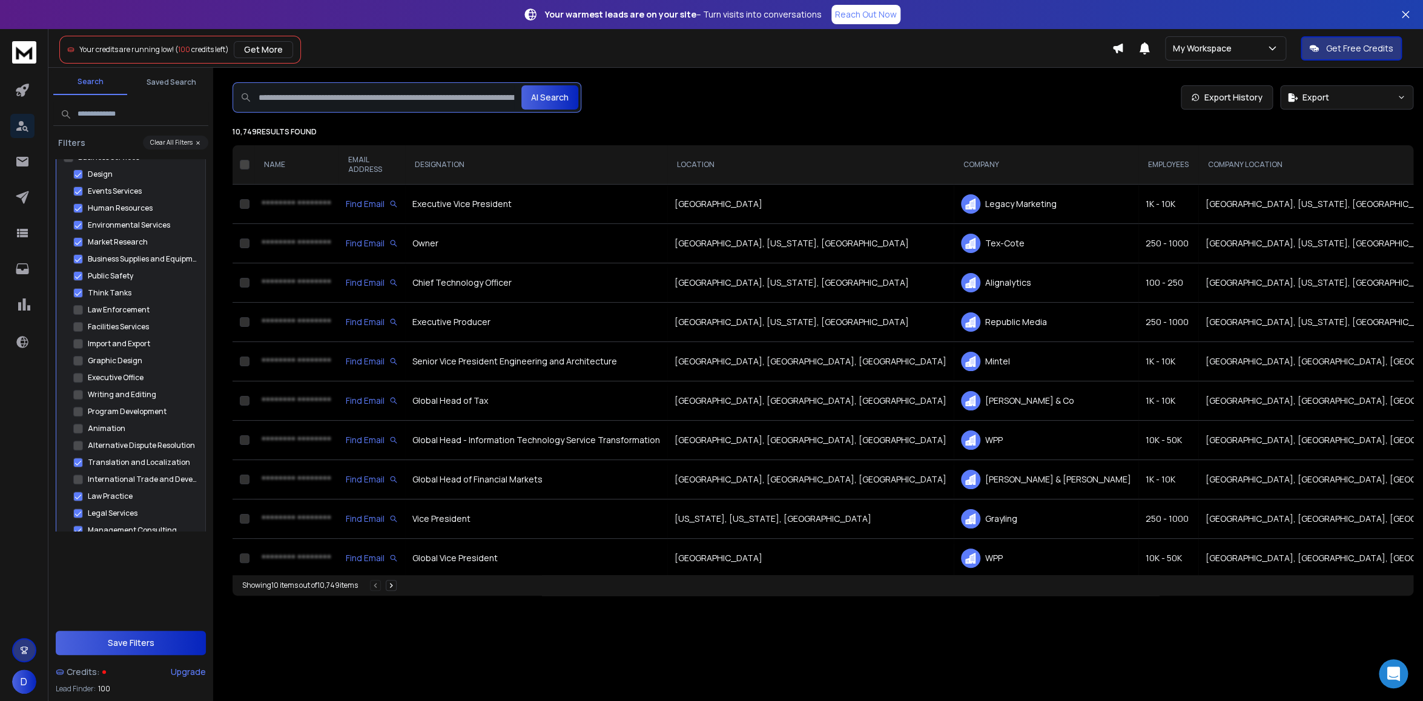
scroll to position [182, 0]
click at [76, 291] on Tanks "Think Tanks" at bounding box center [78, 293] width 10 height 10
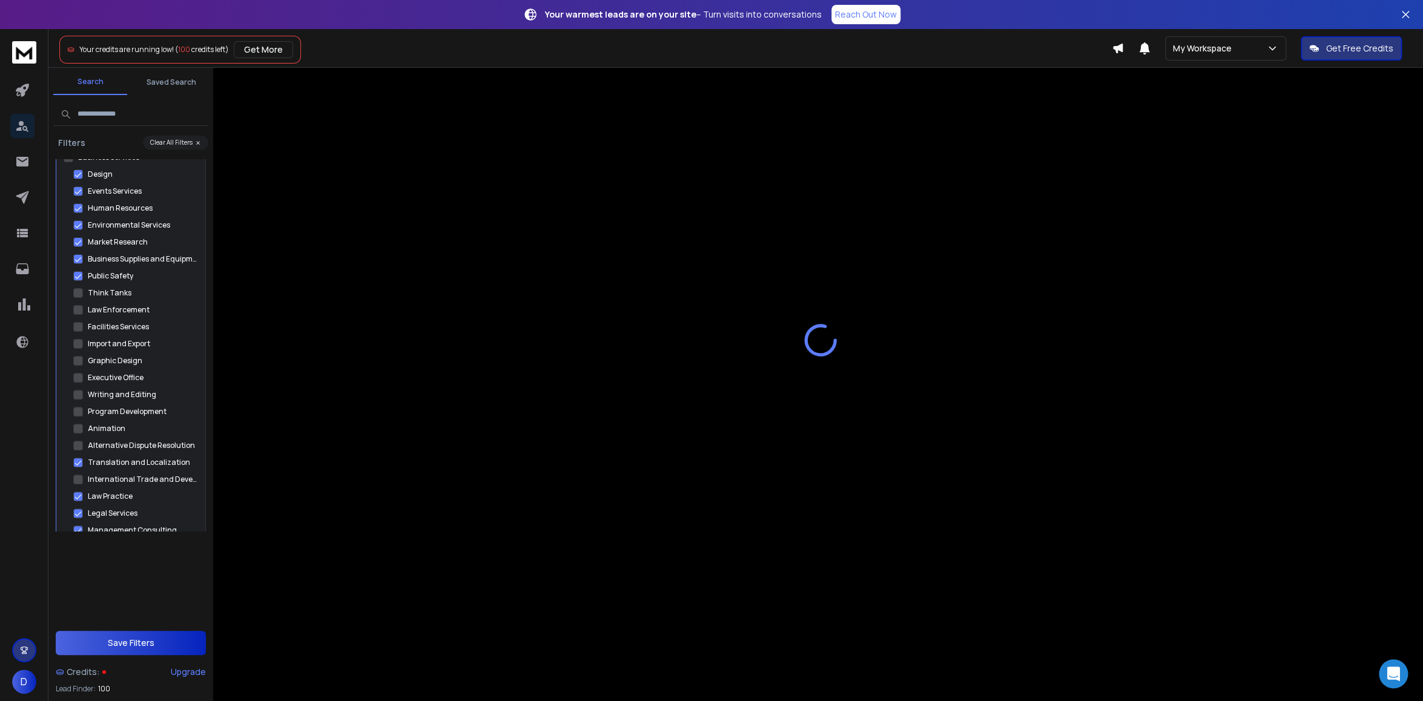
drag, startPoint x: 76, startPoint y: 274, endPoint x: 76, endPoint y: 263, distance: 10.3
click at [76, 273] on Safety "Public Safety" at bounding box center [78, 276] width 10 height 10
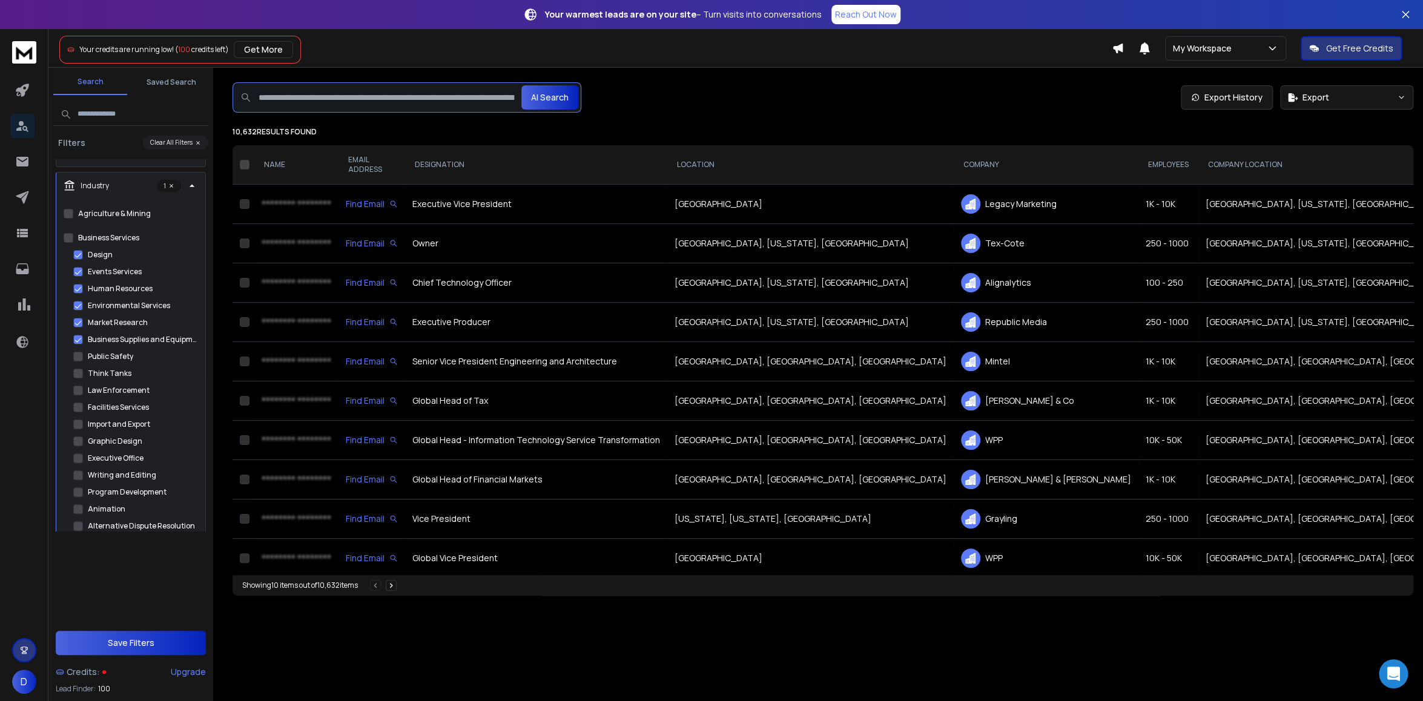
scroll to position [0, 0]
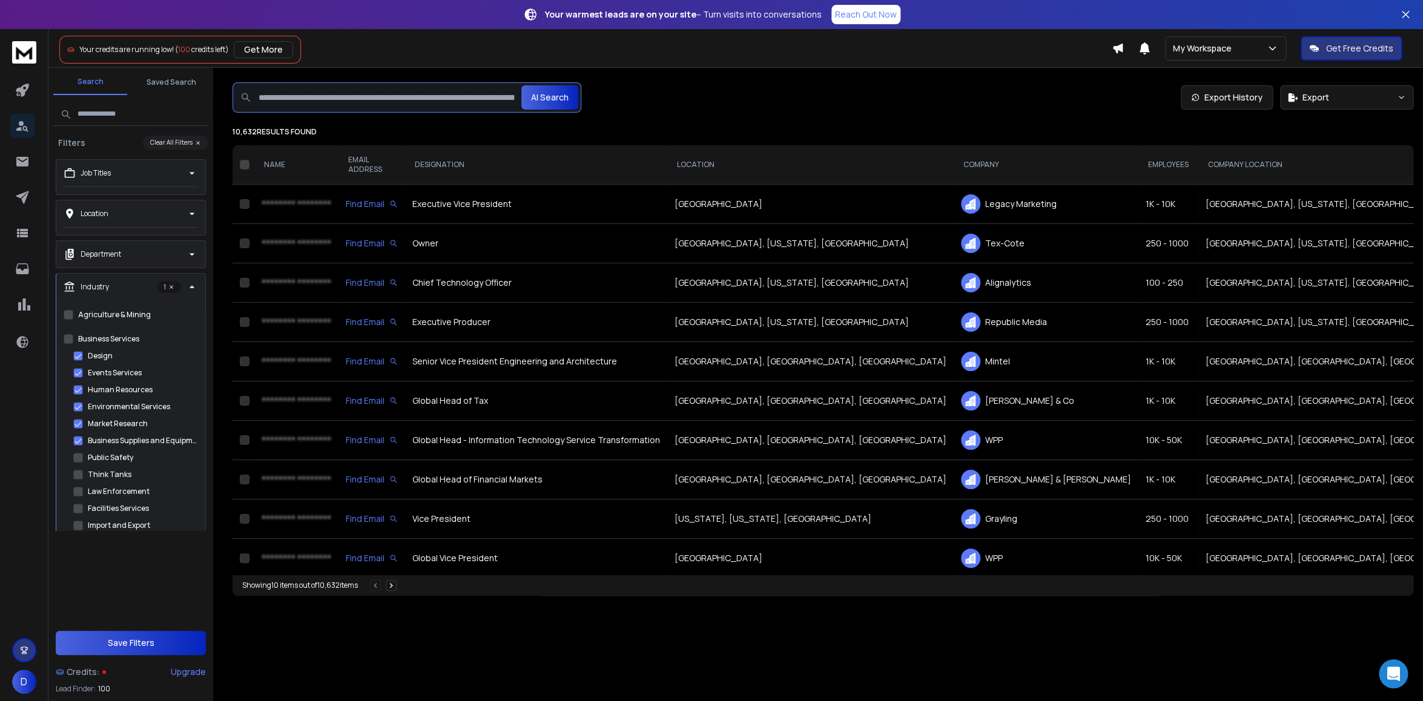
click at [77, 351] on button "Design" at bounding box center [78, 356] width 10 height 10
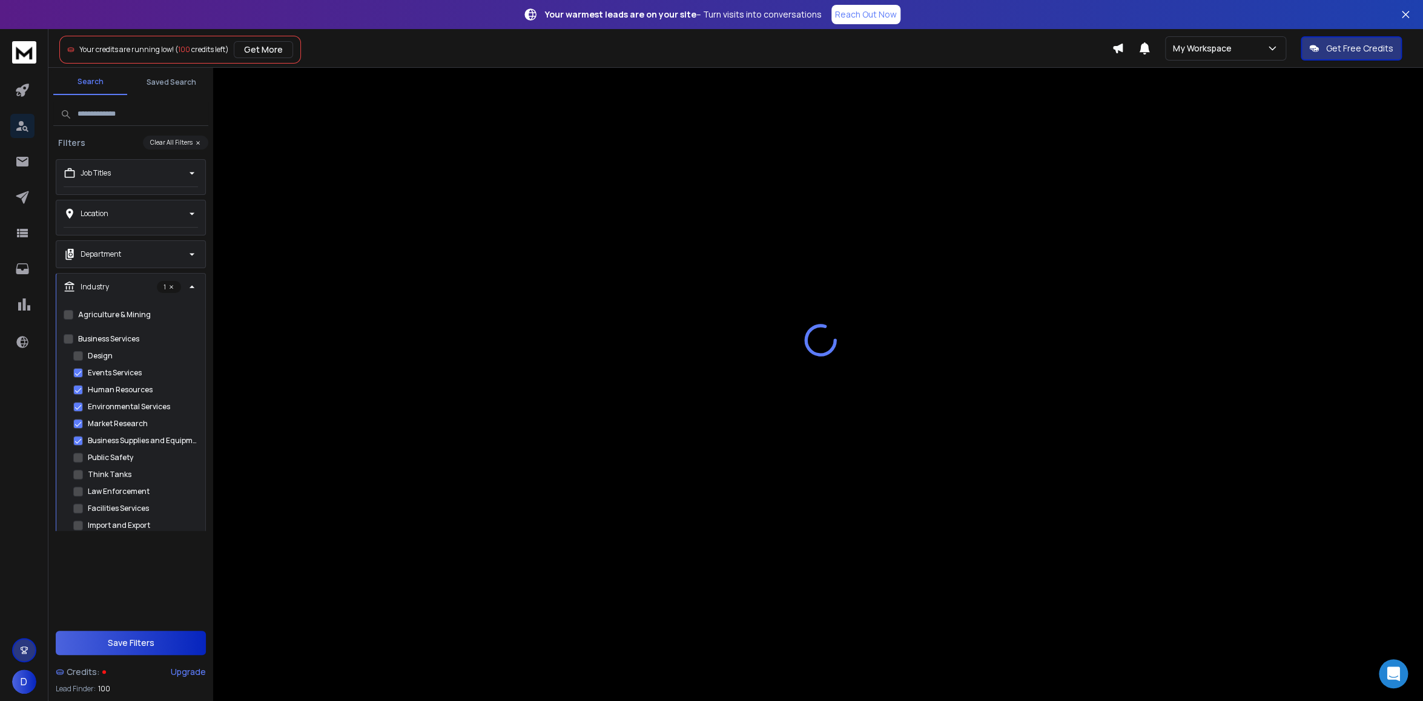
click at [76, 368] on Services "Events Services" at bounding box center [78, 373] width 10 height 10
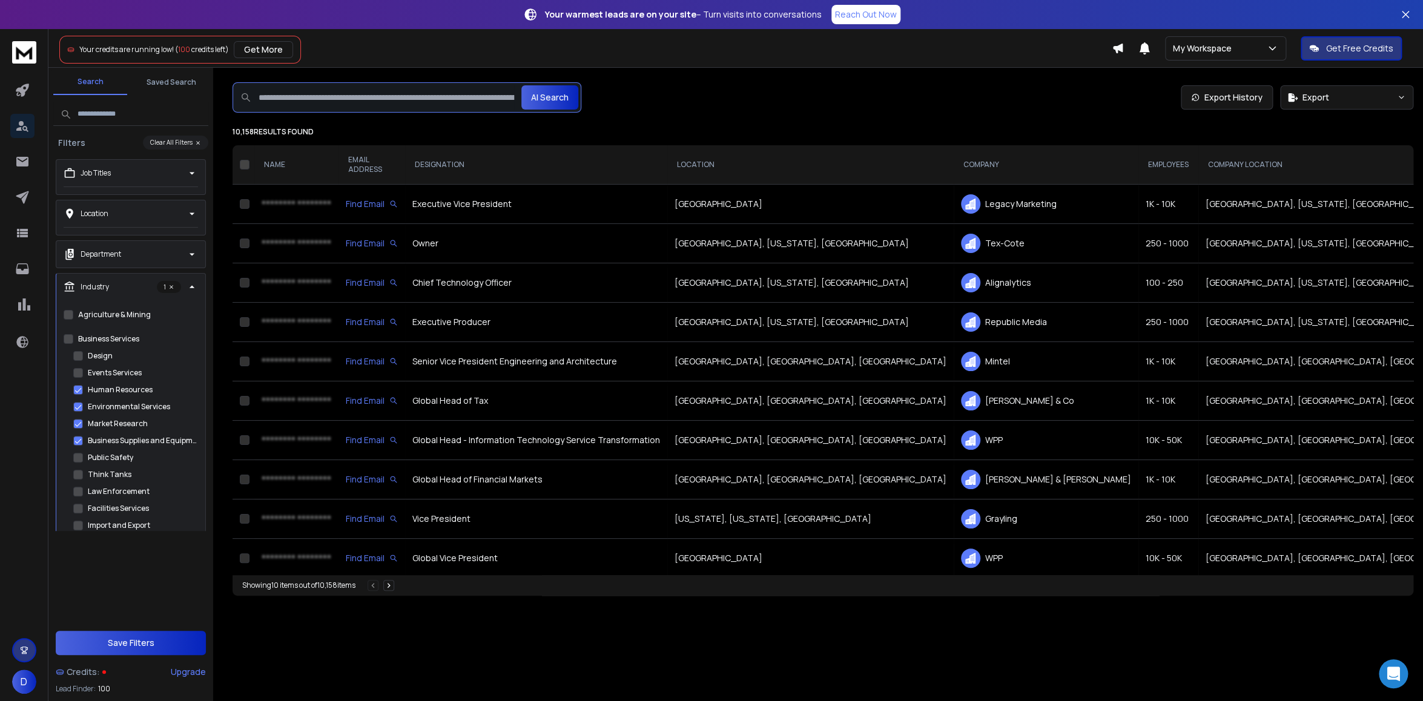
click at [79, 404] on Services "Environmental Services" at bounding box center [78, 407] width 10 height 10
click at [76, 421] on Research "Market Research" at bounding box center [78, 424] width 10 height 10
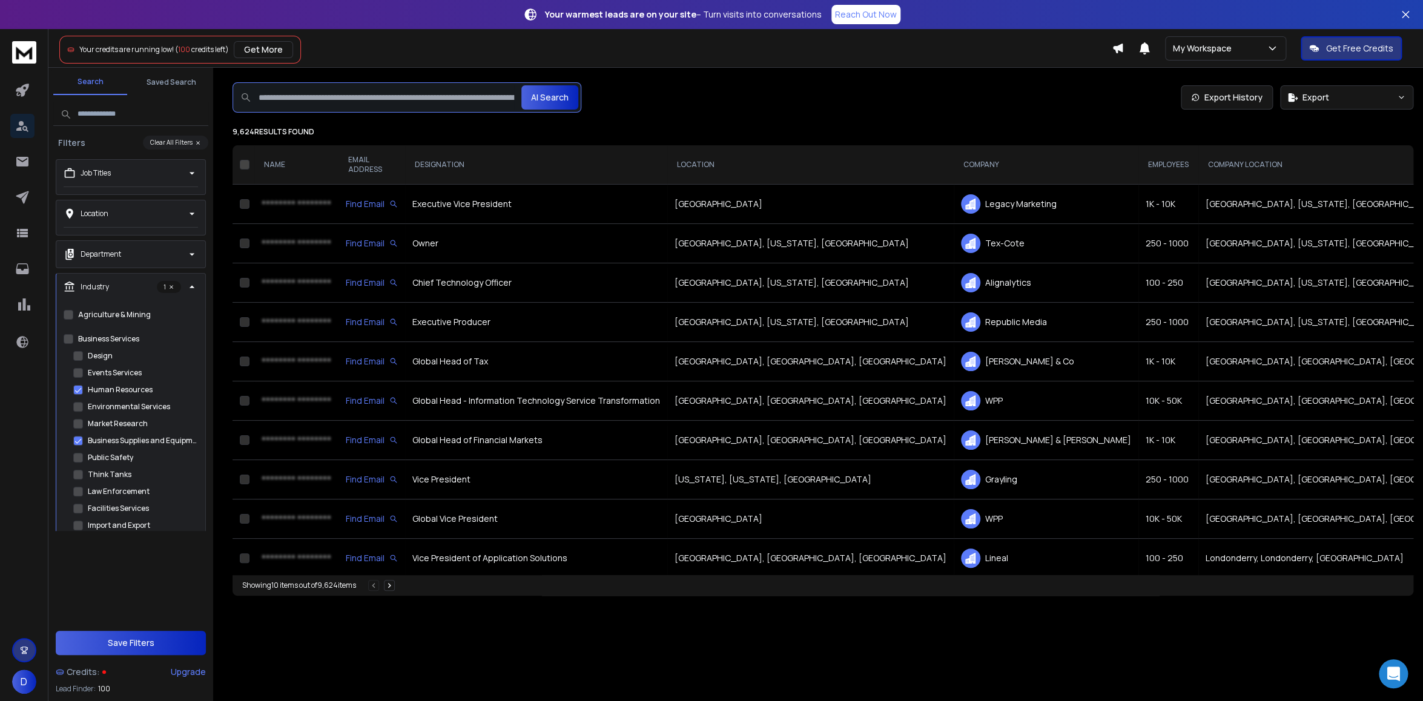
click at [78, 438] on Equipment "Business Supplies and Equipment" at bounding box center [78, 441] width 10 height 10
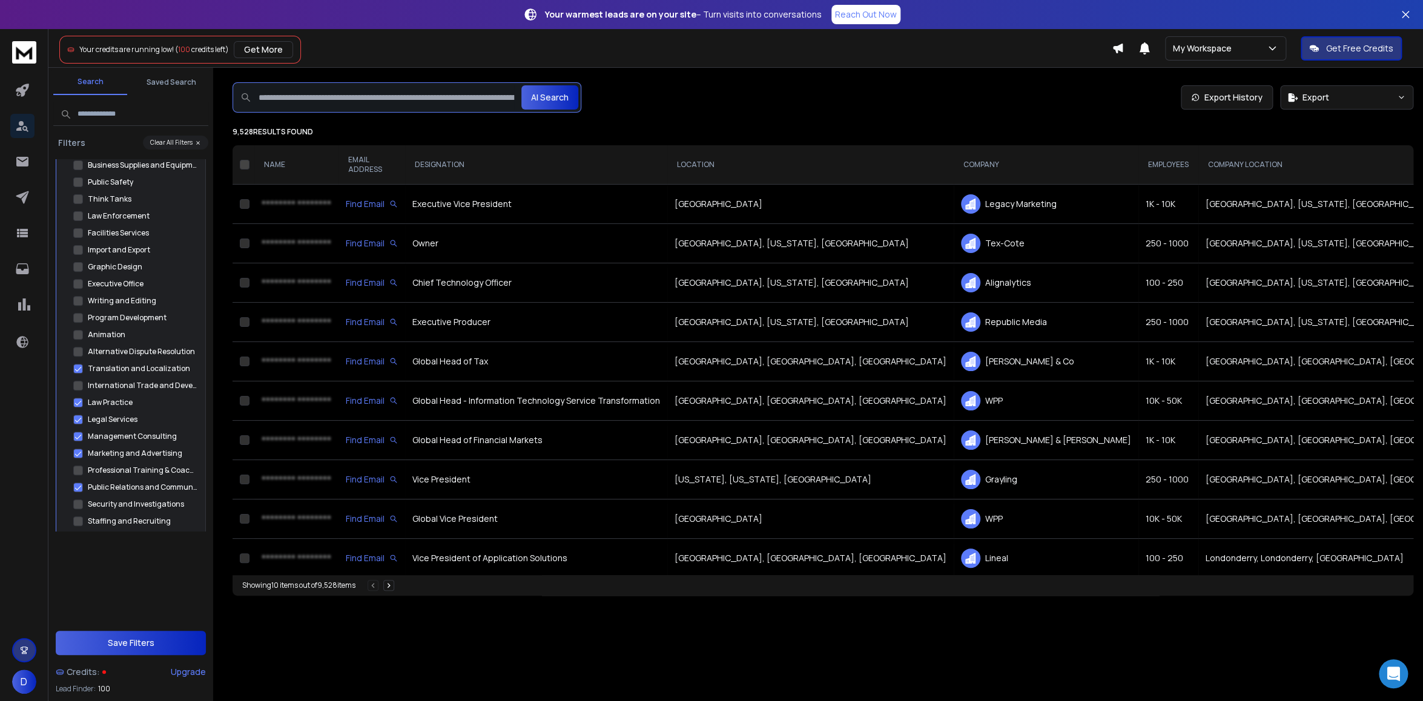
scroll to position [302, 0]
click at [79, 390] on Services "Legal Services" at bounding box center [78, 393] width 10 height 10
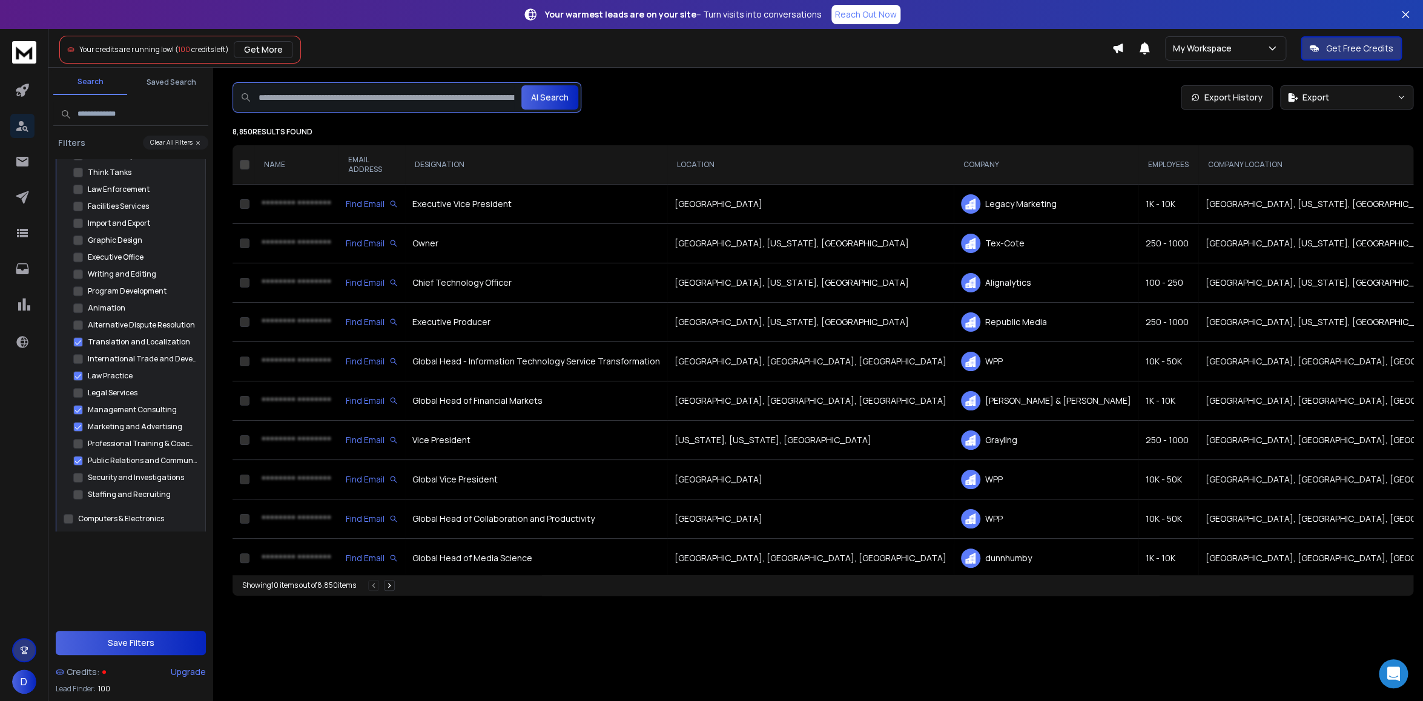
click at [79, 372] on Practice "Law Practice" at bounding box center [78, 376] width 10 height 10
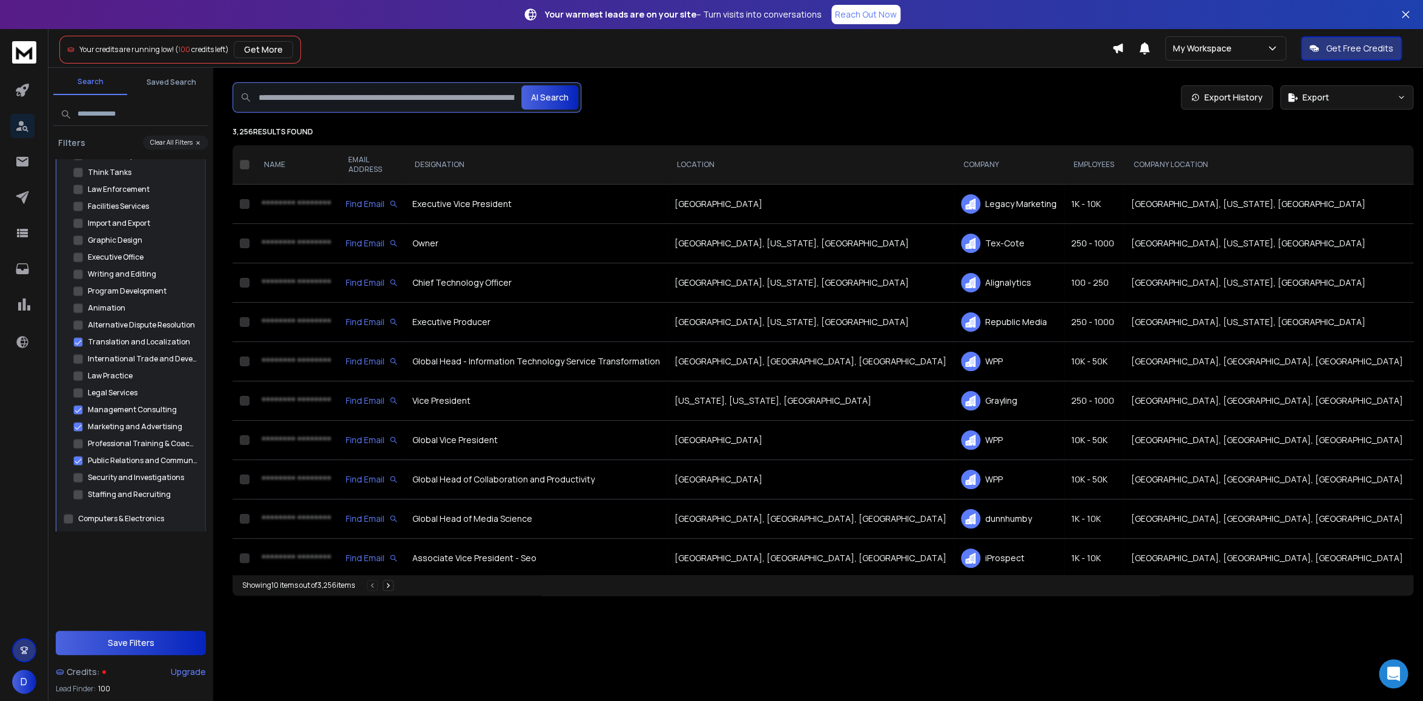
click at [79, 341] on Localization "Translation and Localization" at bounding box center [78, 342] width 10 height 10
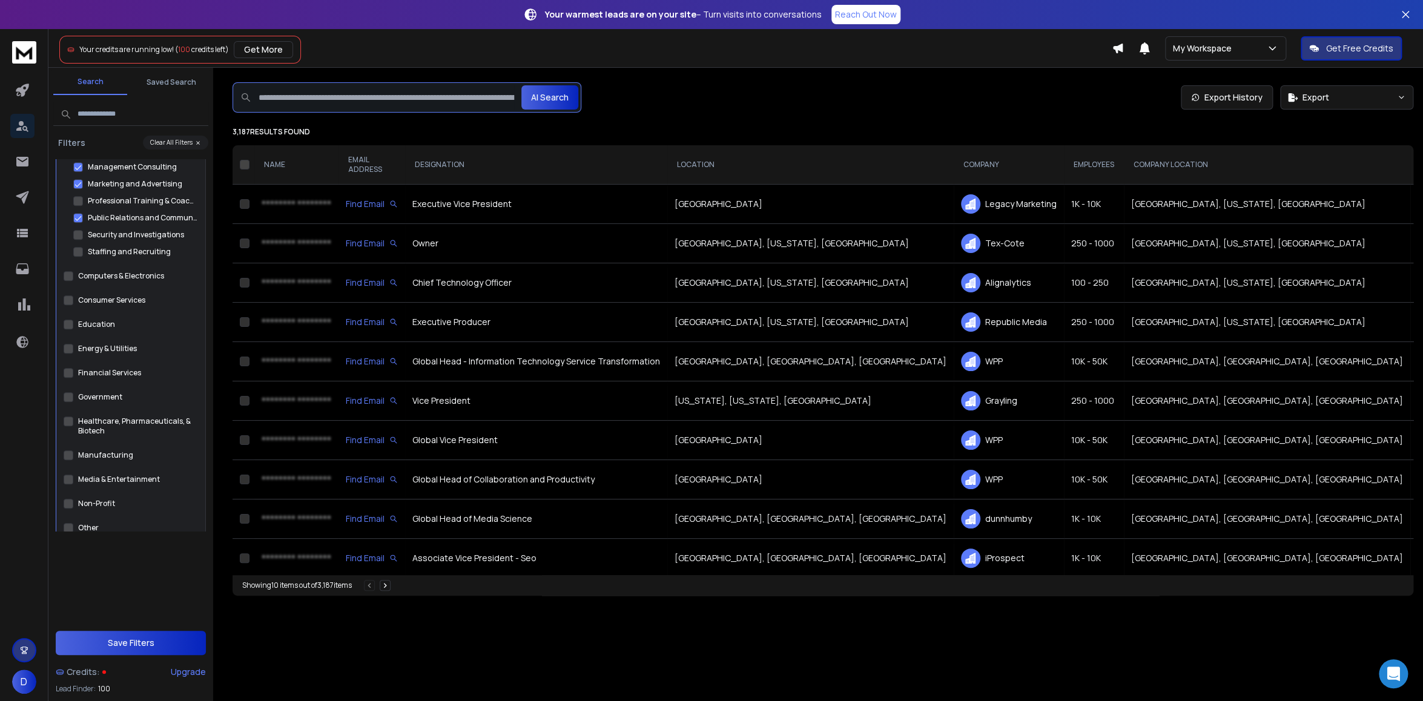
scroll to position [484, 0]
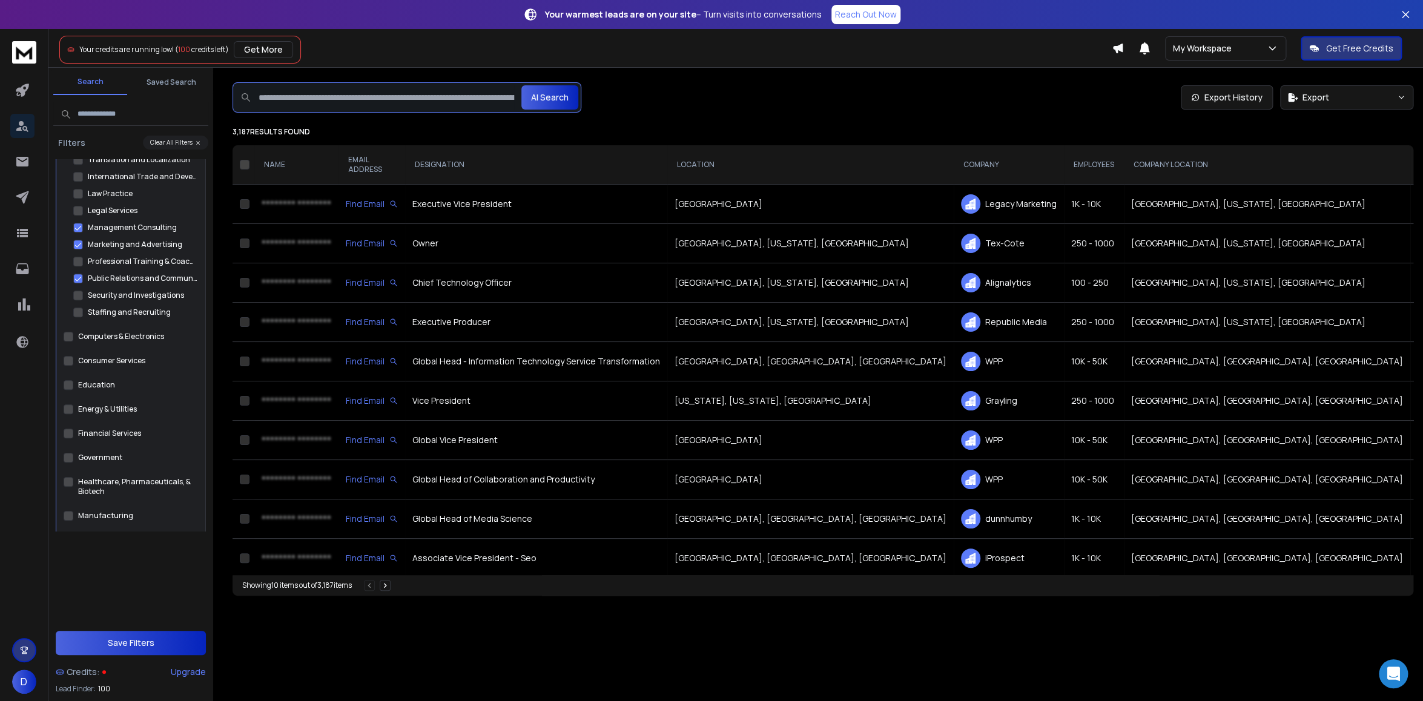
click at [72, 277] on div "Business Services Design Events Services Human Resources Environmental Services…" at bounding box center [131, 84] width 134 height 482
click at [77, 276] on Communications "Public Relations and Communications" at bounding box center [78, 279] width 10 height 10
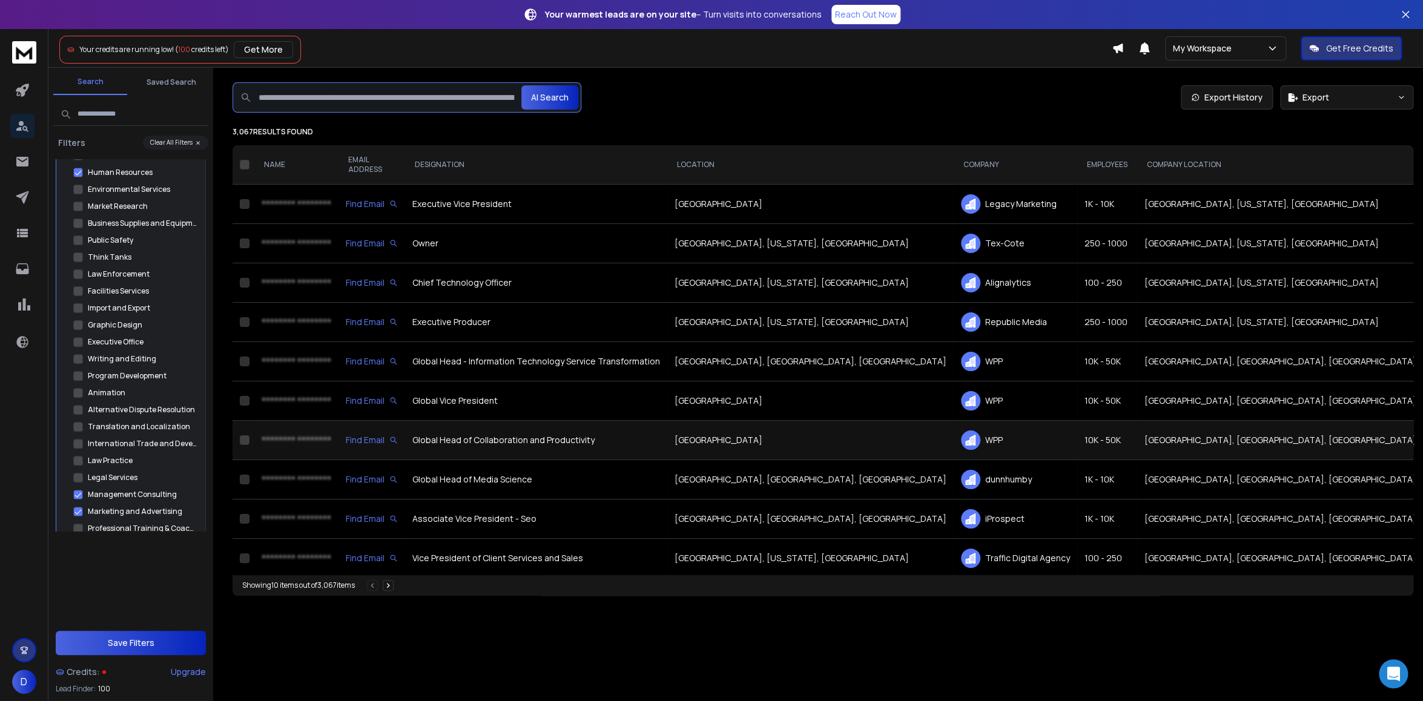
scroll to position [61, 0]
